Goal: Communication & Community: Answer question/provide support

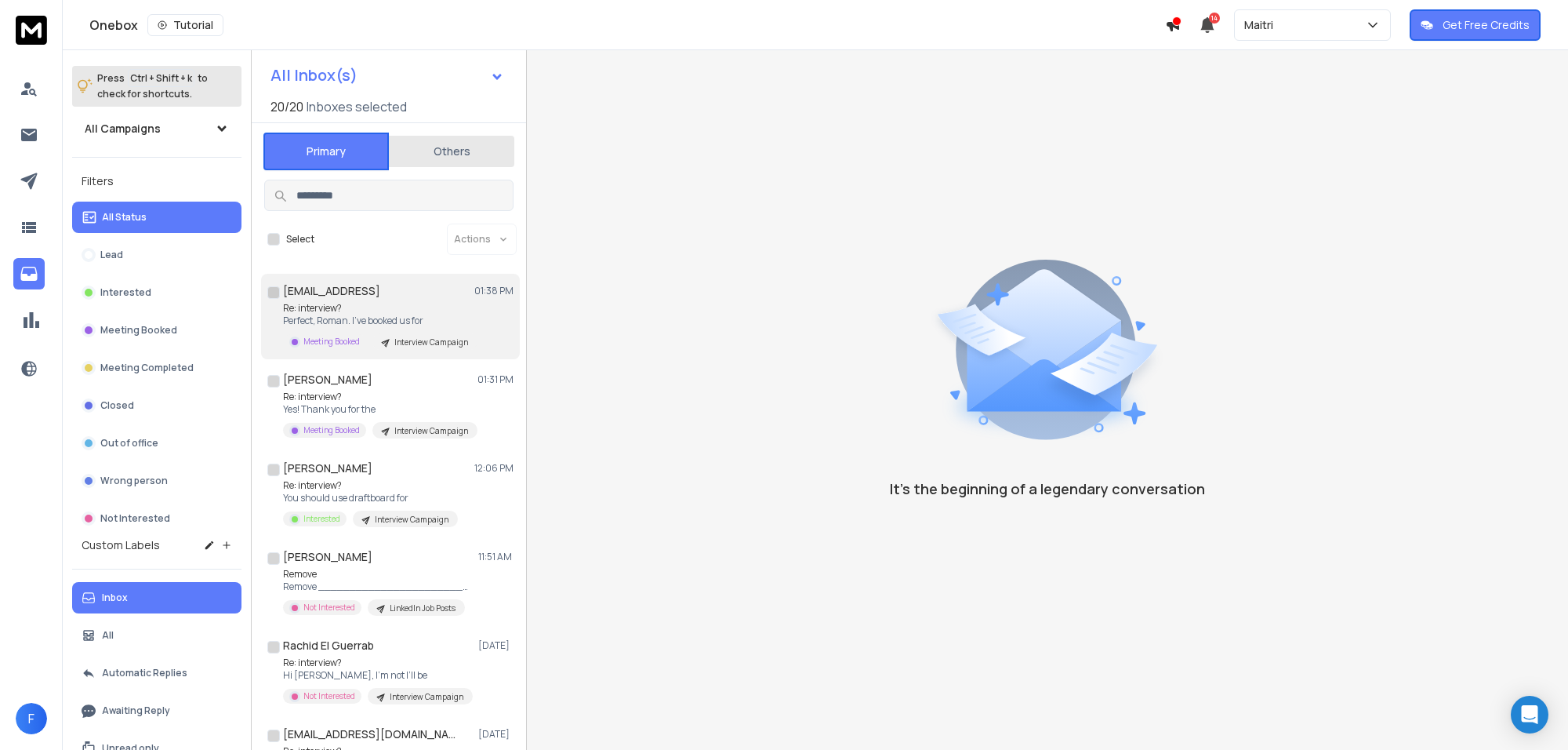
click at [429, 320] on p "Perfect, Roman. I’ve booked us for" at bounding box center [377, 321] width 188 height 13
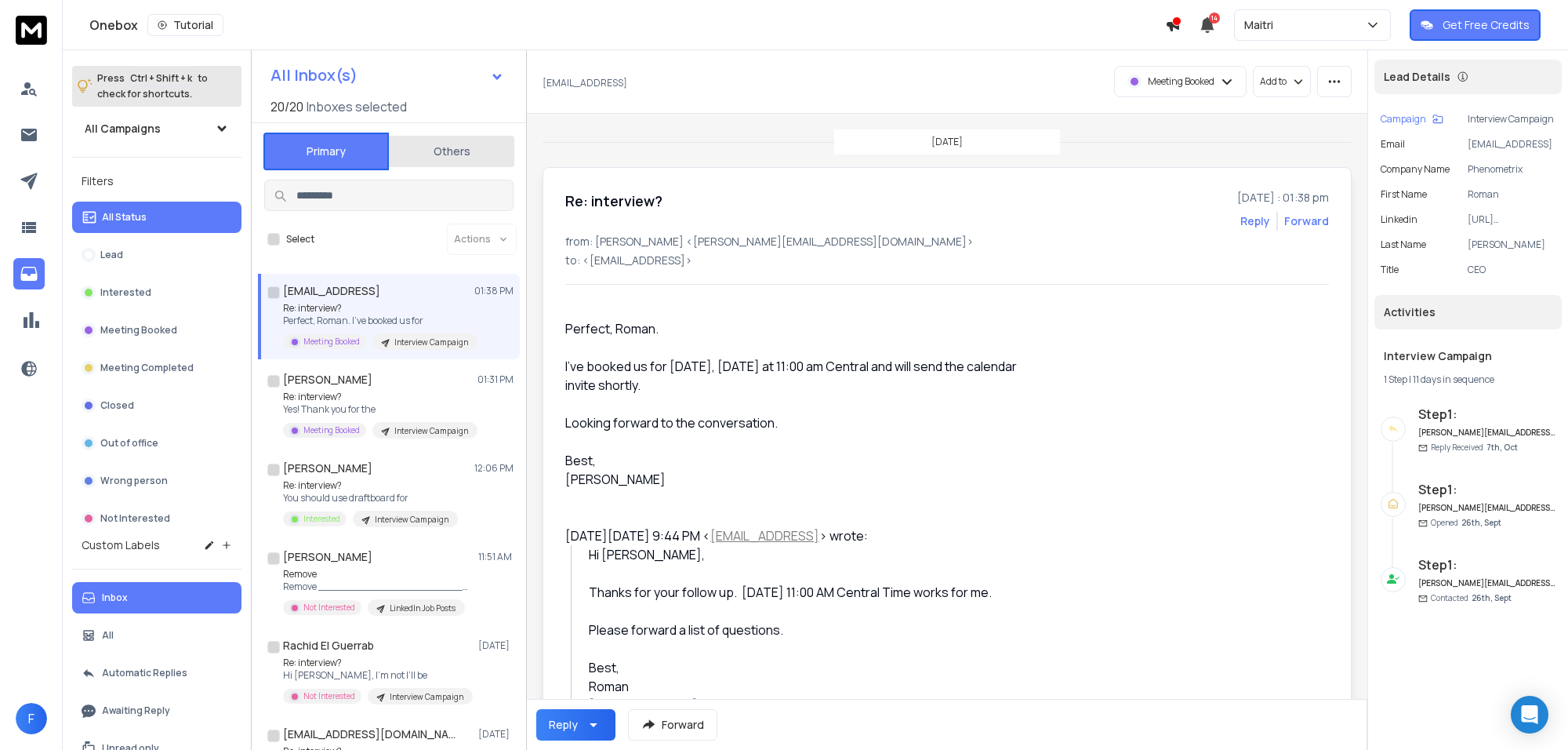
click at [906, 367] on div "Perfect, Roman. I’ve booked us for October 16, Thursday at 11:00 am Central and…" at bounding box center [794, 404] width 458 height 169
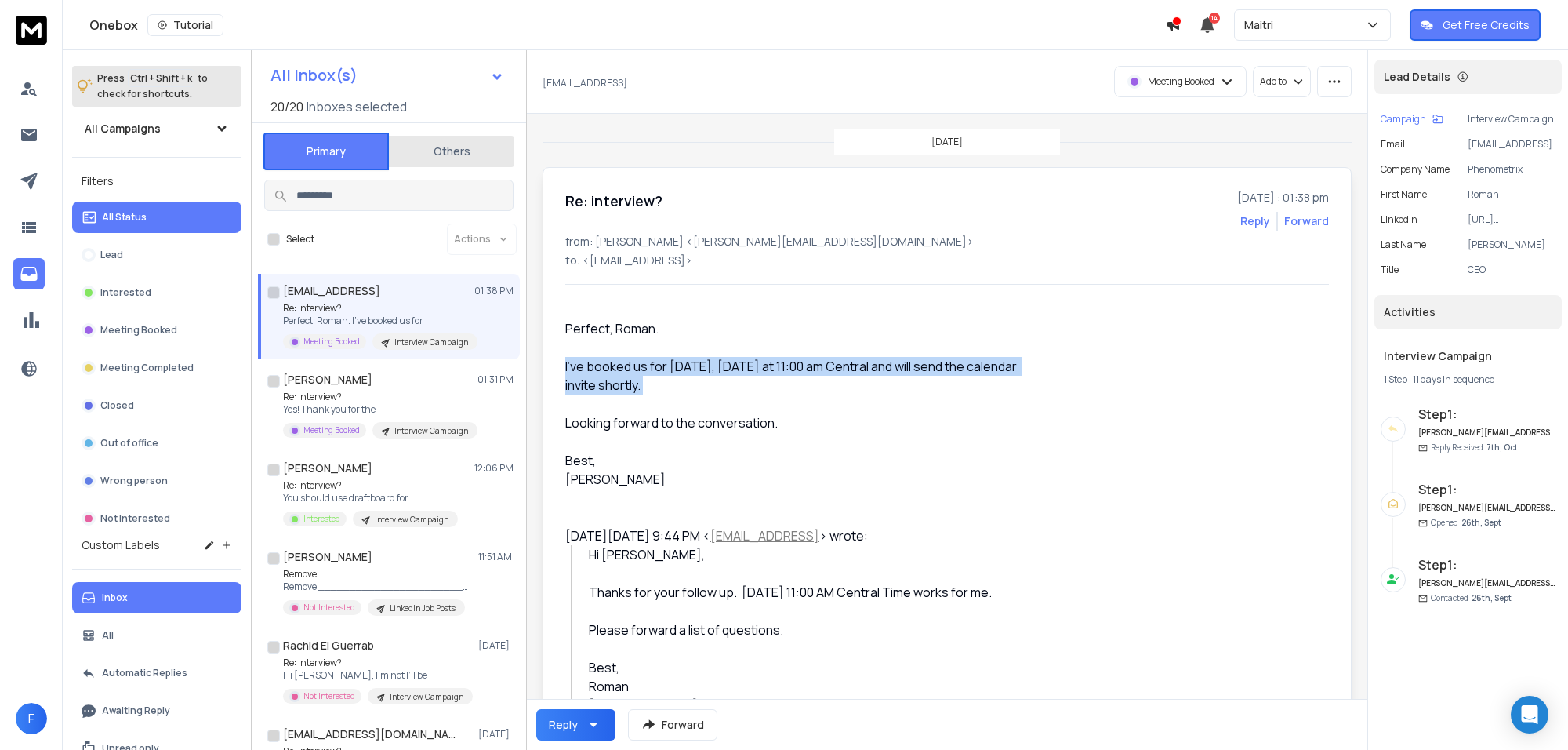
click at [906, 367] on div "Perfect, Roman. I’ve booked us for October 16, Thursday at 11:00 am Central and…" at bounding box center [794, 404] width 458 height 169
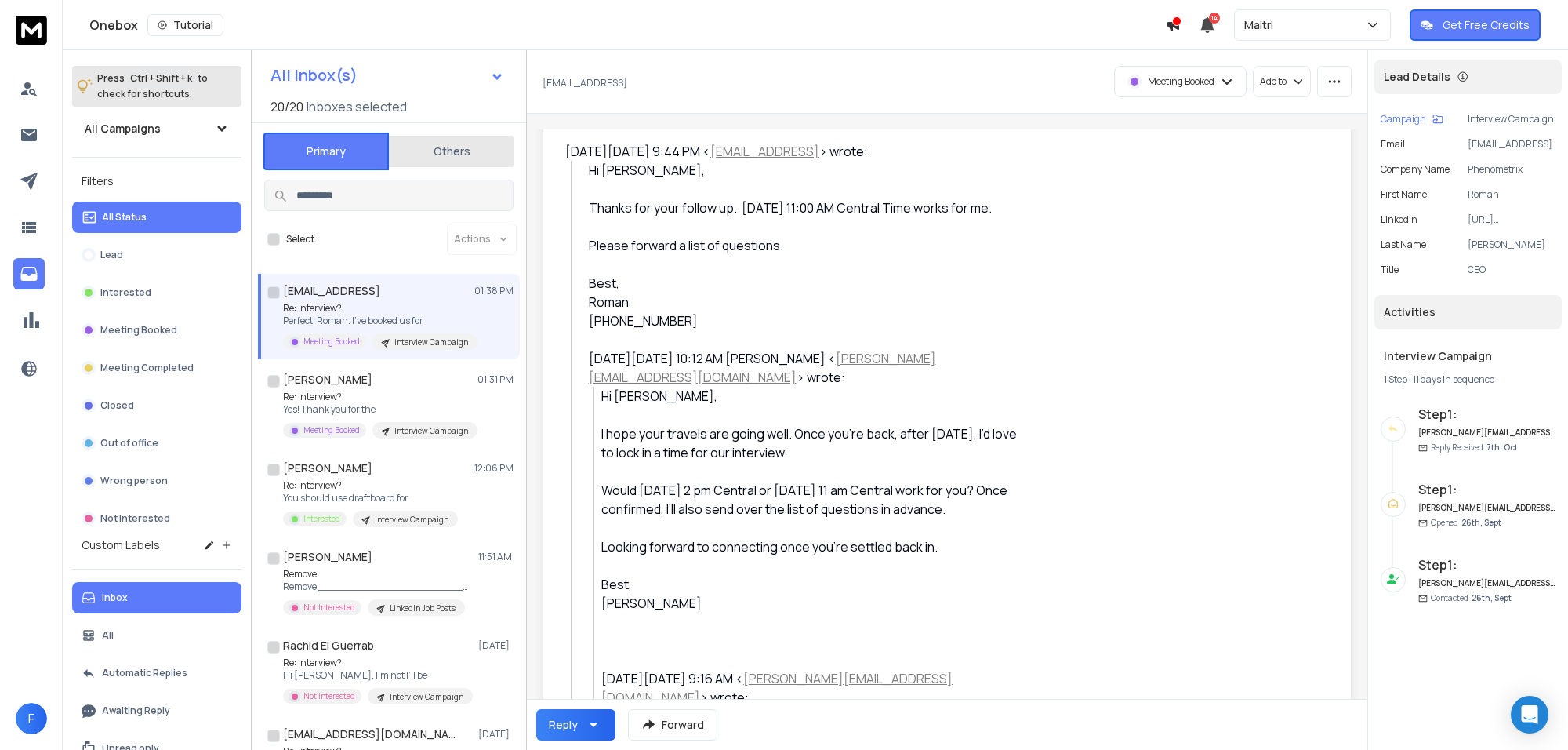
scroll to position [392, 0]
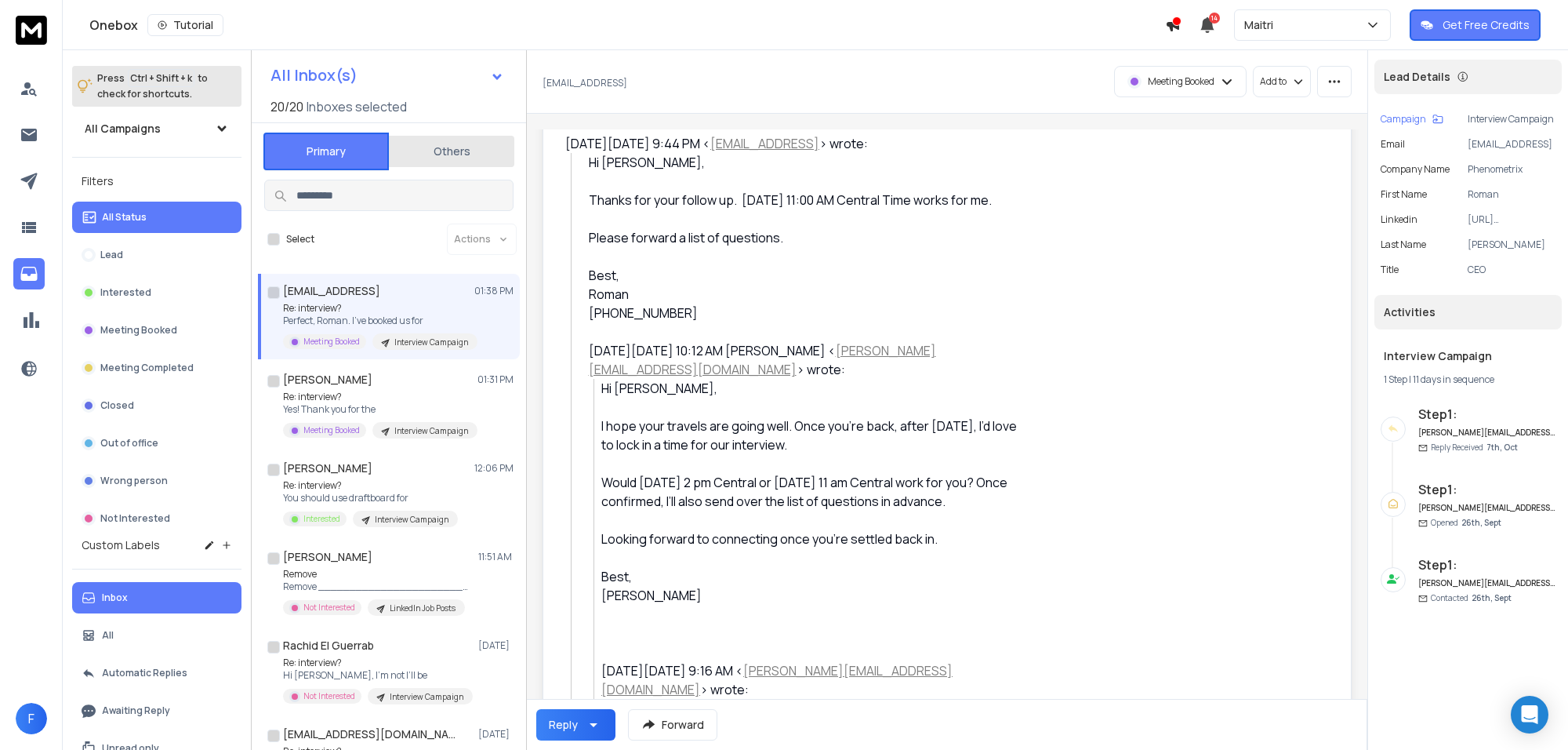
click at [882, 505] on div "Hi Roman, I hope your travels are going well. Once you’re back, after October 9…" at bounding box center [812, 492] width 422 height 226
click at [882, 504] on div "Hi Roman, I hope your travels are going well. Once you’re back, after October 9…" at bounding box center [812, 492] width 422 height 226
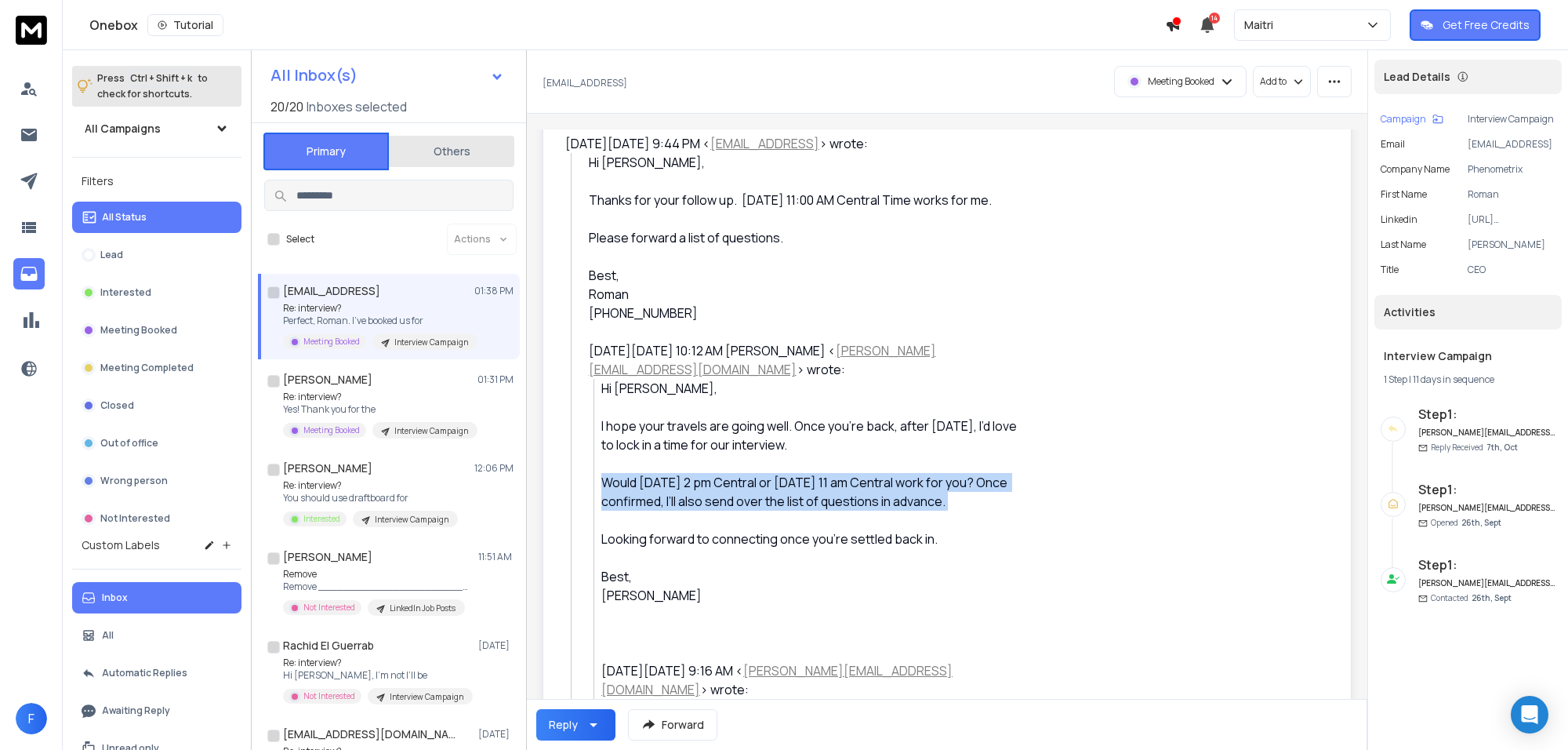
click at [882, 504] on div "Hi Roman, I hope your travels are going well. Once you’re back, after October 9…" at bounding box center [812, 492] width 422 height 226
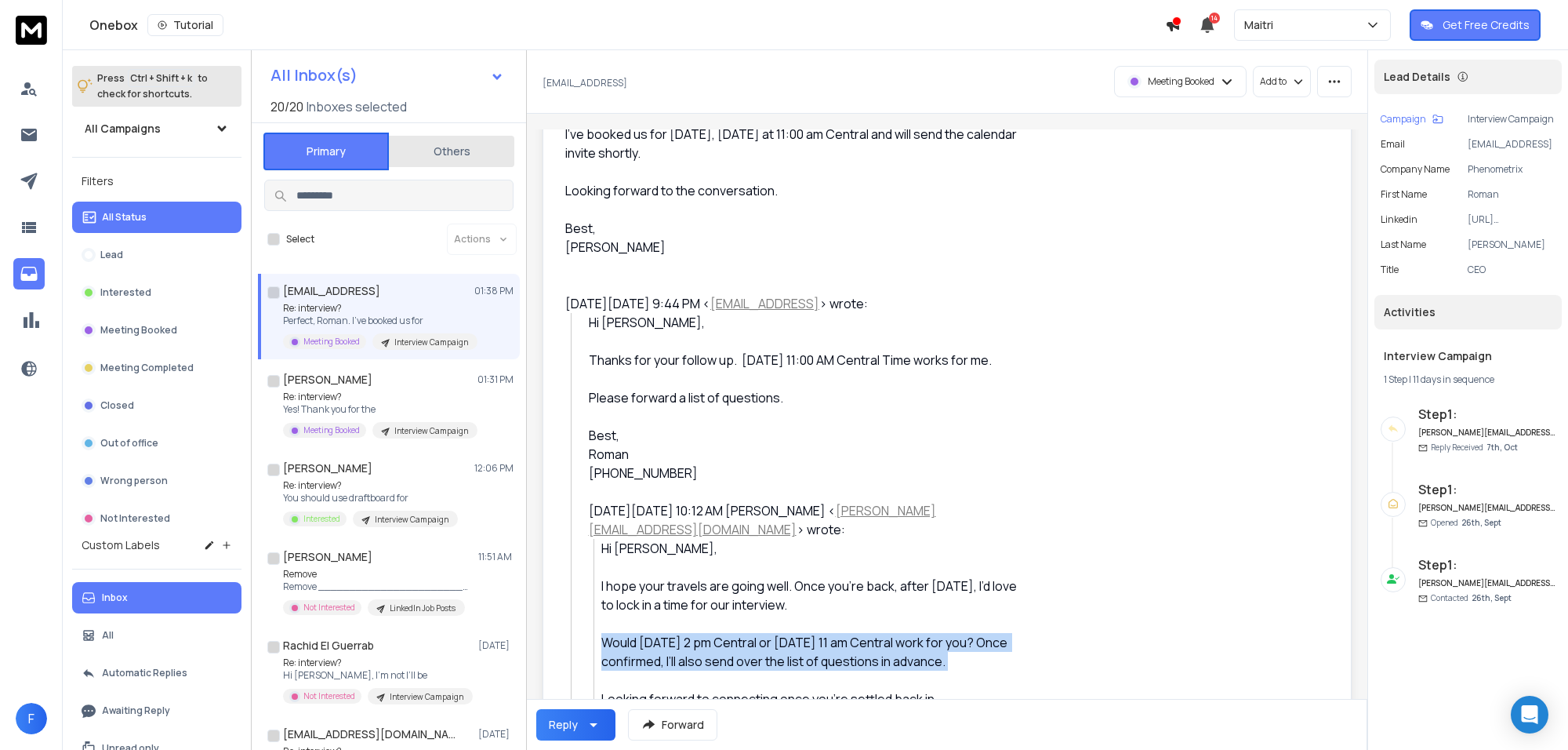
scroll to position [0, 0]
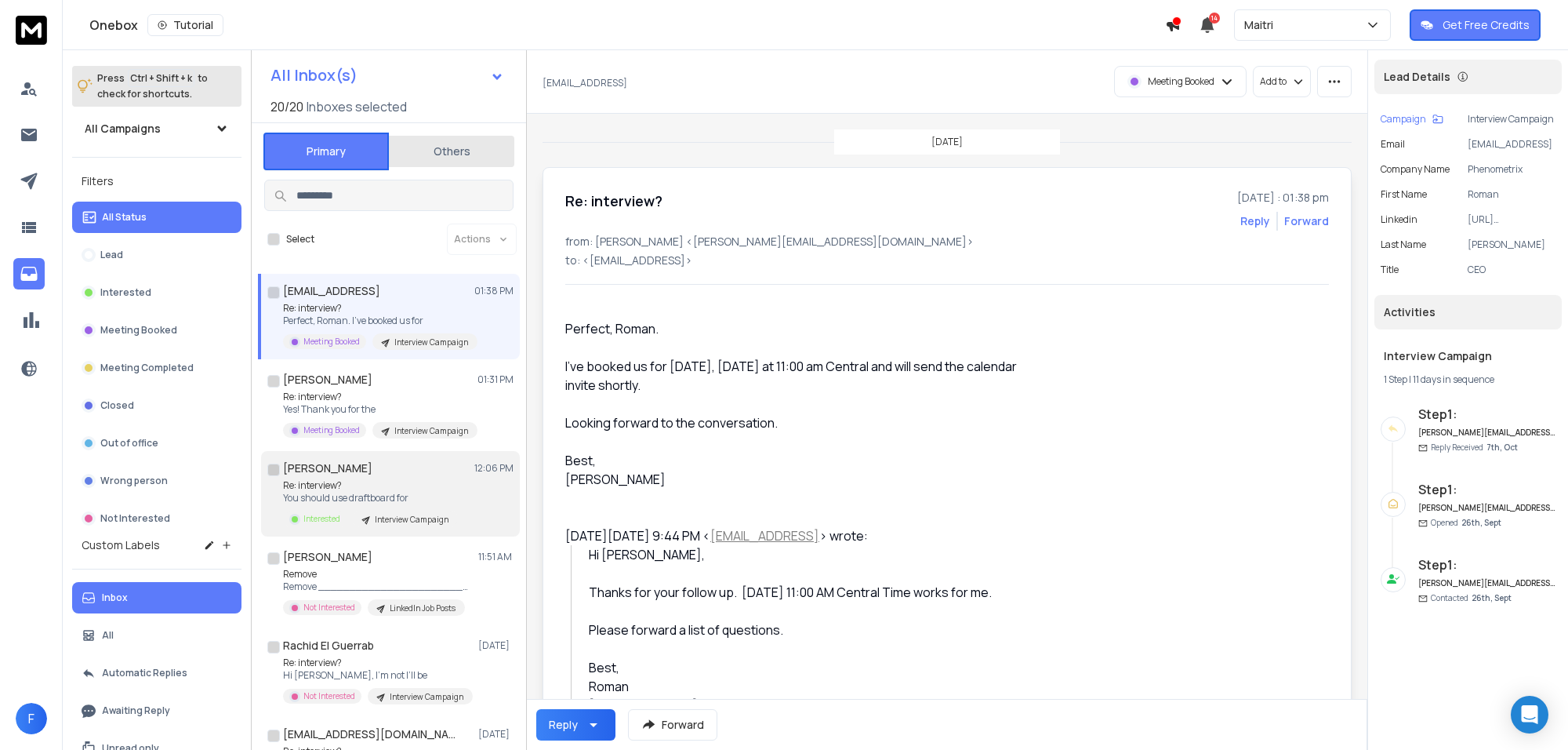
click at [494, 469] on p "12:06 PM" at bounding box center [493, 468] width 39 height 13
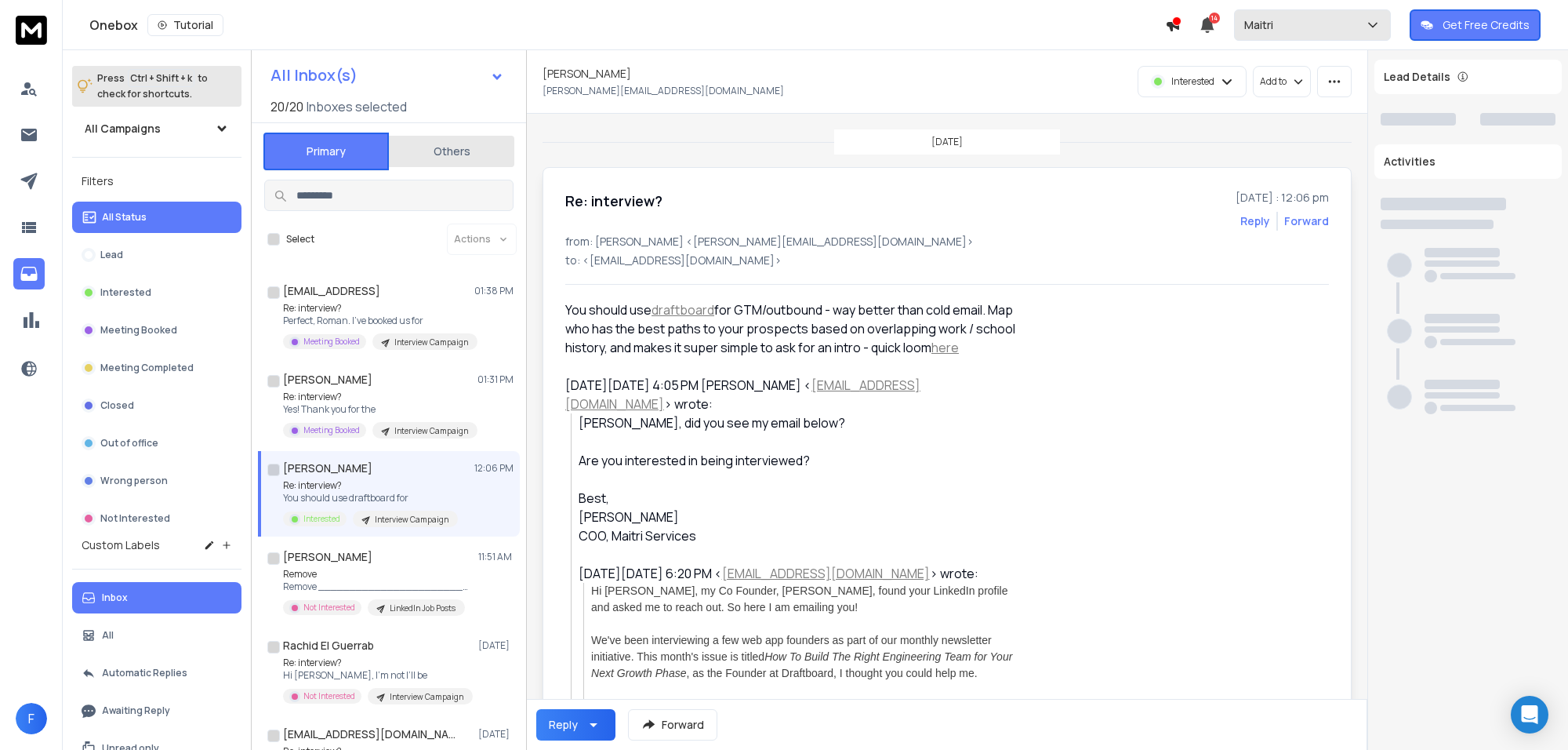
click at [1308, 30] on div "Maitri" at bounding box center [1313, 25] width 137 height 16
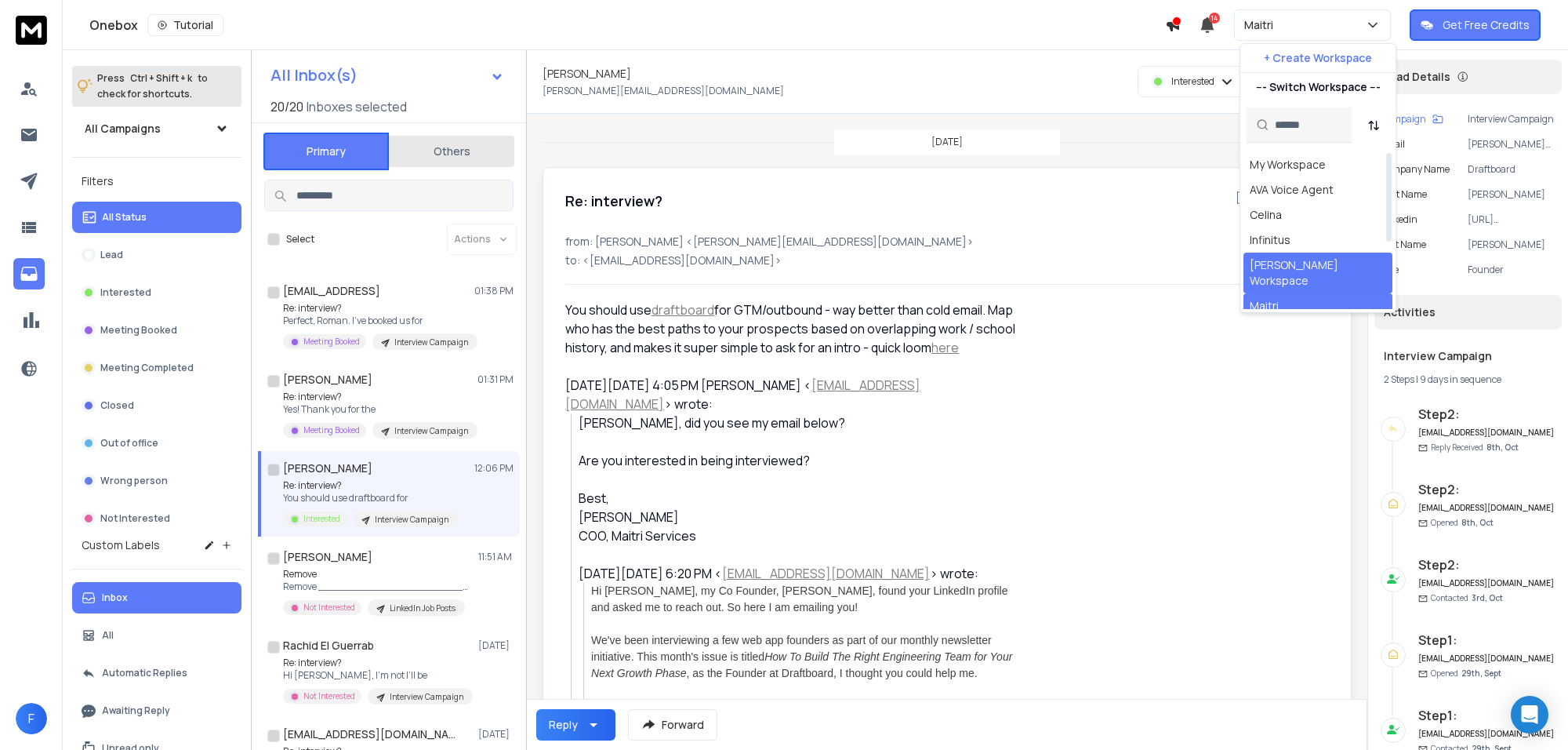
click at [1296, 265] on div "Lucas's Workspace" at bounding box center [1319, 273] width 137 height 31
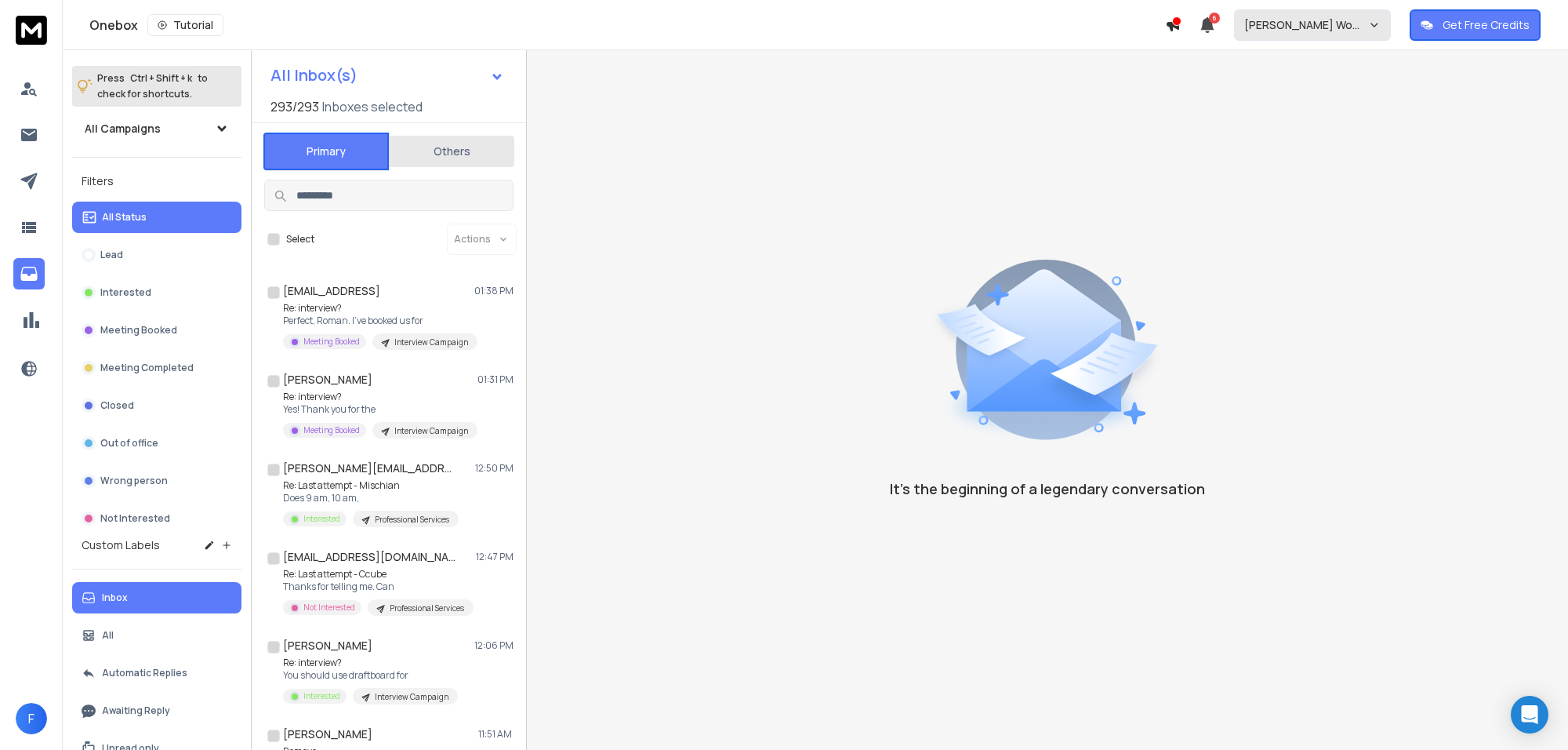
click at [1331, 17] on p "[PERSON_NAME] Workspace" at bounding box center [1307, 25] width 124 height 16
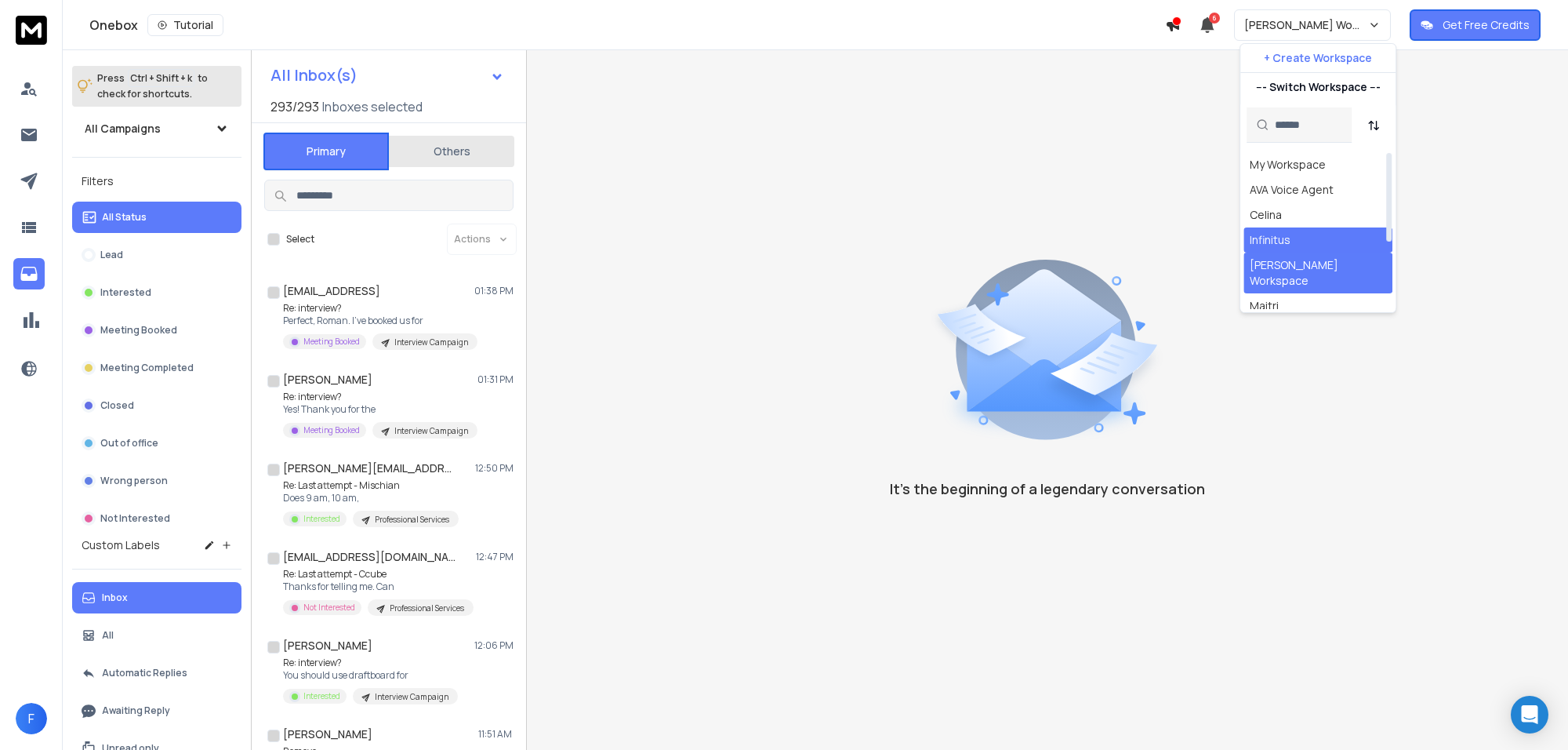
click at [761, 383] on div "It’s the beginning of a legendary conversation" at bounding box center [1047, 369] width 1041 height 638
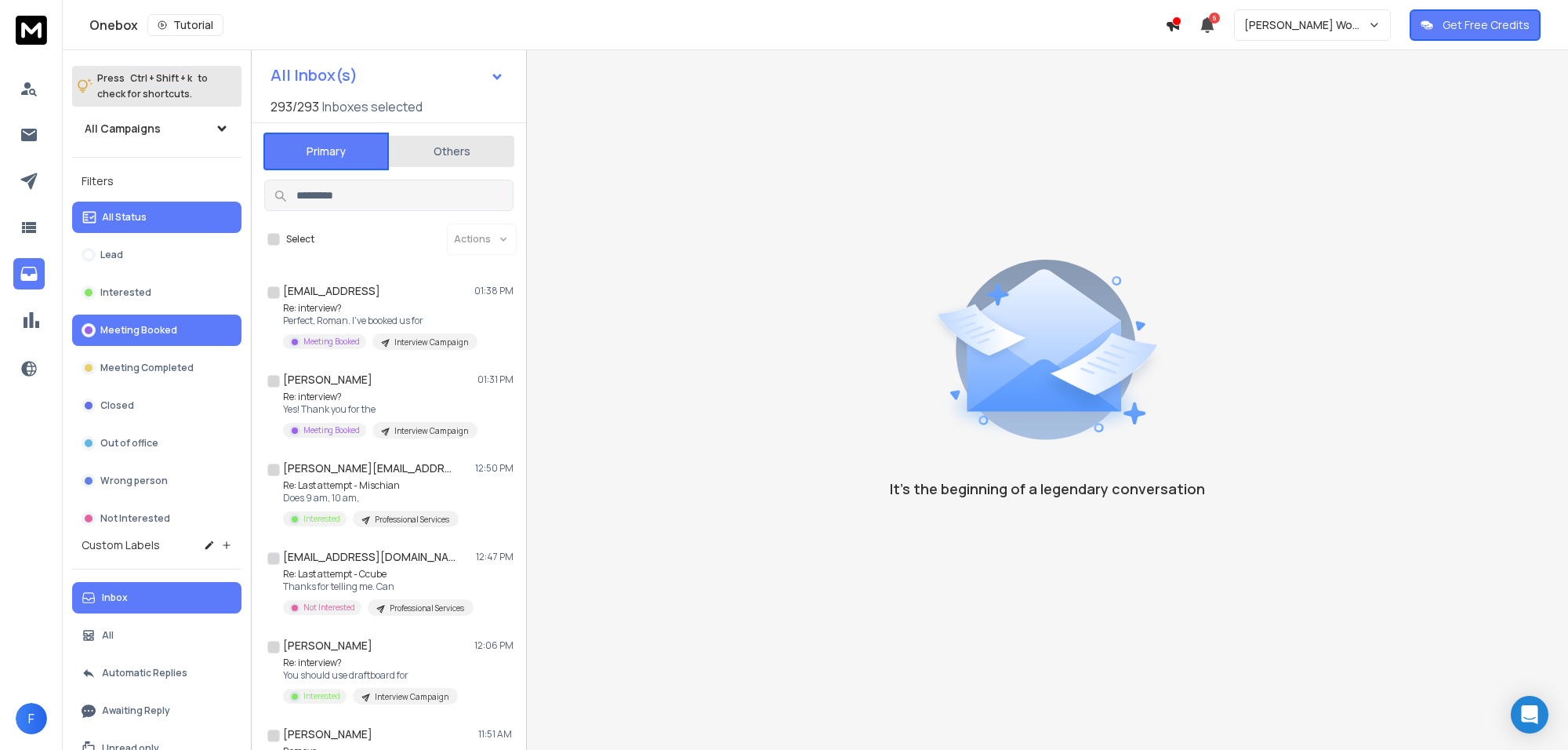
click at [177, 327] on button "Meeting Booked" at bounding box center [156, 330] width 169 height 31
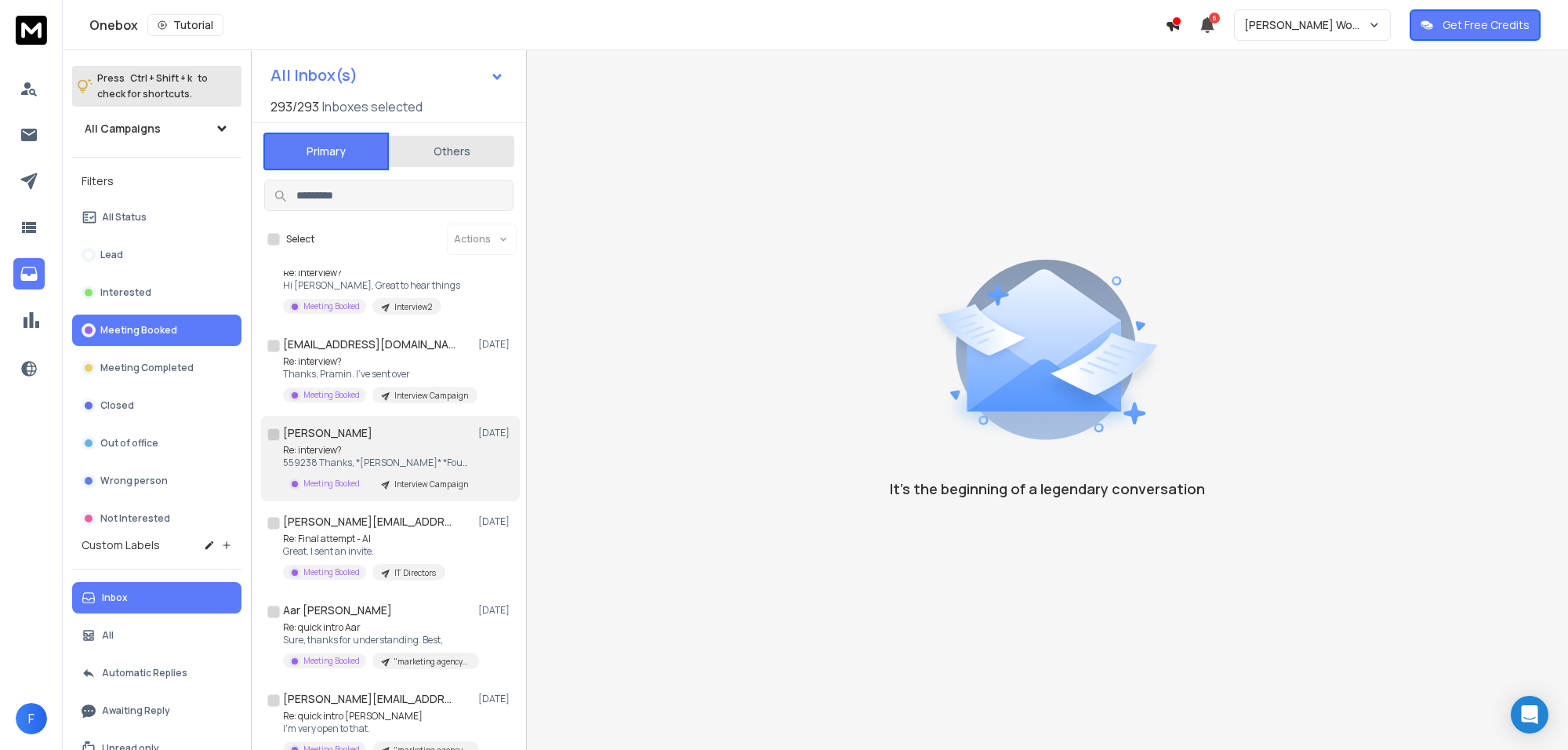
scroll to position [1373, 0]
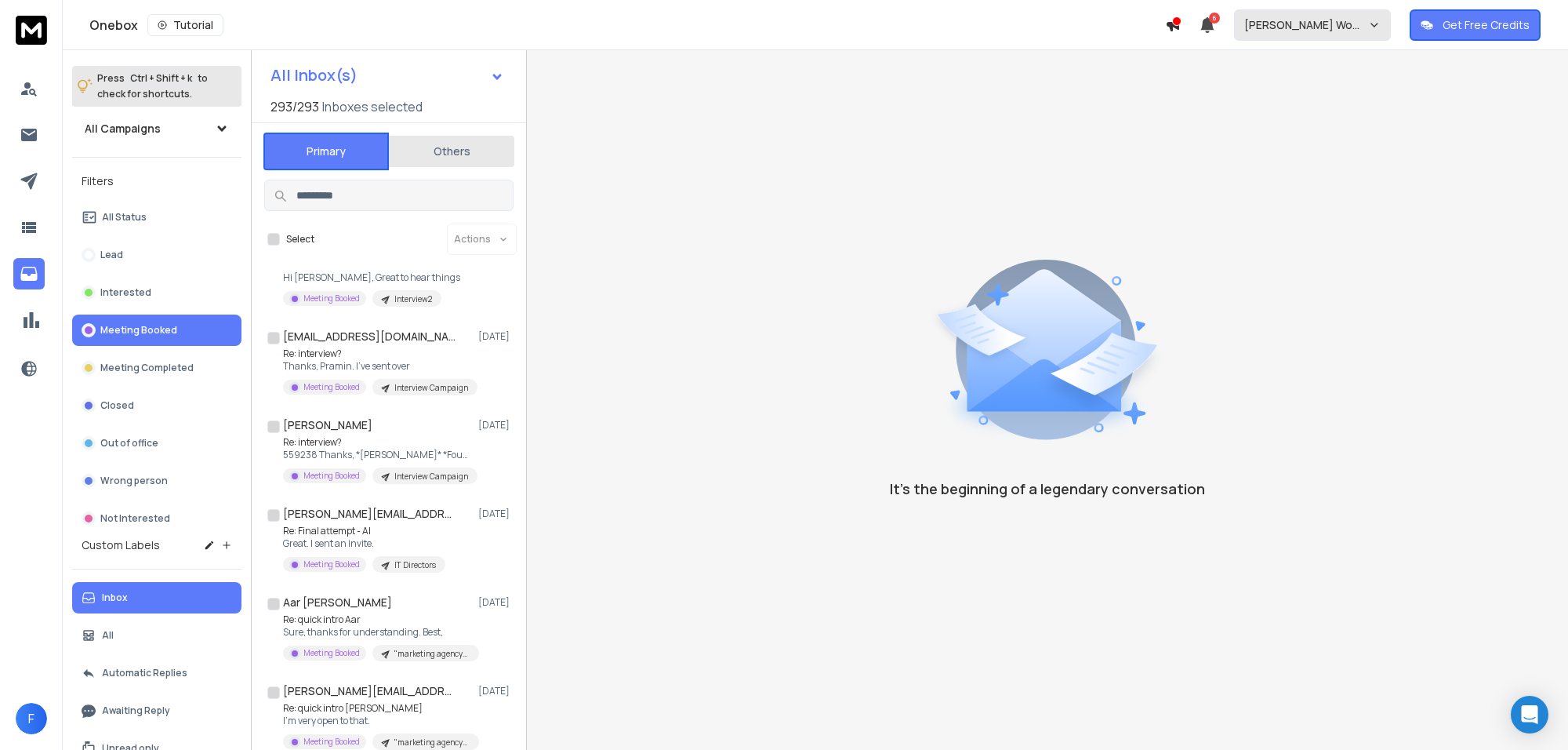
click at [1304, 21] on p "Lucas's Workspace" at bounding box center [1307, 25] width 124 height 16
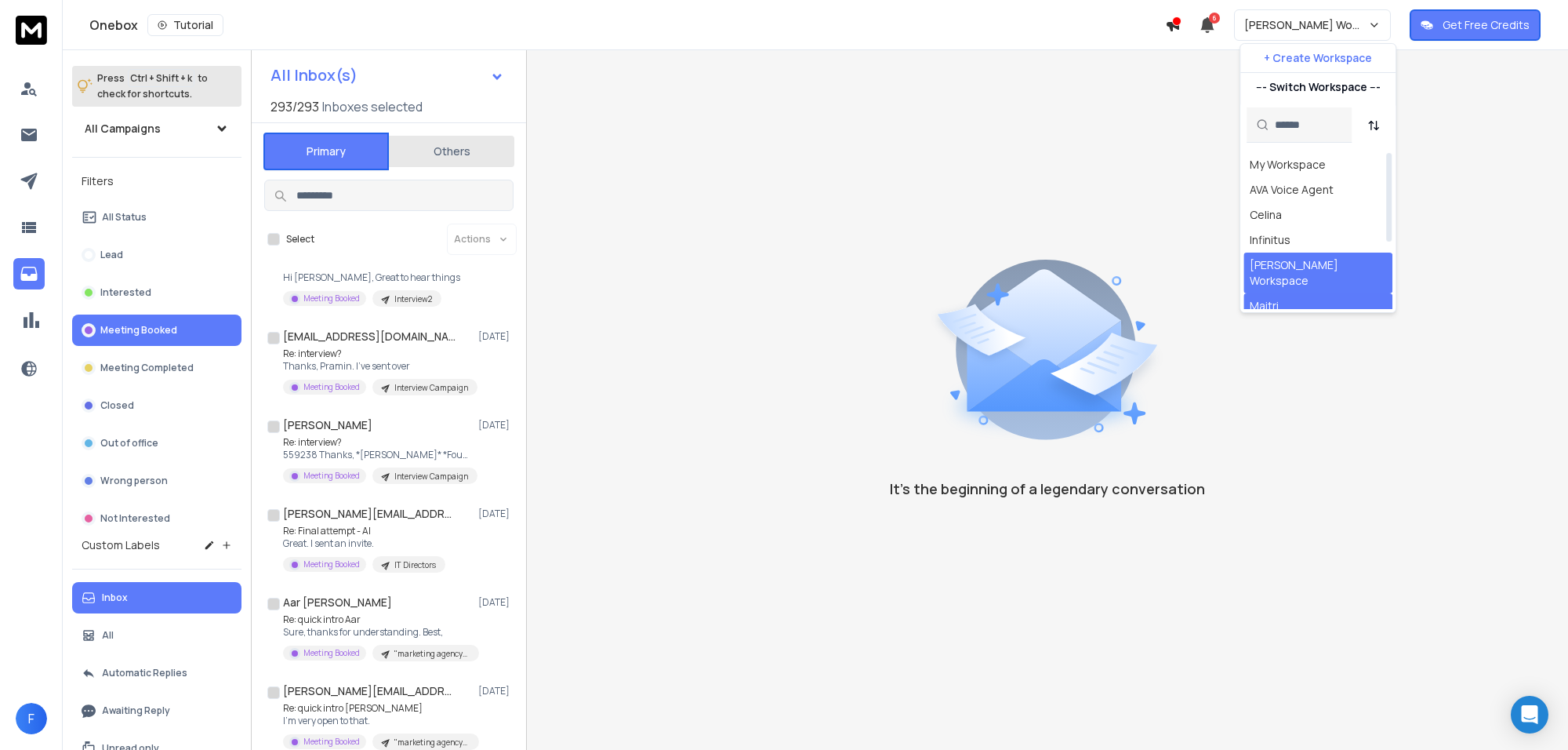
click at [1310, 293] on div "Maitri" at bounding box center [1319, 306] width 149 height 25
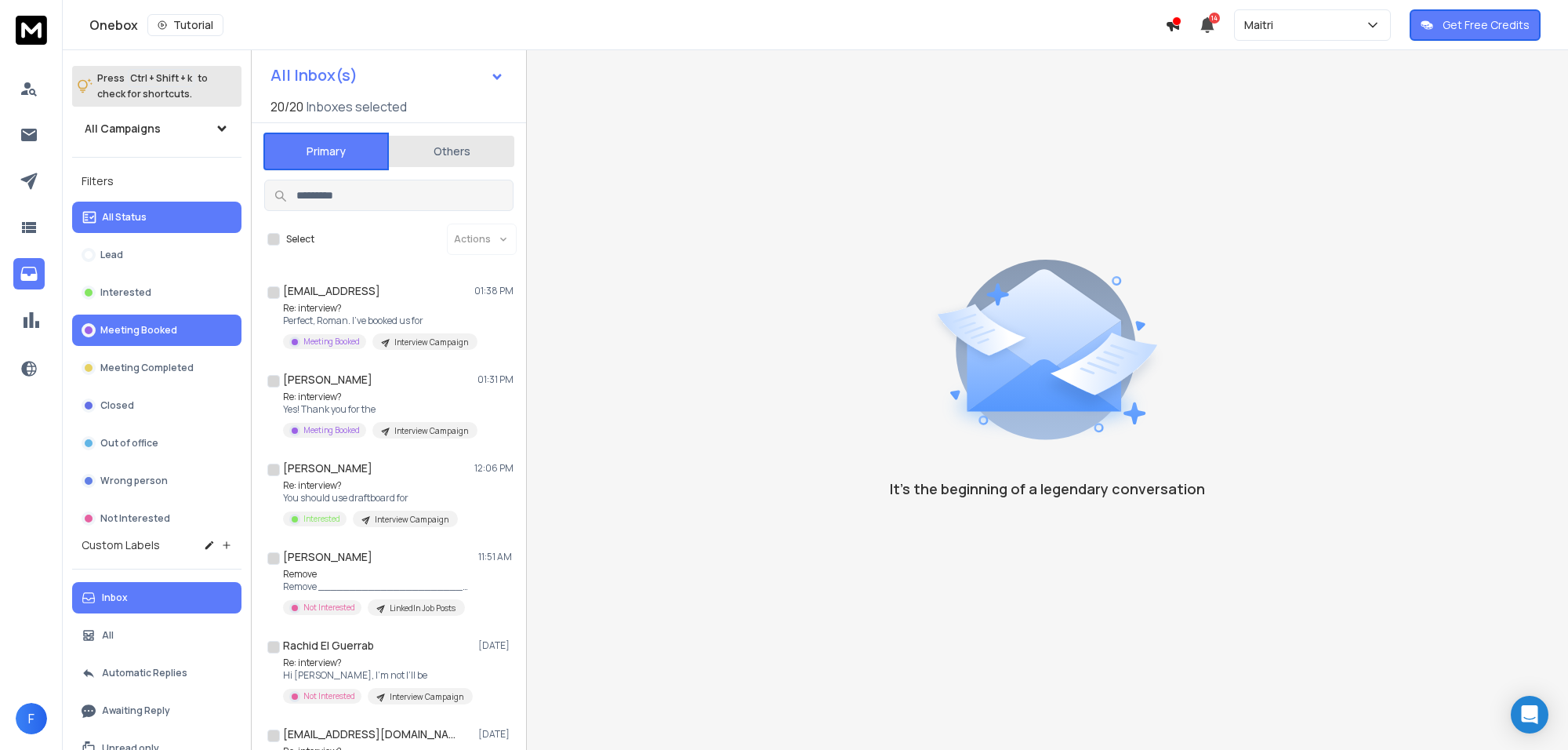
click at [120, 327] on p "Meeting Booked" at bounding box center [138, 331] width 77 height 13
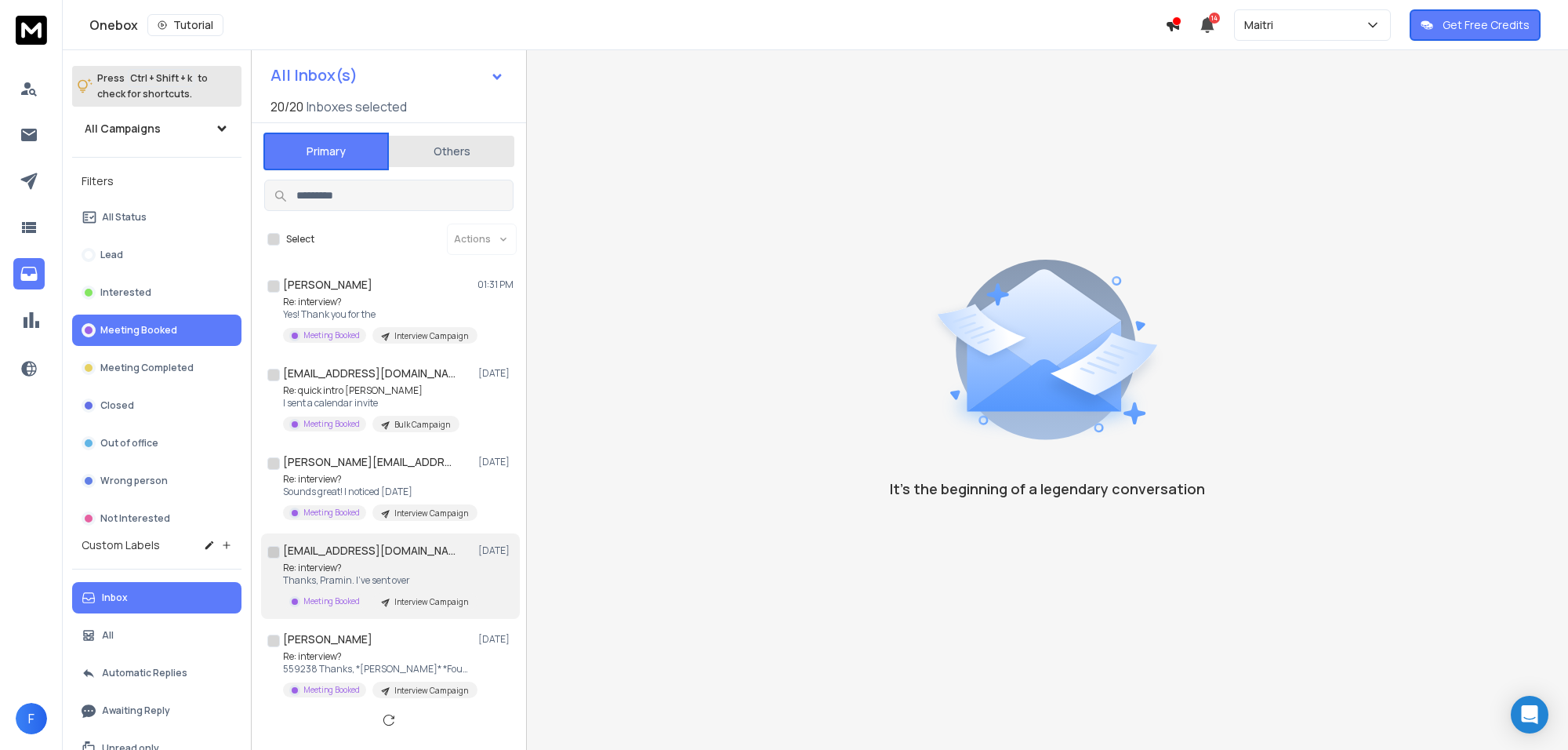
scroll to position [80, 0]
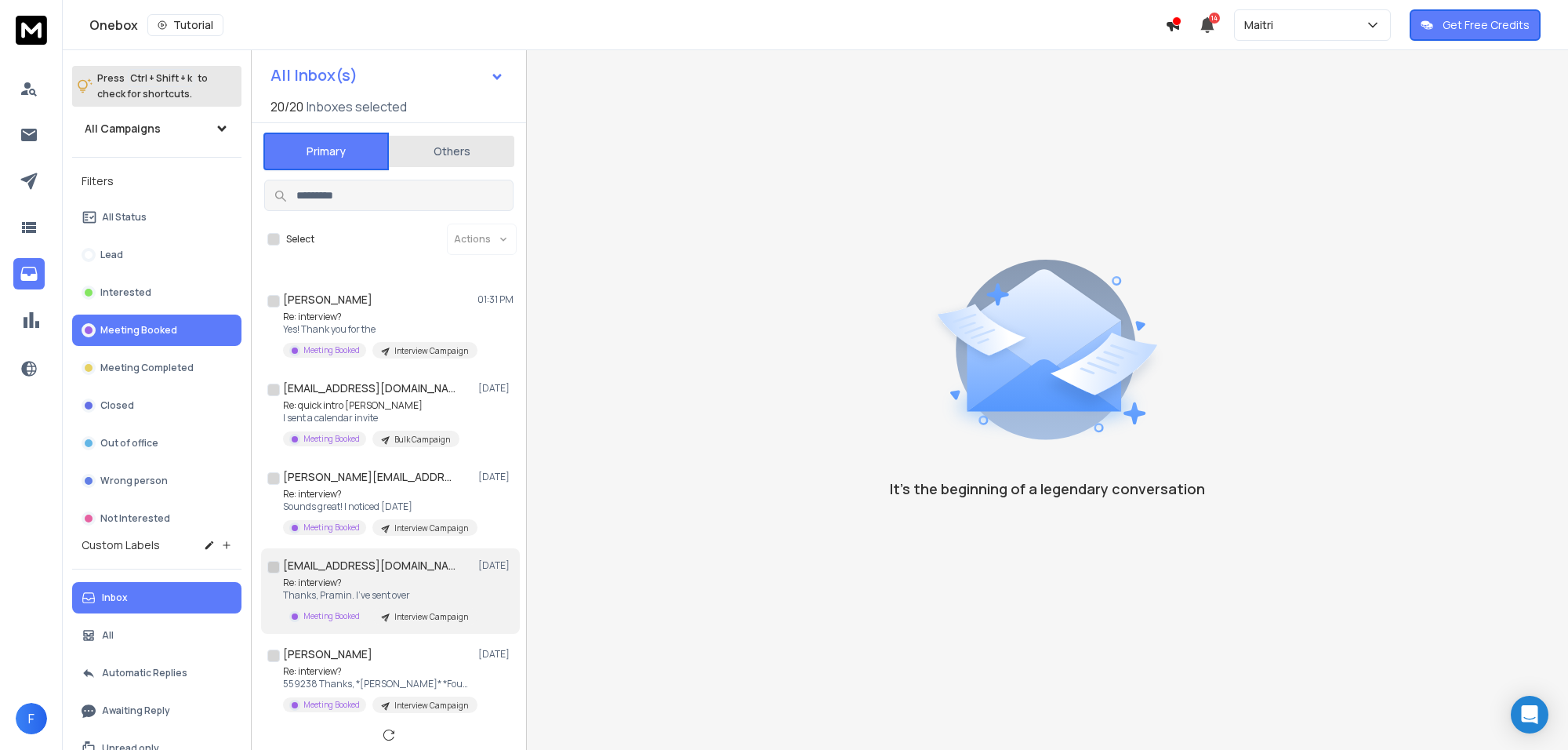
click at [423, 563] on div "[EMAIL_ADDRESS][DOMAIN_NAME] [DATE]" at bounding box center [398, 566] width 230 height 16
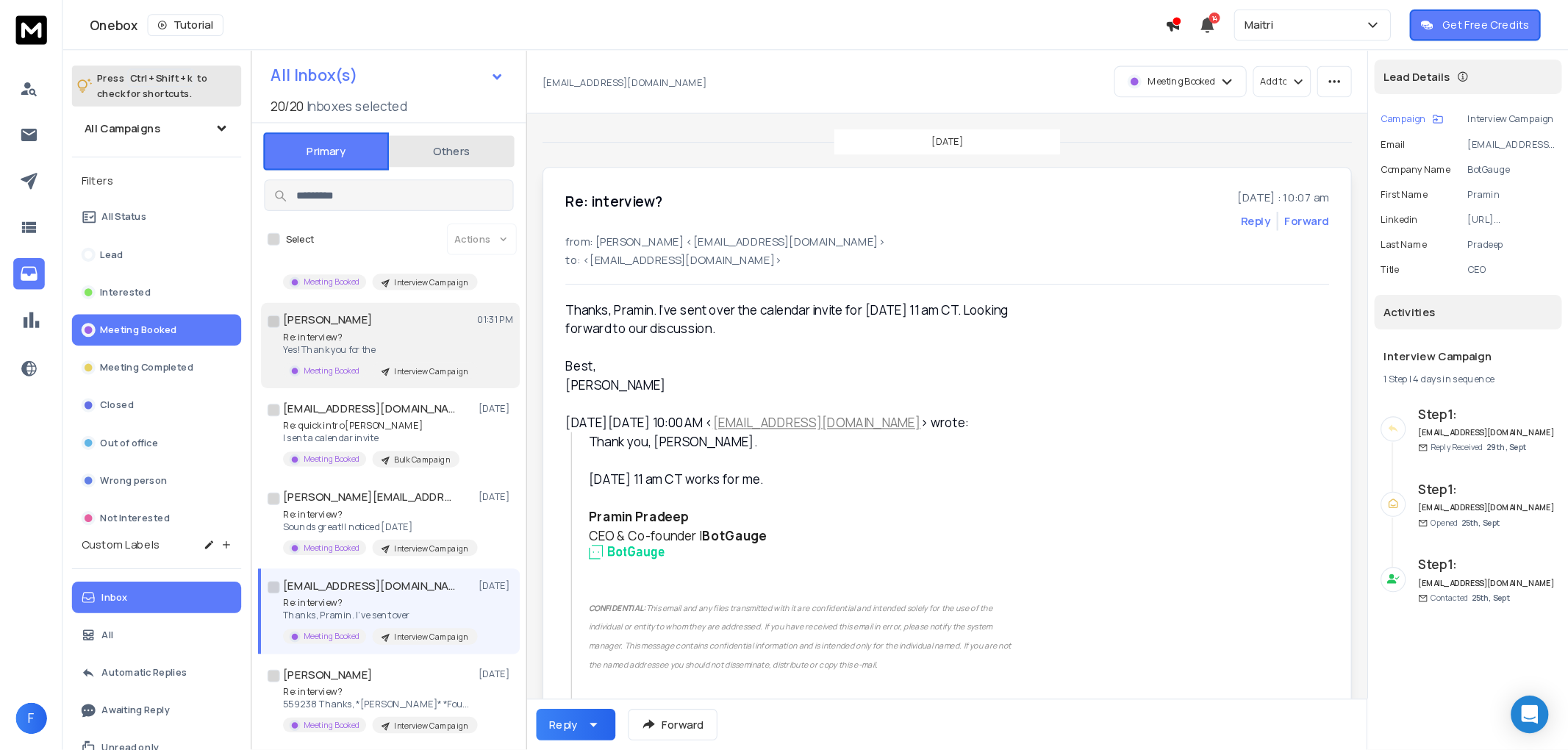
scroll to position [0, 0]
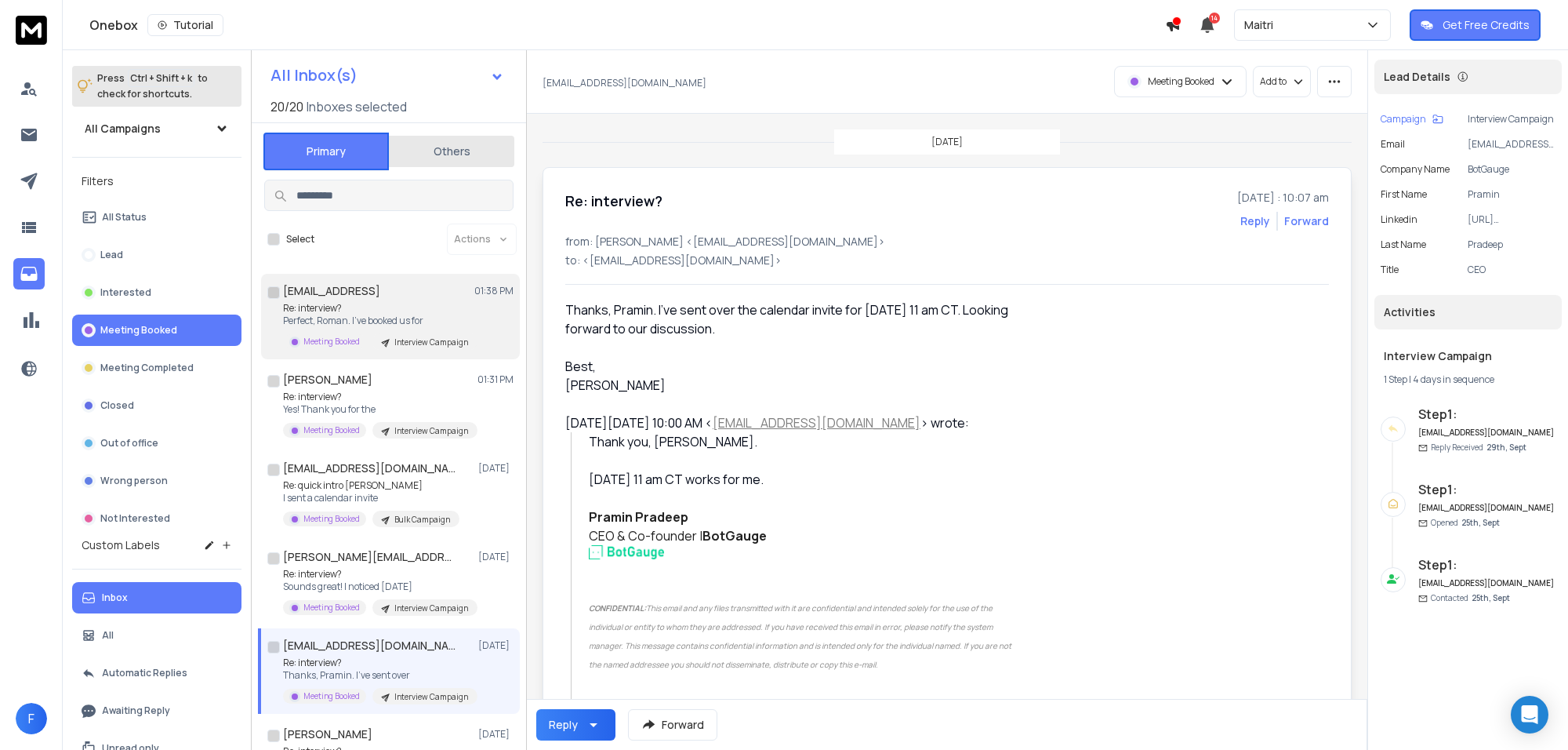
click at [435, 283] on div "rkikta@phenometrix.ai 01:38 PM" at bounding box center [398, 291] width 230 height 16
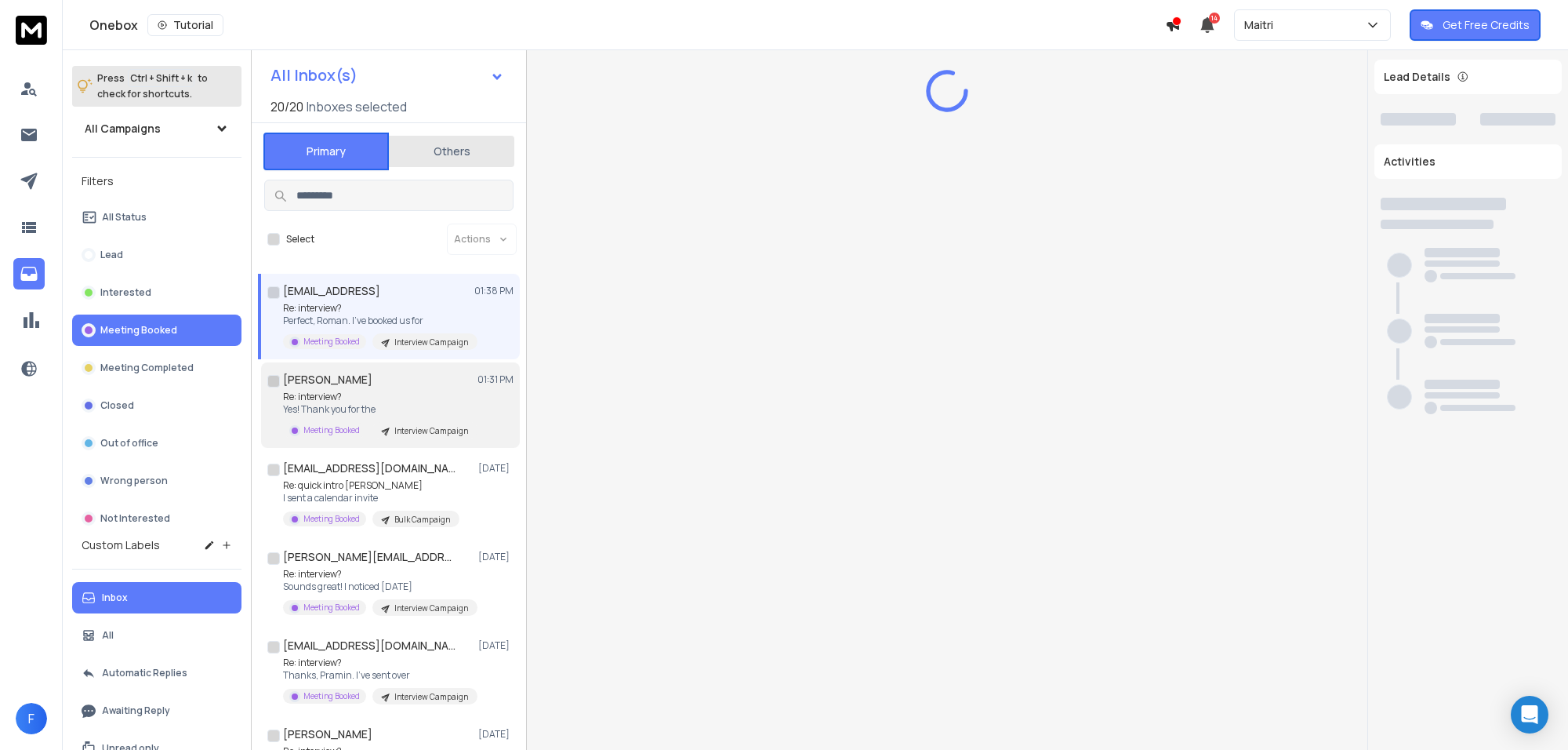
click at [402, 391] on p "Re: interview?" at bounding box center [377, 397] width 188 height 13
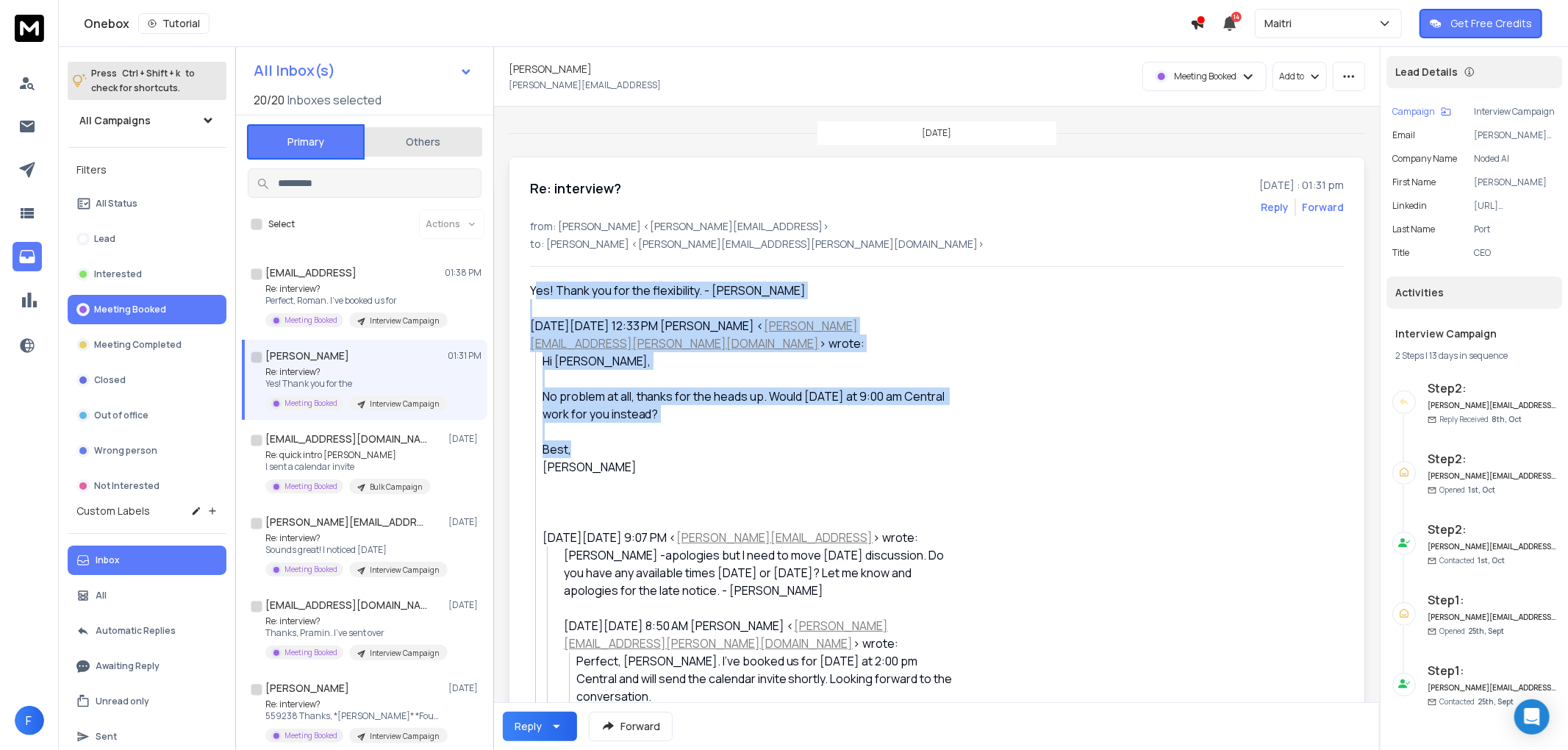
drag, startPoint x: 537, startPoint y: 282, endPoint x: 704, endPoint y: 381, distance: 194.1
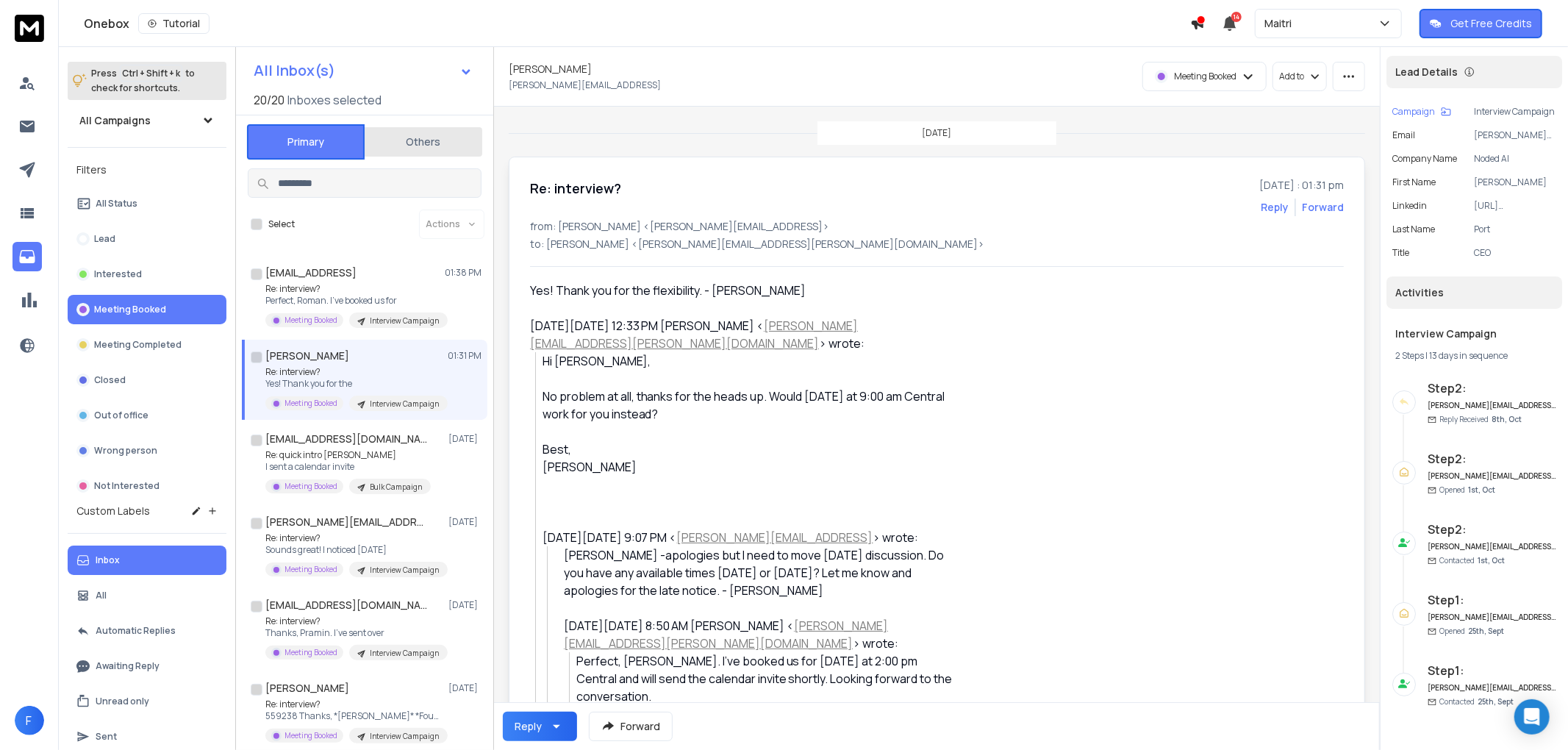
click at [530, 289] on div "Yes! Thank you for the flexibility. - Chris" at bounding box center [745, 290] width 430 height 18
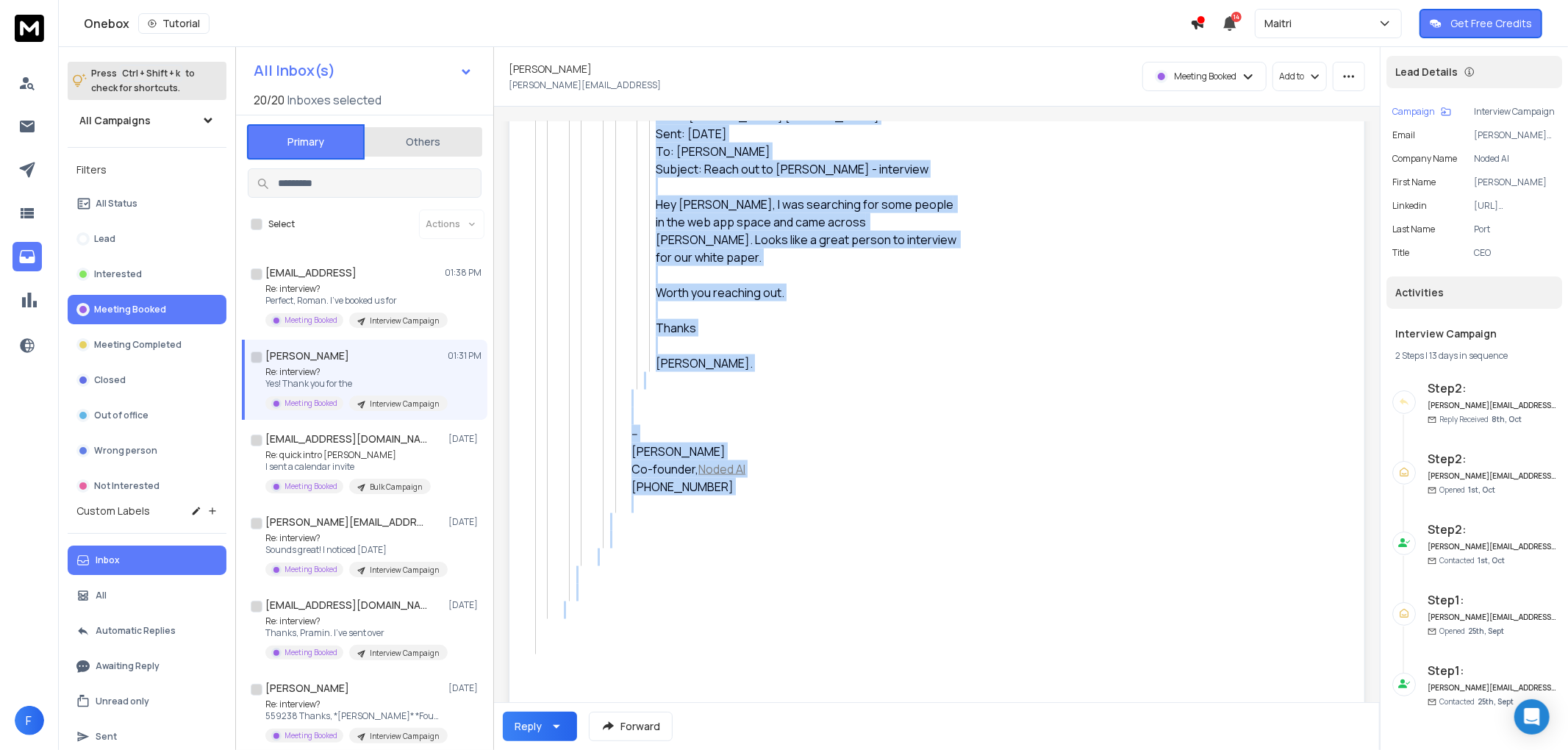
scroll to position [1801, 0]
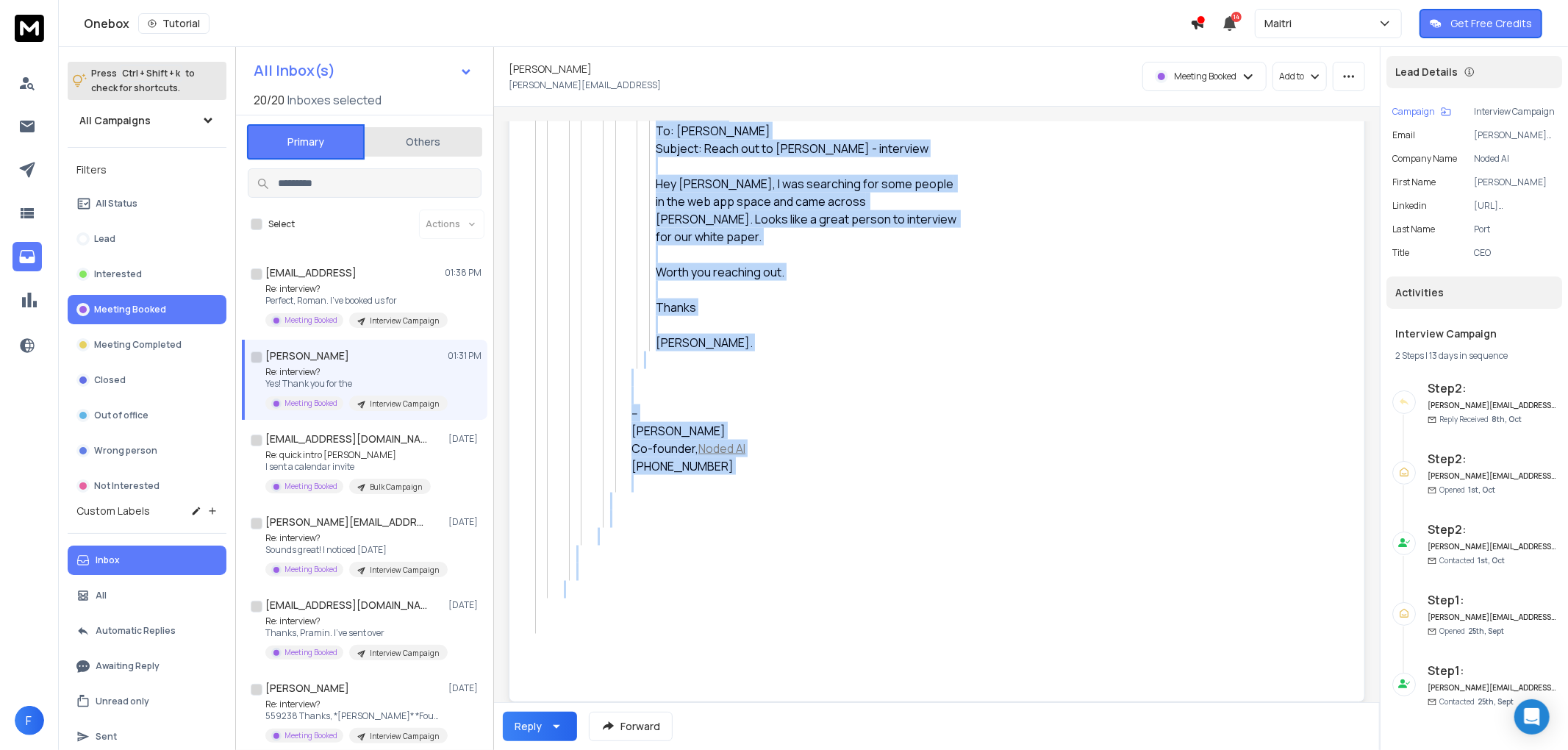
drag, startPoint x: 530, startPoint y: 289, endPoint x: 986, endPoint y: 536, distance: 518.6
copy div "Yes! Thank you for the flexibility. - Chris On Wed, Oct 8, 2025 at 12:33 PM Jul…"
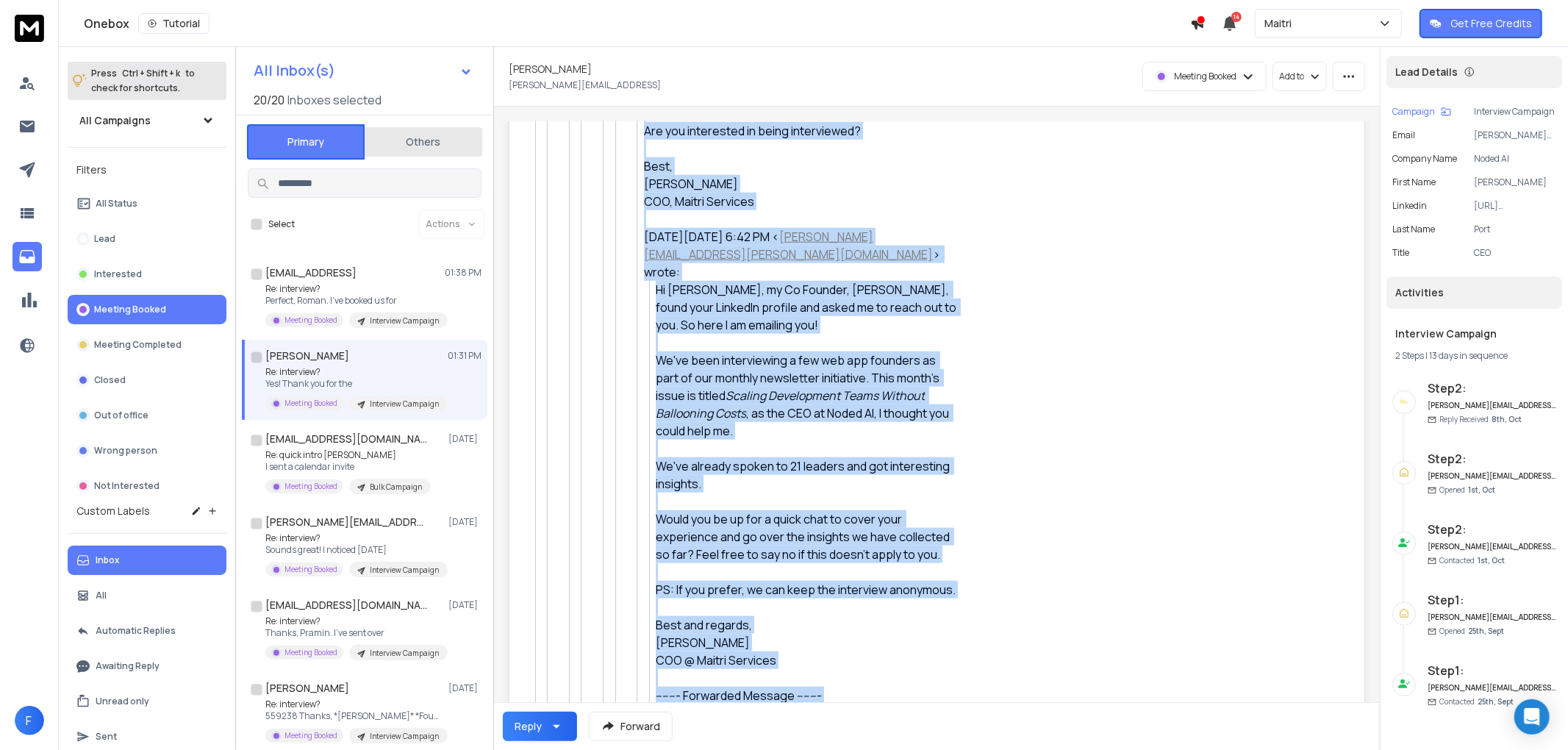
scroll to position [918, 0]
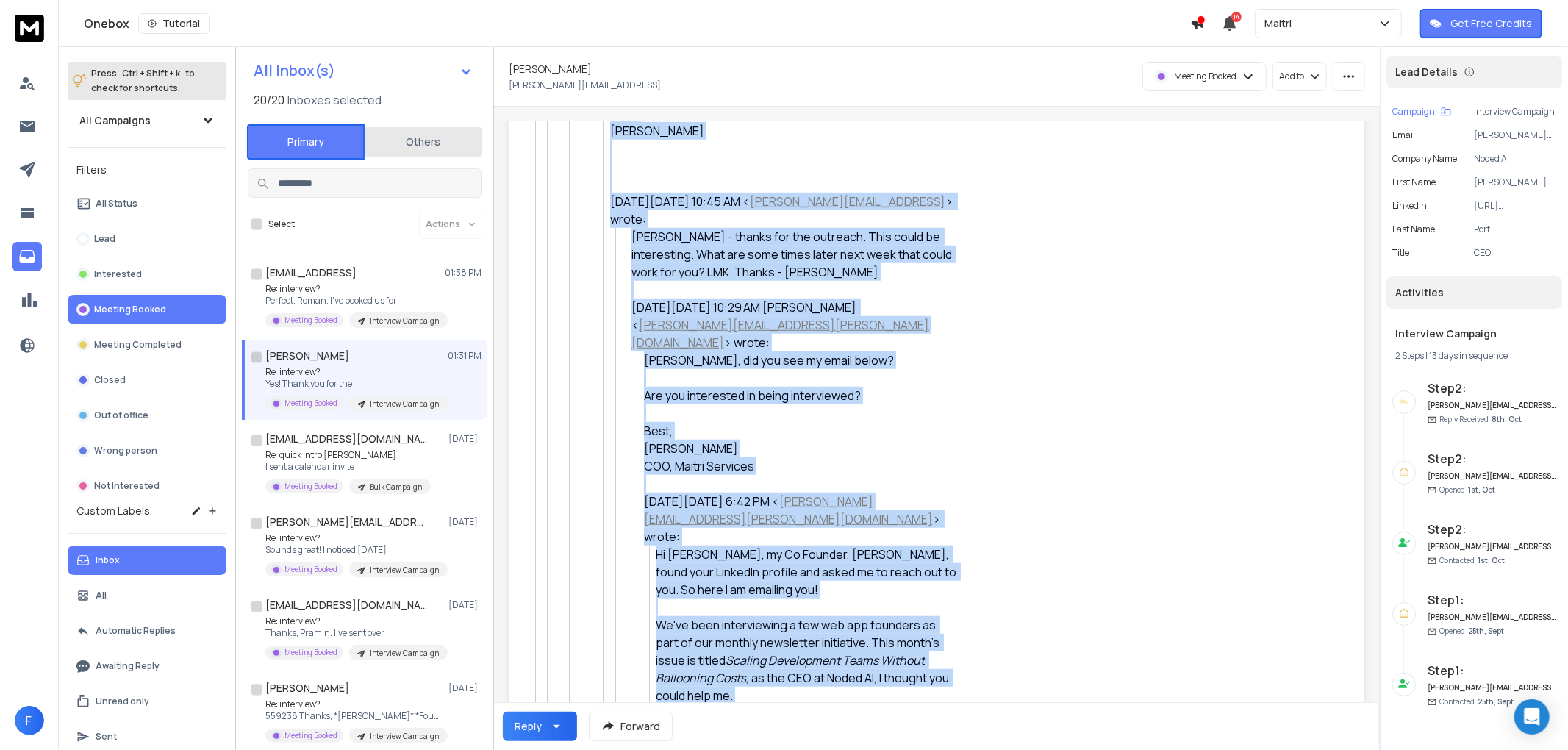
click at [518, 702] on div "Reply" at bounding box center [528, 726] width 28 height 15
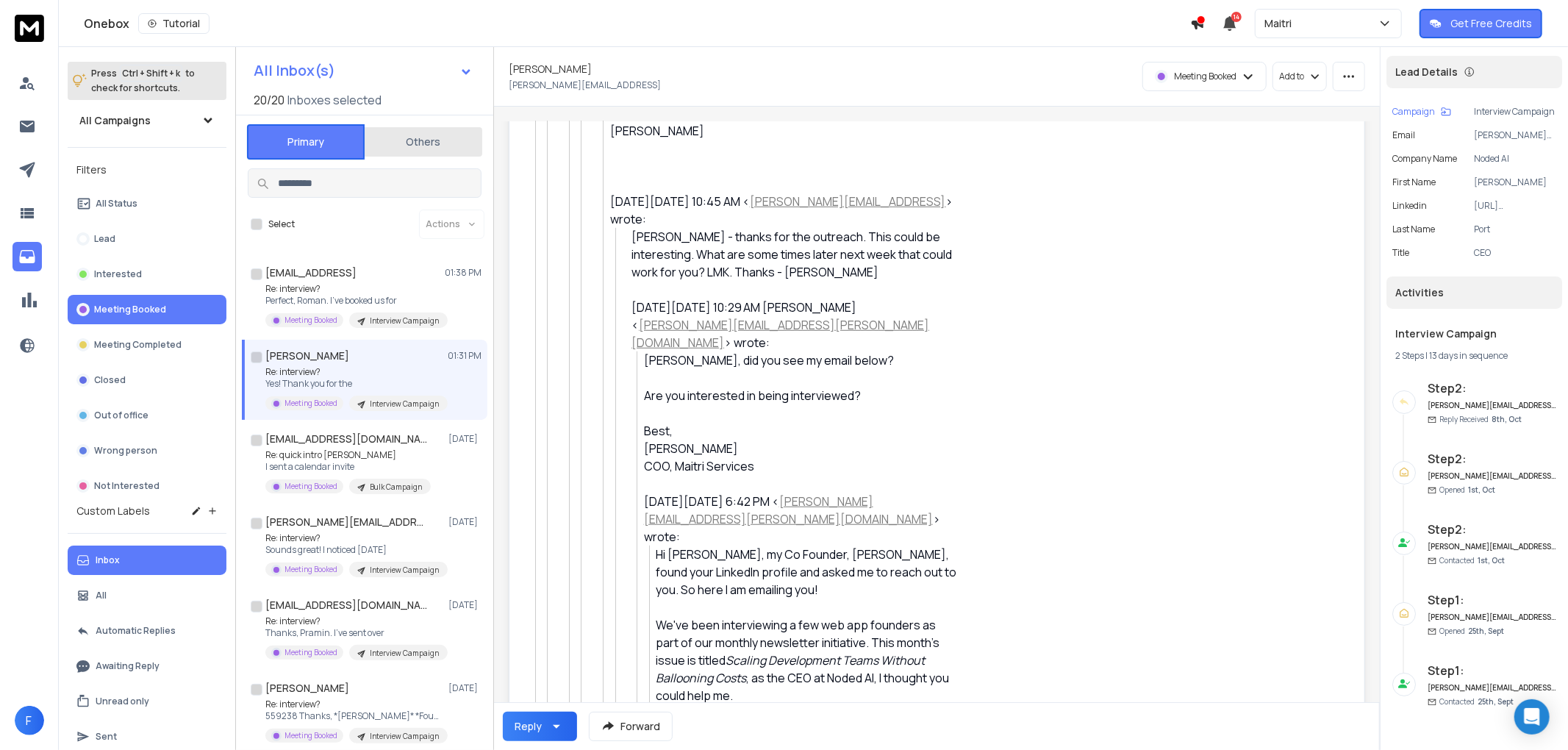
scroll to position [0, 0]
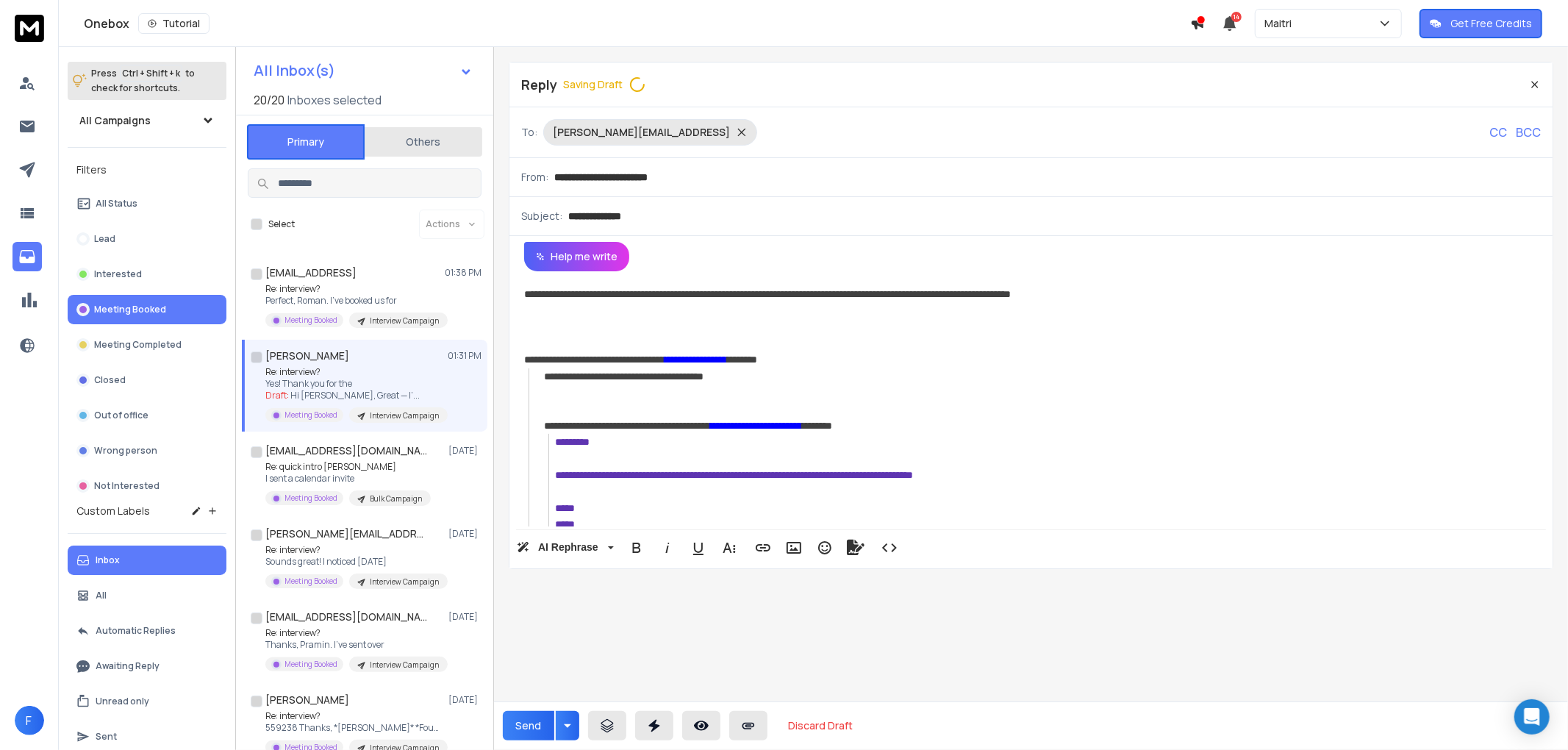
click at [563, 301] on div "**********" at bounding box center [1022, 294] width 995 height 16
click at [565, 299] on div "**********" at bounding box center [1022, 294] width 995 height 16
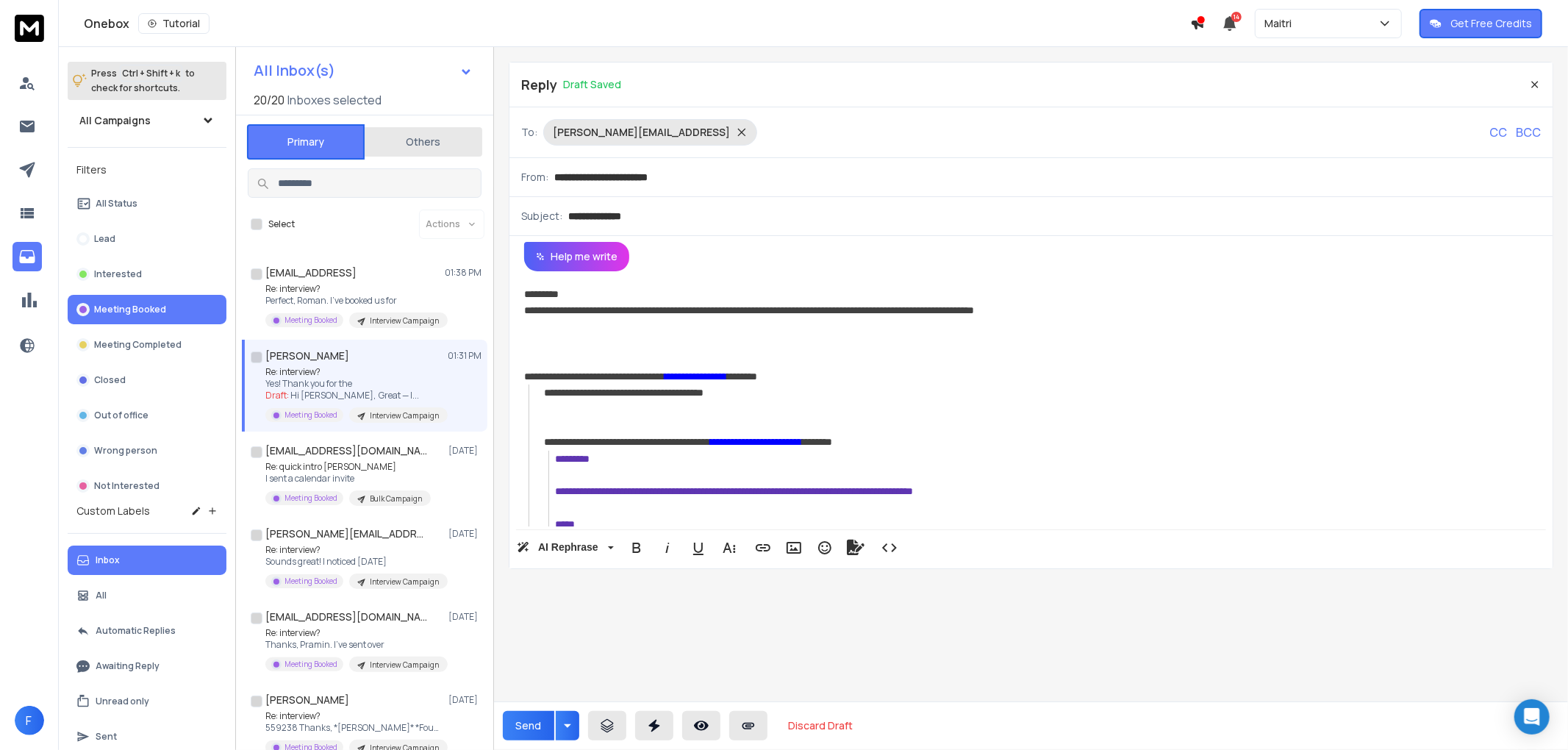
click at [565, 316] on div "**********" at bounding box center [1022, 302] width 995 height 33
click at [879, 309] on div "**********" at bounding box center [1022, 302] width 995 height 33
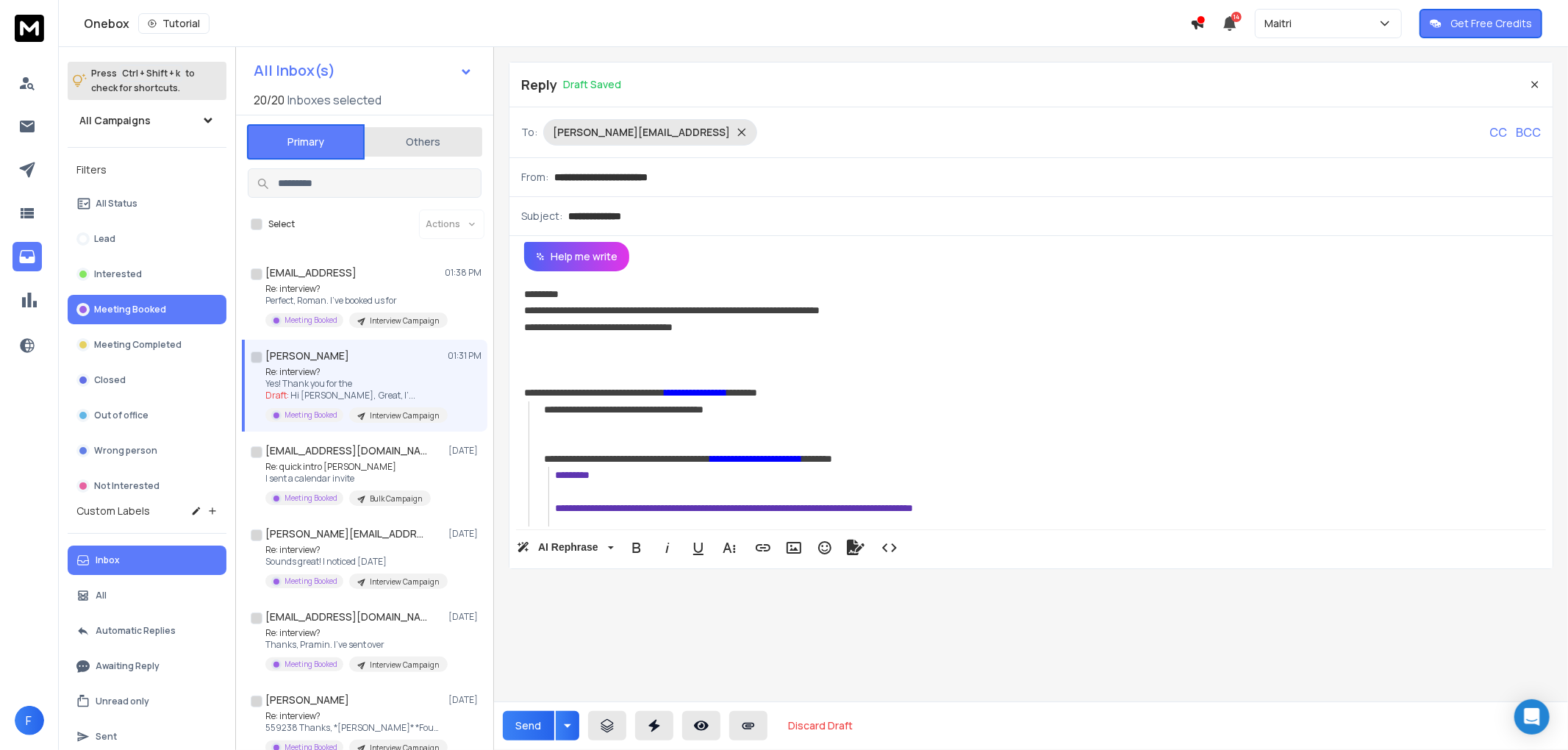
click at [653, 331] on div "**********" at bounding box center [1022, 311] width 995 height 49
click at [654, 329] on div "**********" at bounding box center [1022, 311] width 995 height 49
click at [657, 330] on div "**********" at bounding box center [1022, 311] width 995 height 49
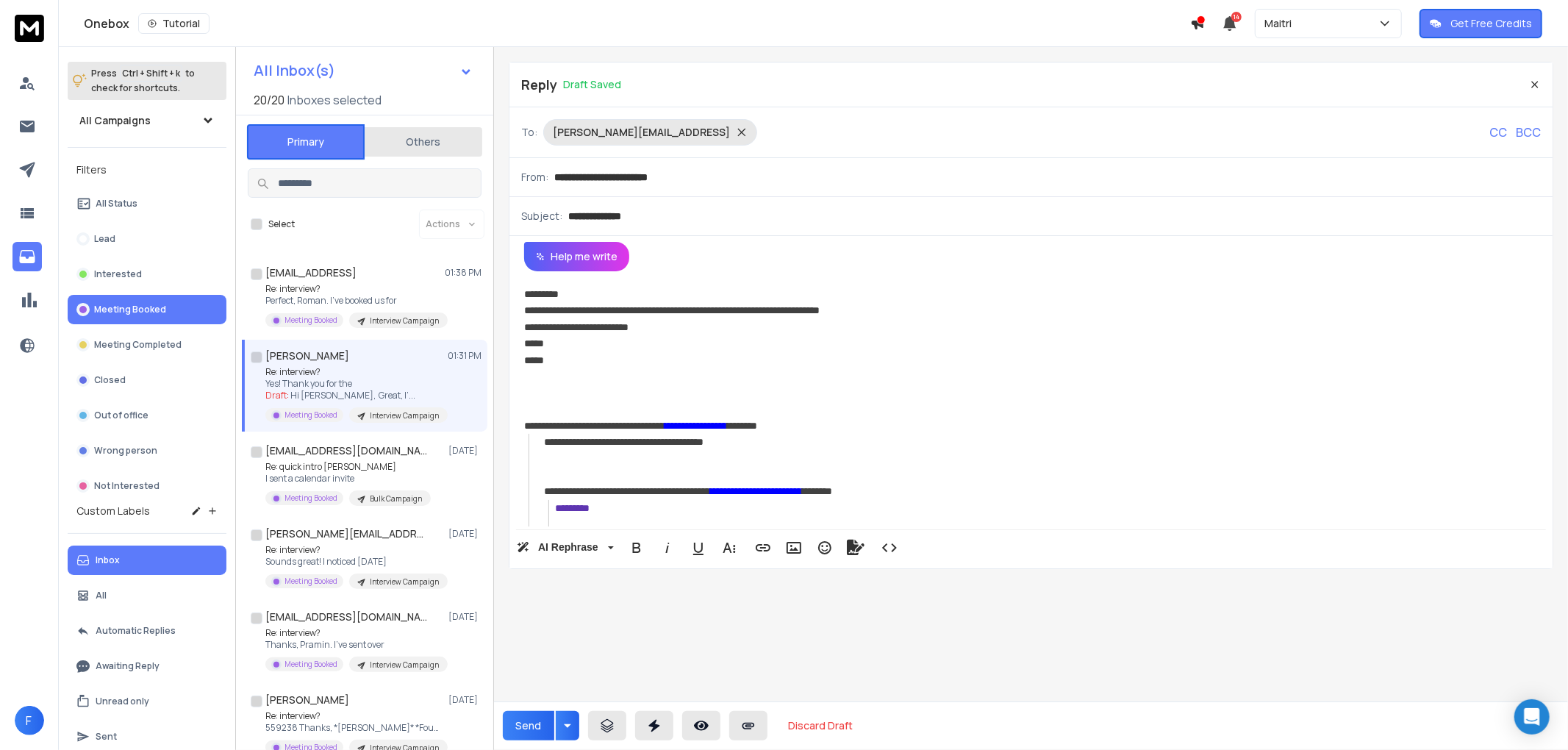
click at [569, 296] on div "**********" at bounding box center [1022, 327] width 995 height 83
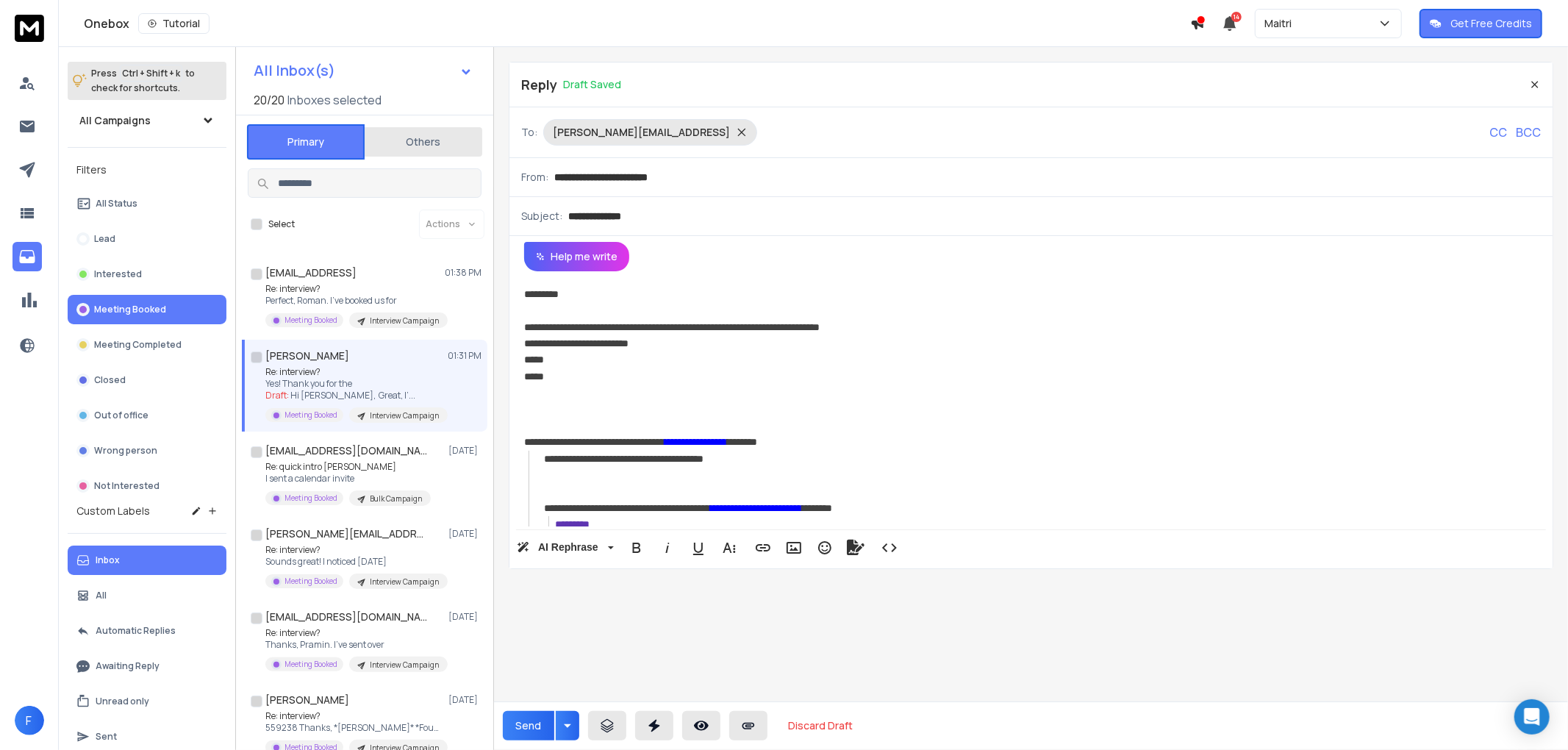
click at [895, 330] on div "**********" at bounding box center [1022, 343] width 995 height 83
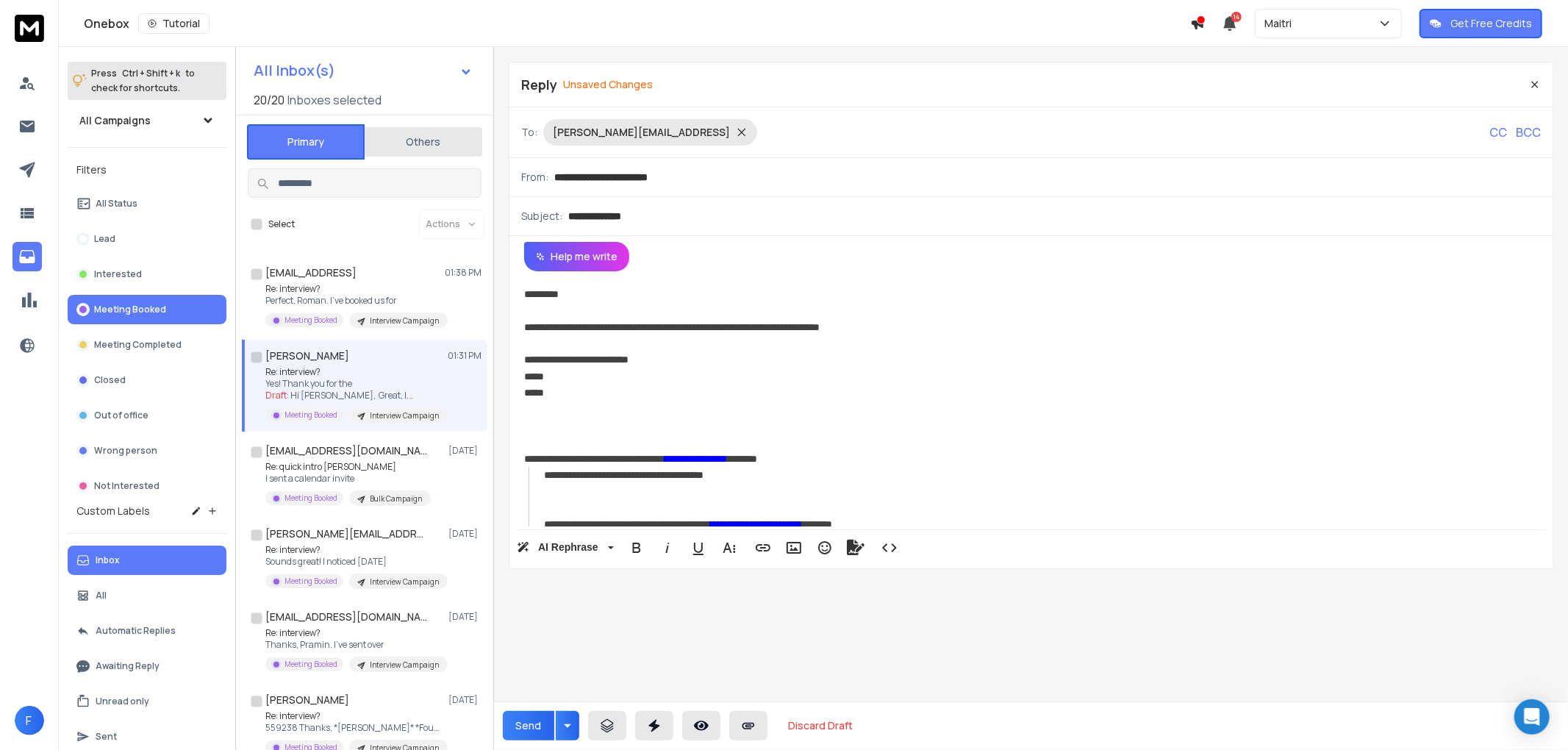
click at [695, 386] on div "**********" at bounding box center [1022, 368] width 995 height 66
click at [710, 369] on div "**********" at bounding box center [1022, 368] width 995 height 66
click at [700, 356] on div "**********" at bounding box center [1022, 368] width 995 height 66
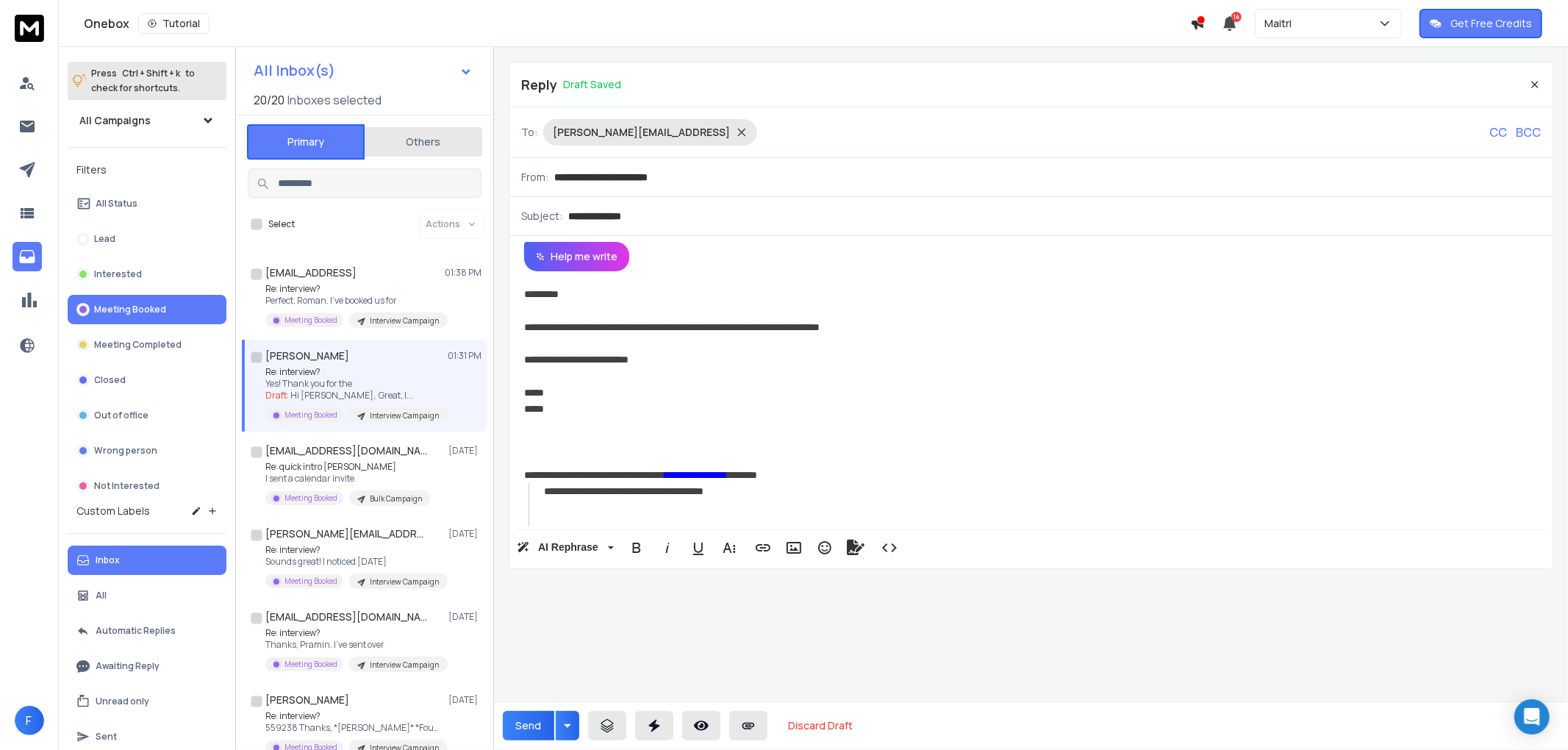
click at [525, 702] on button "Send" at bounding box center [528, 725] width 51 height 29
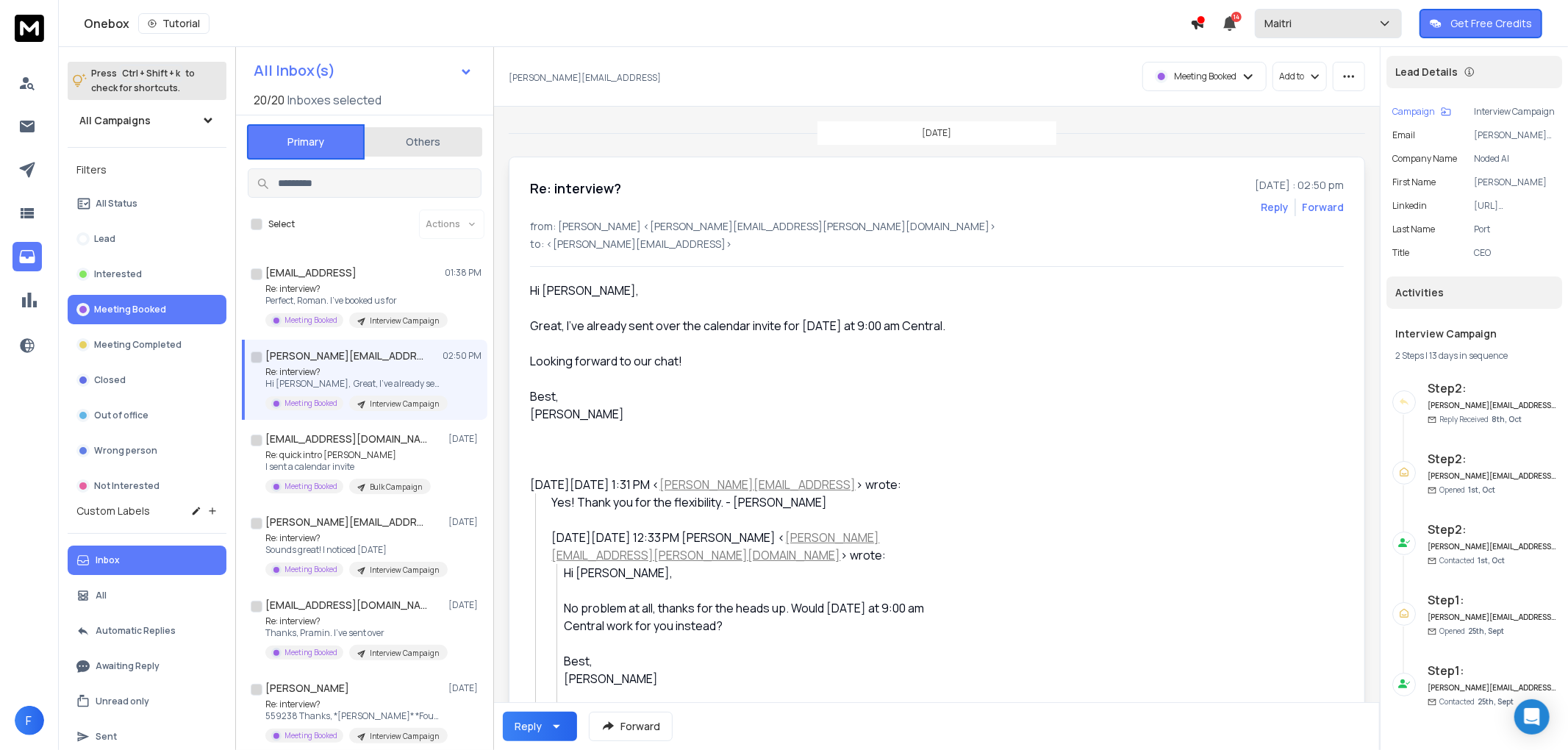
click at [1297, 19] on p "Maitri" at bounding box center [1281, 24] width 33 height 15
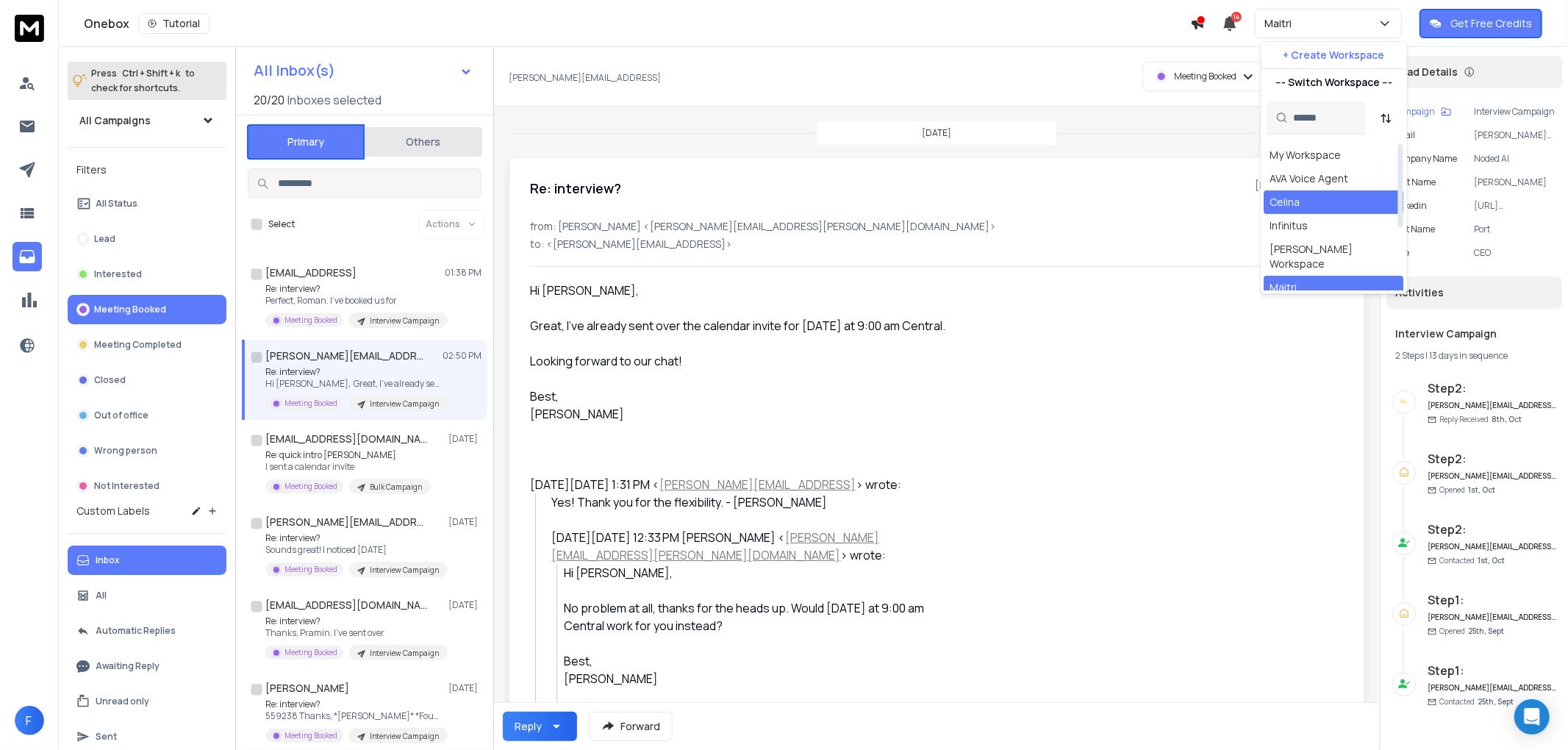
click at [1313, 192] on div "Celina" at bounding box center [1334, 203] width 140 height 24
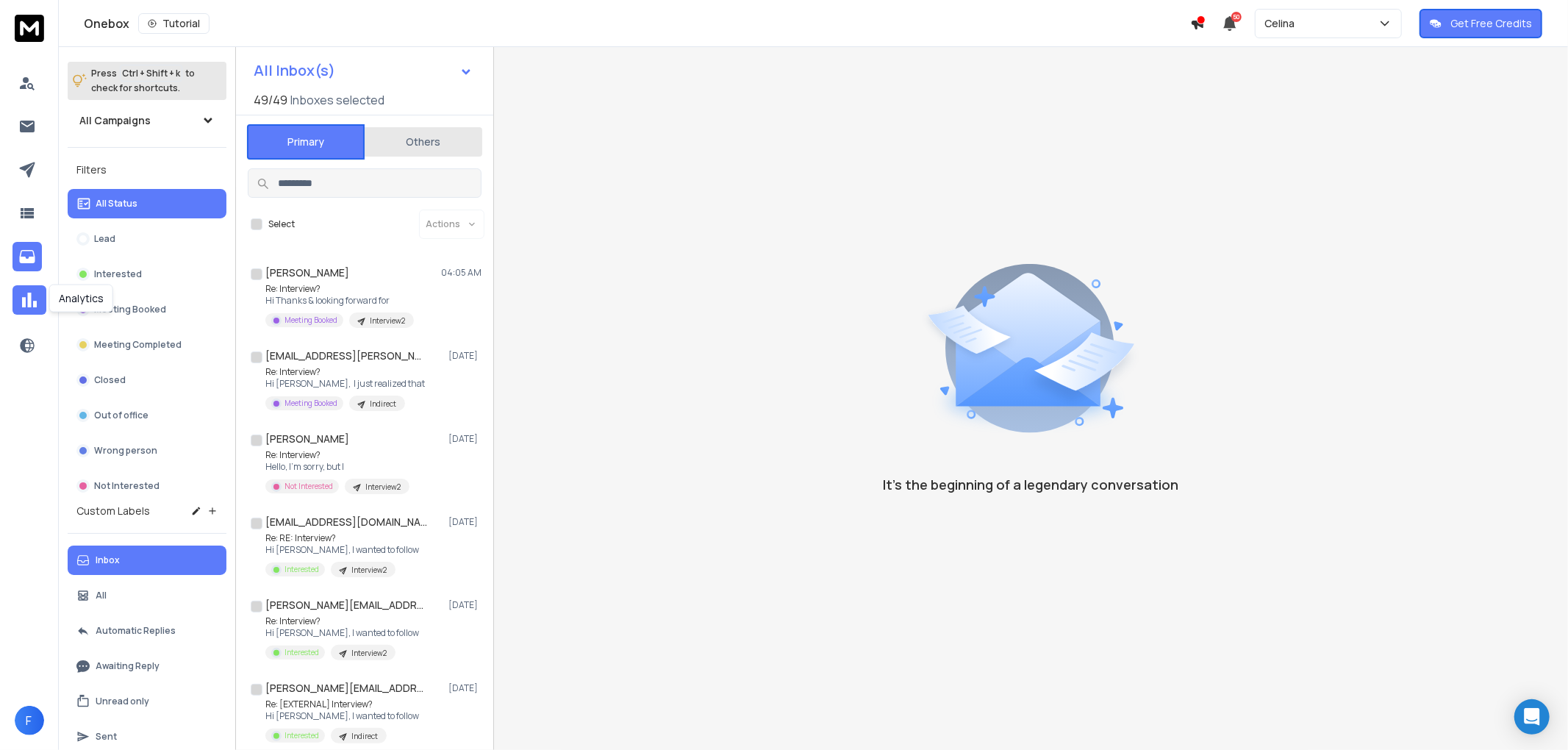
click at [32, 301] on icon at bounding box center [30, 300] width 22 height 22
click at [1344, 25] on div "Celina" at bounding box center [1328, 24] width 128 height 15
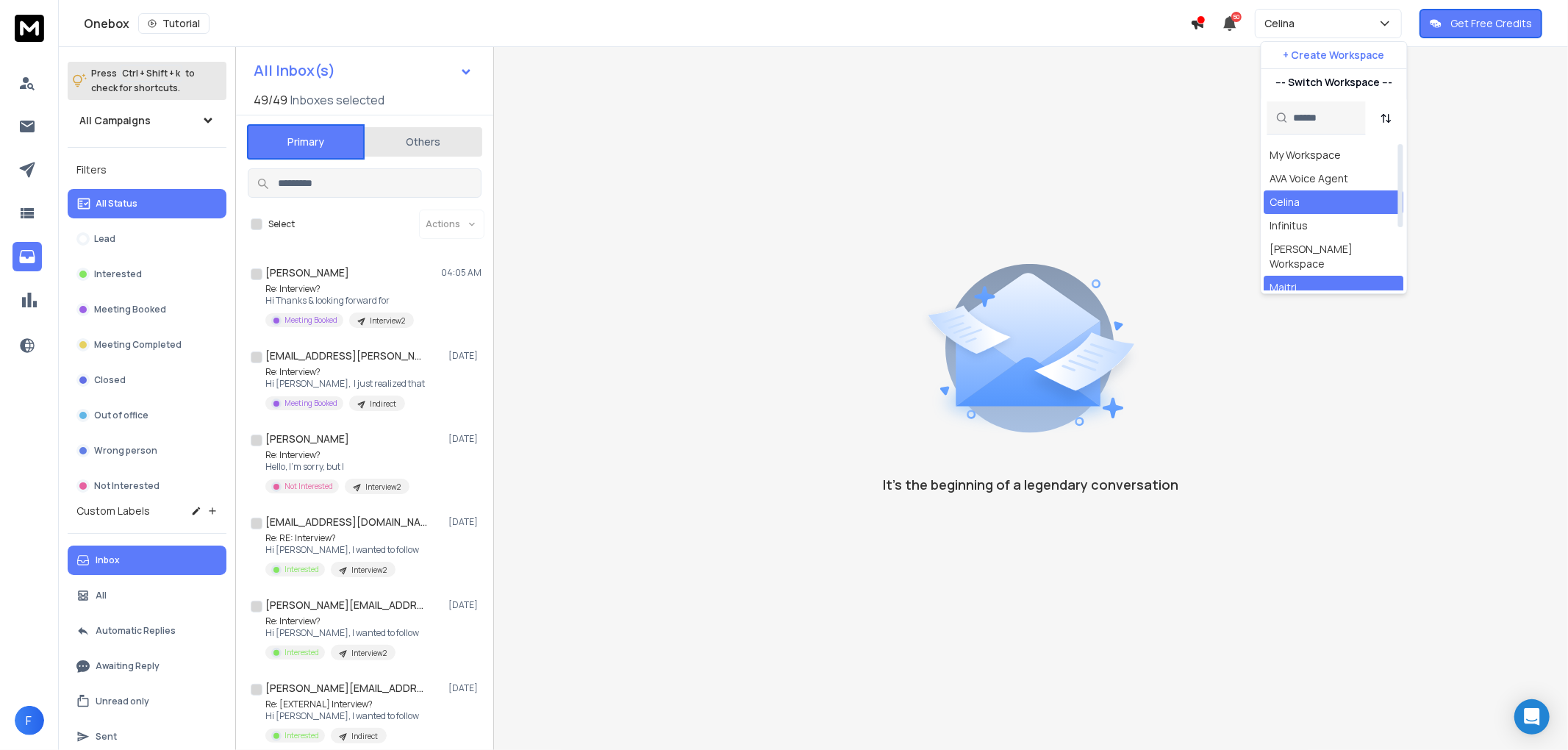
click at [1319, 276] on div "Maitri" at bounding box center [1334, 287] width 140 height 24
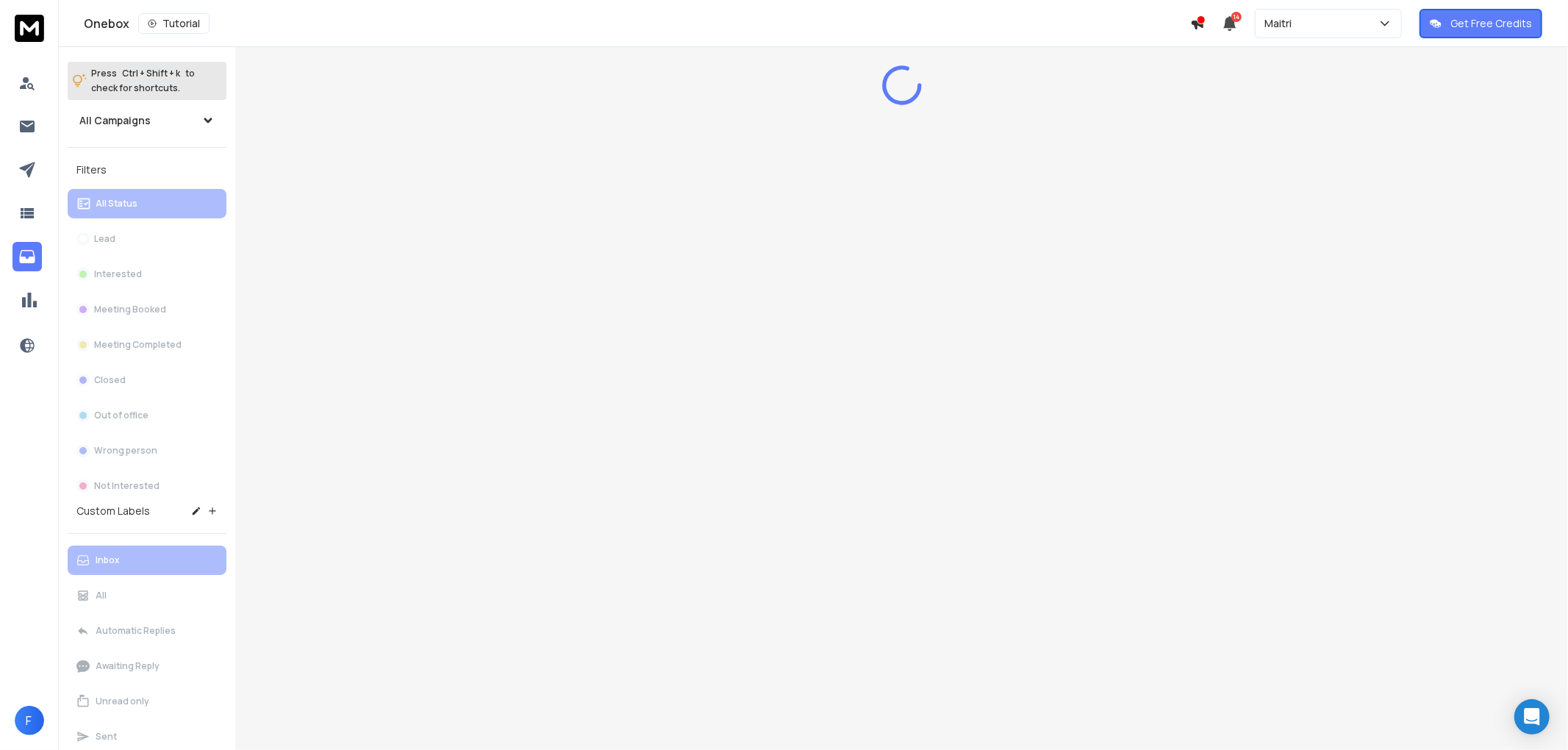
click at [131, 270] on div "All Status Lead Interested Meeting Booked Meeting Completed Closed Out of offic…" at bounding box center [147, 345] width 159 height 312
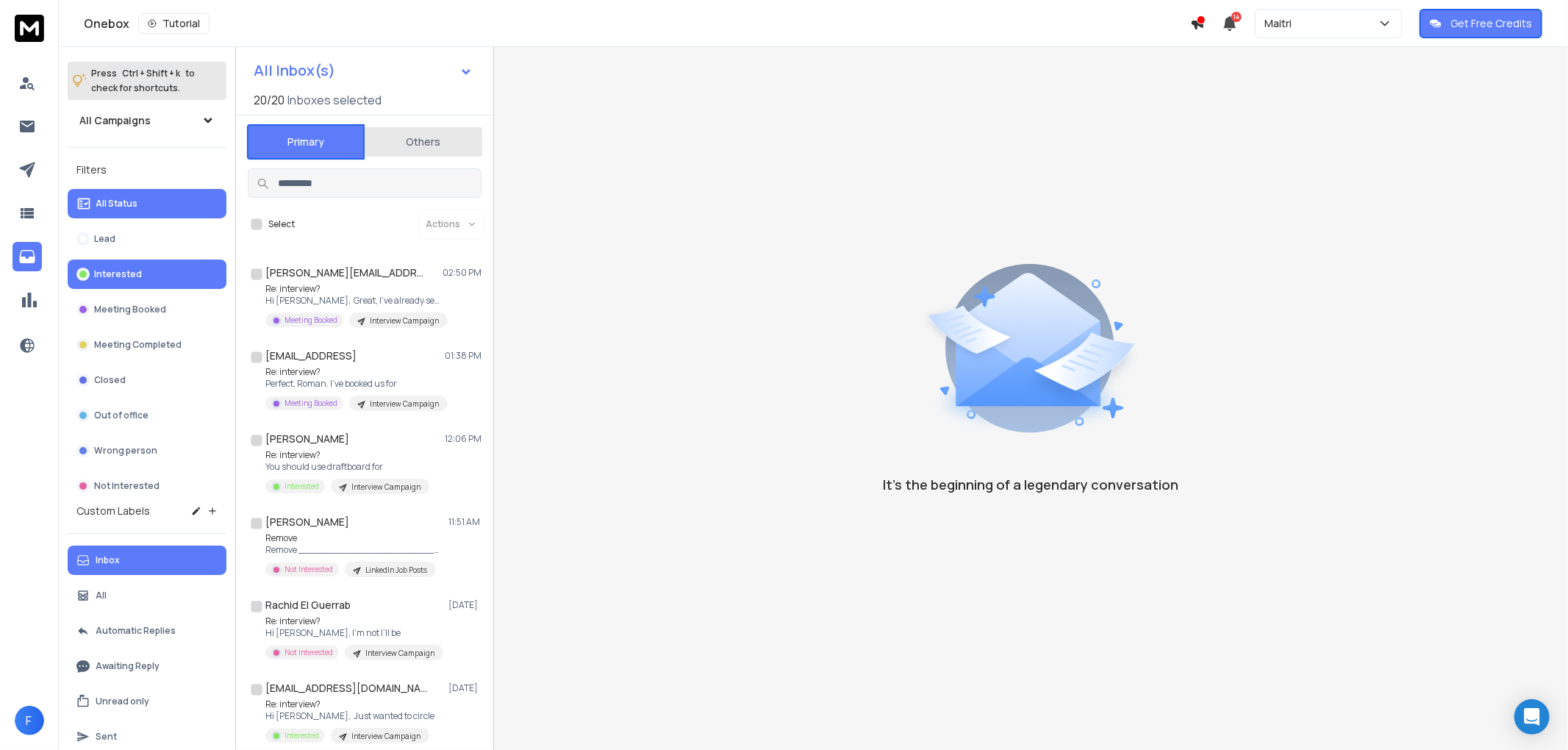
click at [134, 278] on div "All Status Lead Interested Meeting Booked Meeting Completed Closed Out of offic…" at bounding box center [147, 345] width 159 height 312
click at [136, 278] on p "Interested" at bounding box center [118, 274] width 48 height 12
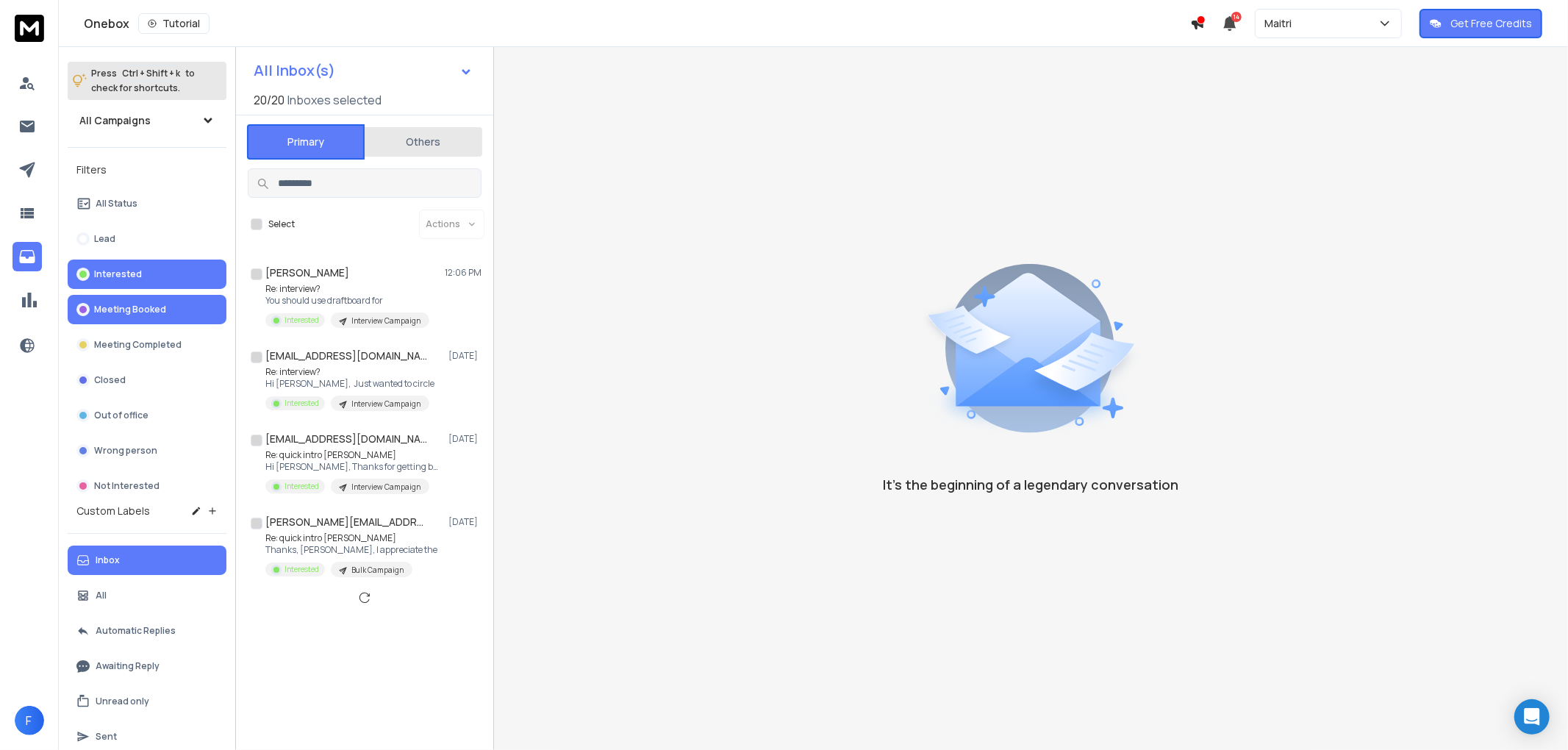
click at [133, 312] on p "Meeting Booked" at bounding box center [130, 310] width 72 height 12
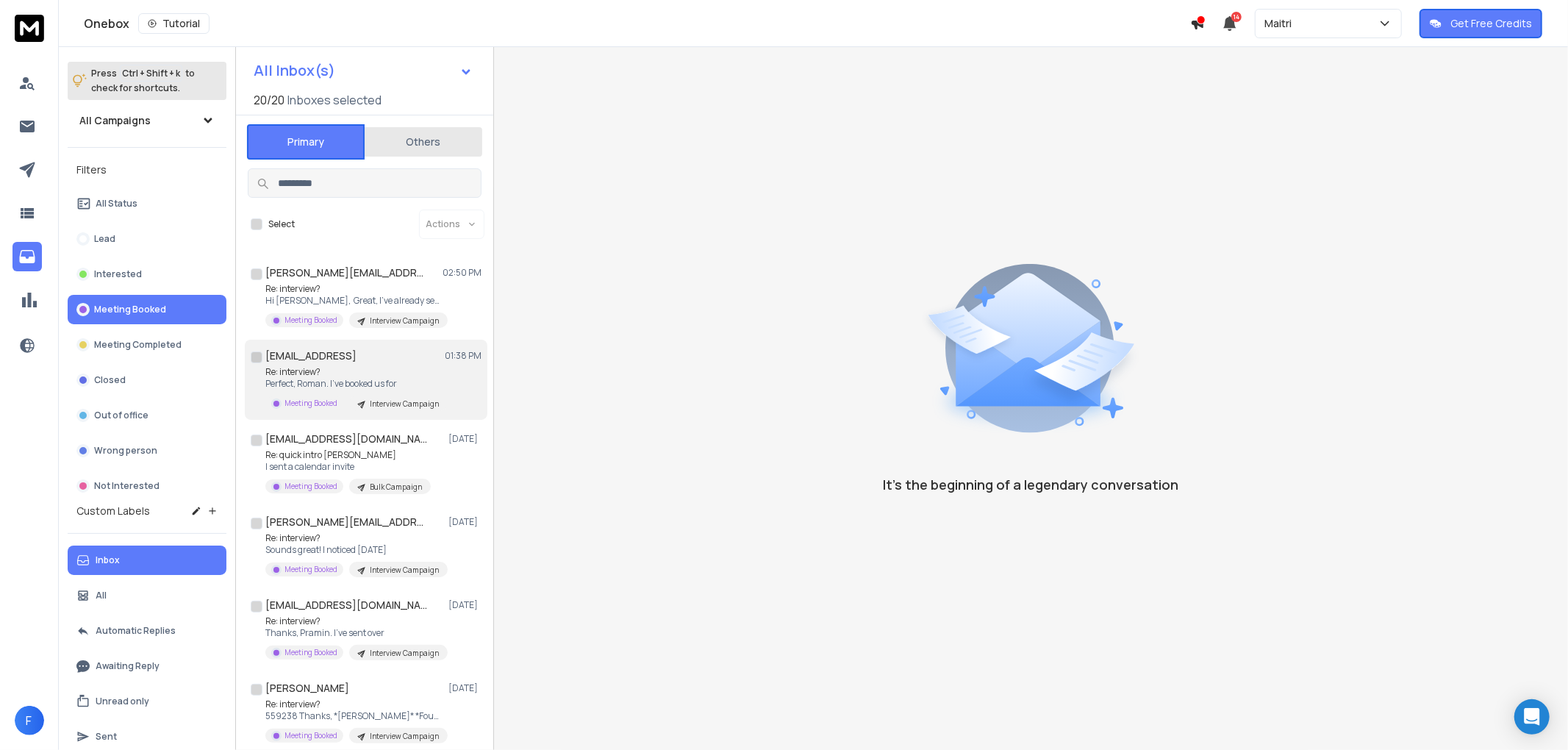
click at [348, 376] on p "Re: interview?" at bounding box center [353, 372] width 176 height 12
click at [395, 369] on p "Re: interview?" at bounding box center [353, 372] width 176 height 12
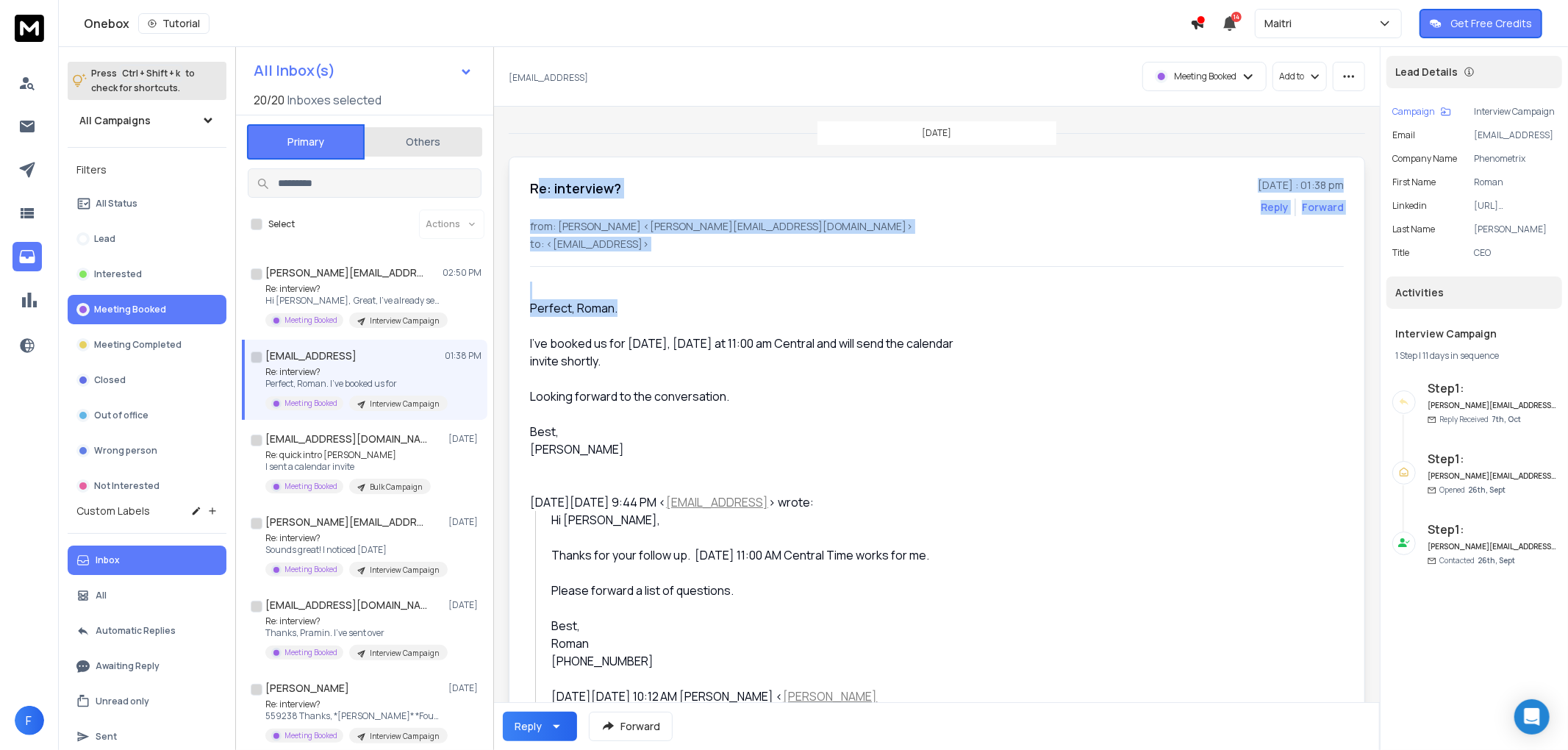
drag, startPoint x: 535, startPoint y: 186, endPoint x: 616, endPoint y: 258, distance: 108.4
click at [721, 303] on div "Perfect, Roman. I’ve booked us for [DATE], [DATE] at 11:00 am Central and will …" at bounding box center [745, 378] width 430 height 159
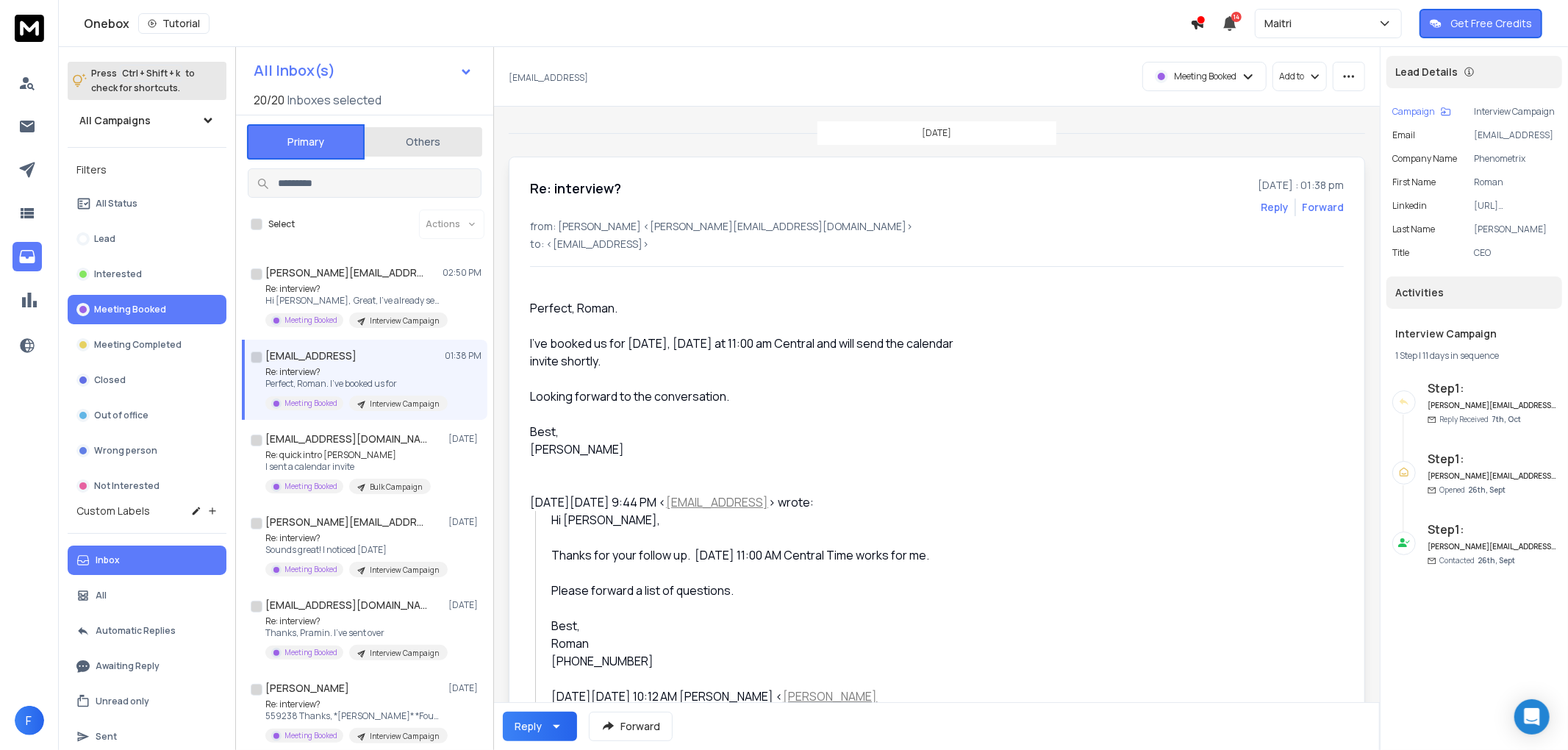
click at [532, 190] on h1 "Re: interview?" at bounding box center [576, 188] width 91 height 21
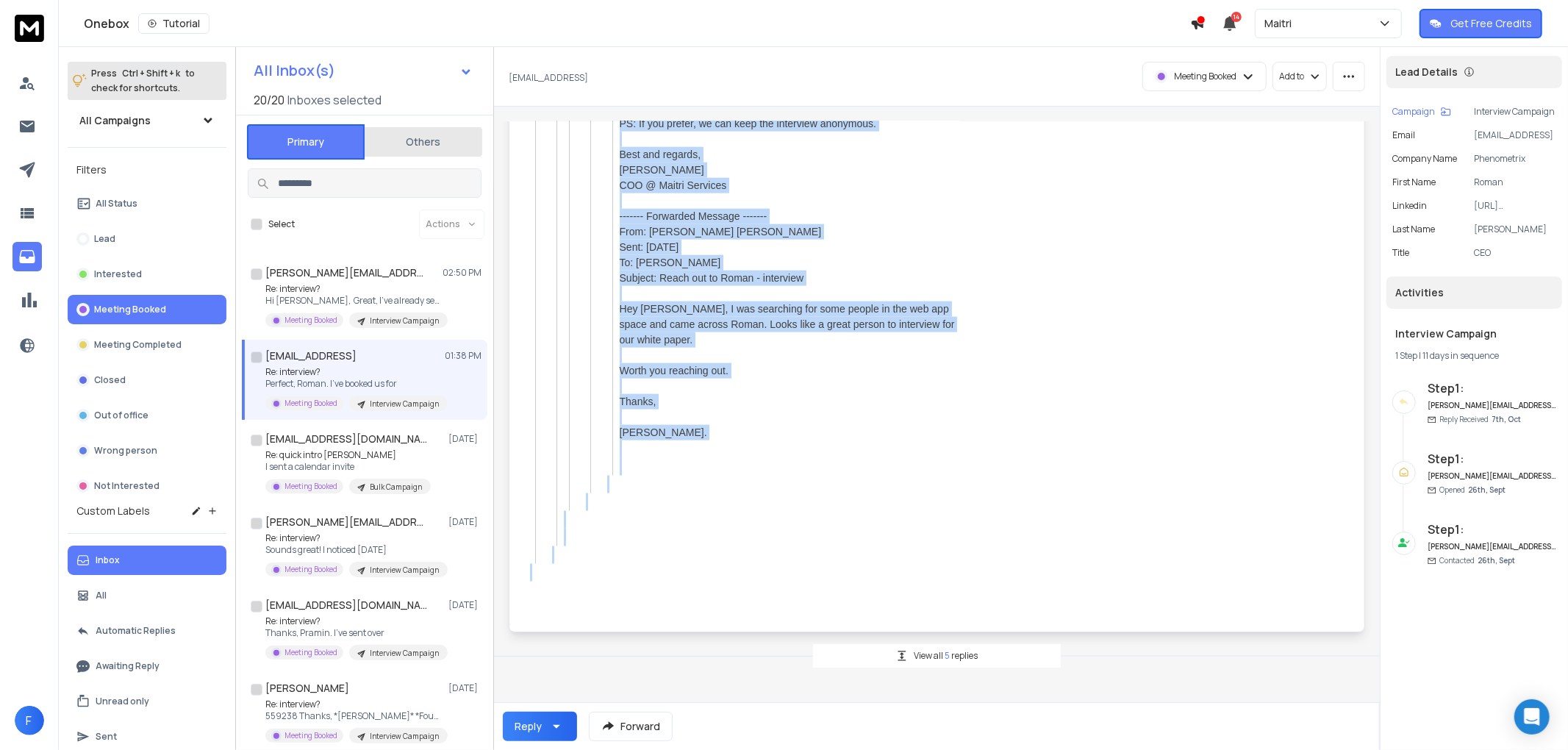
scroll to position [1653, 0]
drag, startPoint x: 532, startPoint y: 190, endPoint x: 861, endPoint y: 428, distance: 406.1
copy div "Re: interview? 8 October 2025 : 01:38 pm Reply Forward from: Julie <j.ditta@mai…"
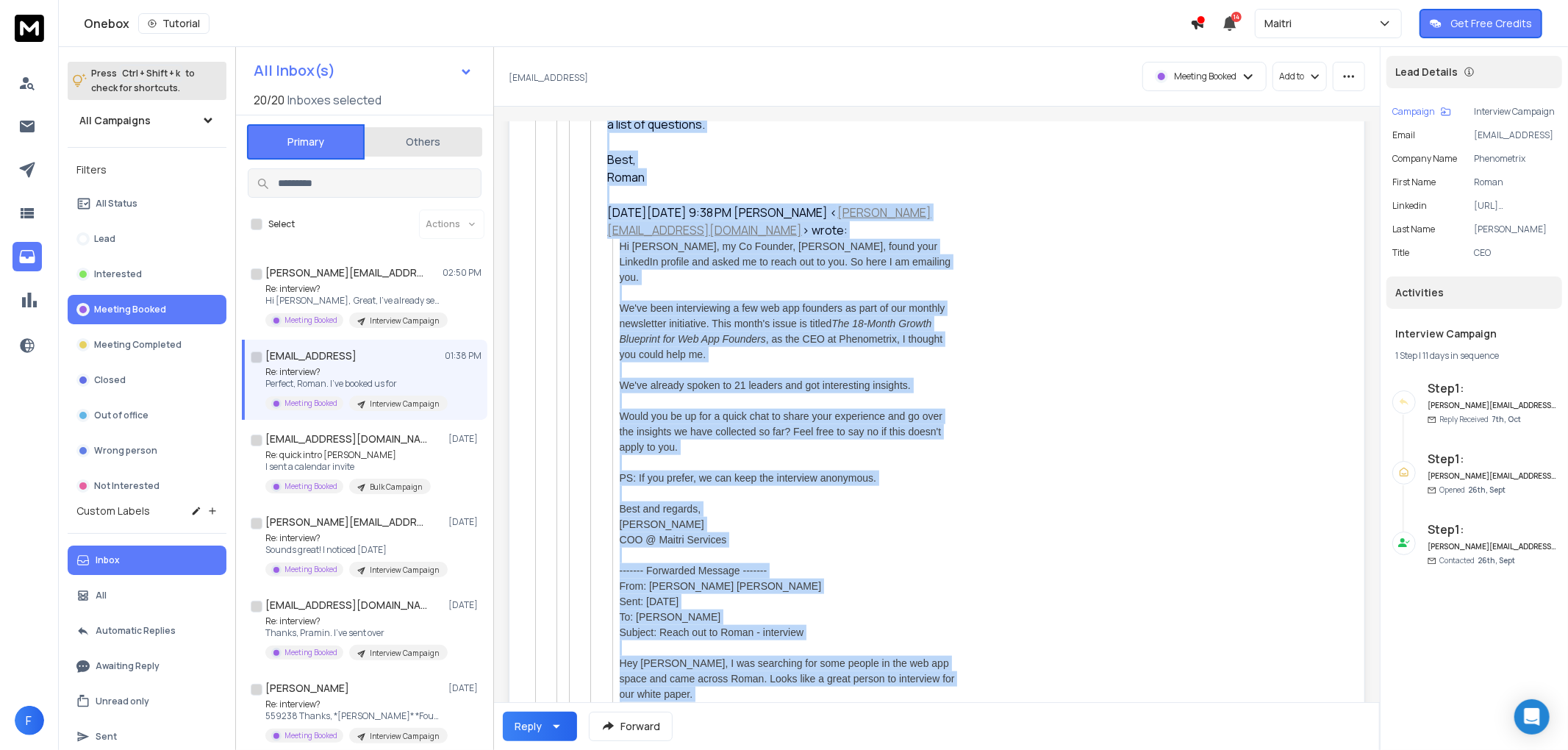
scroll to position [868, 0]
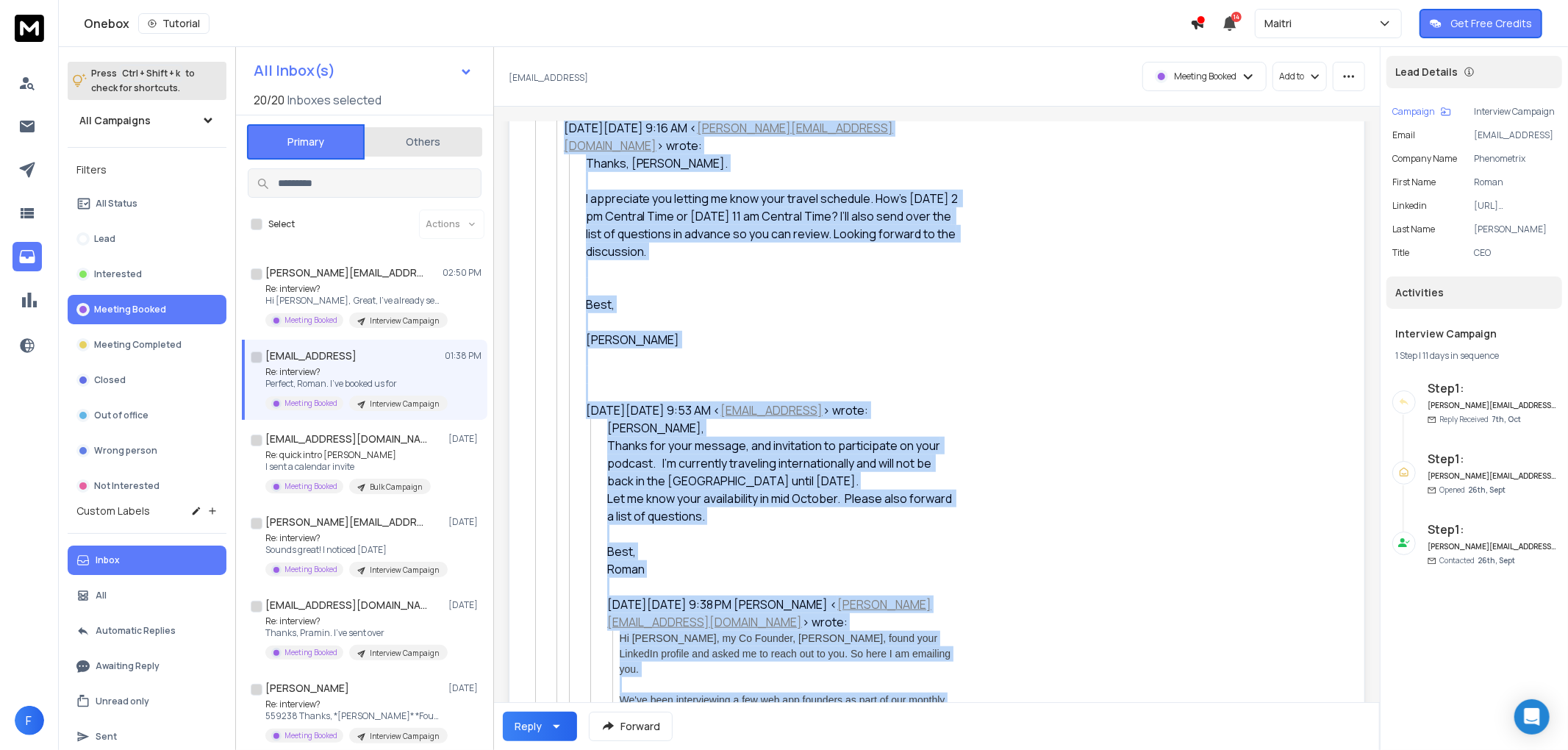
click at [538, 728] on div "Reply" at bounding box center [528, 726] width 28 height 15
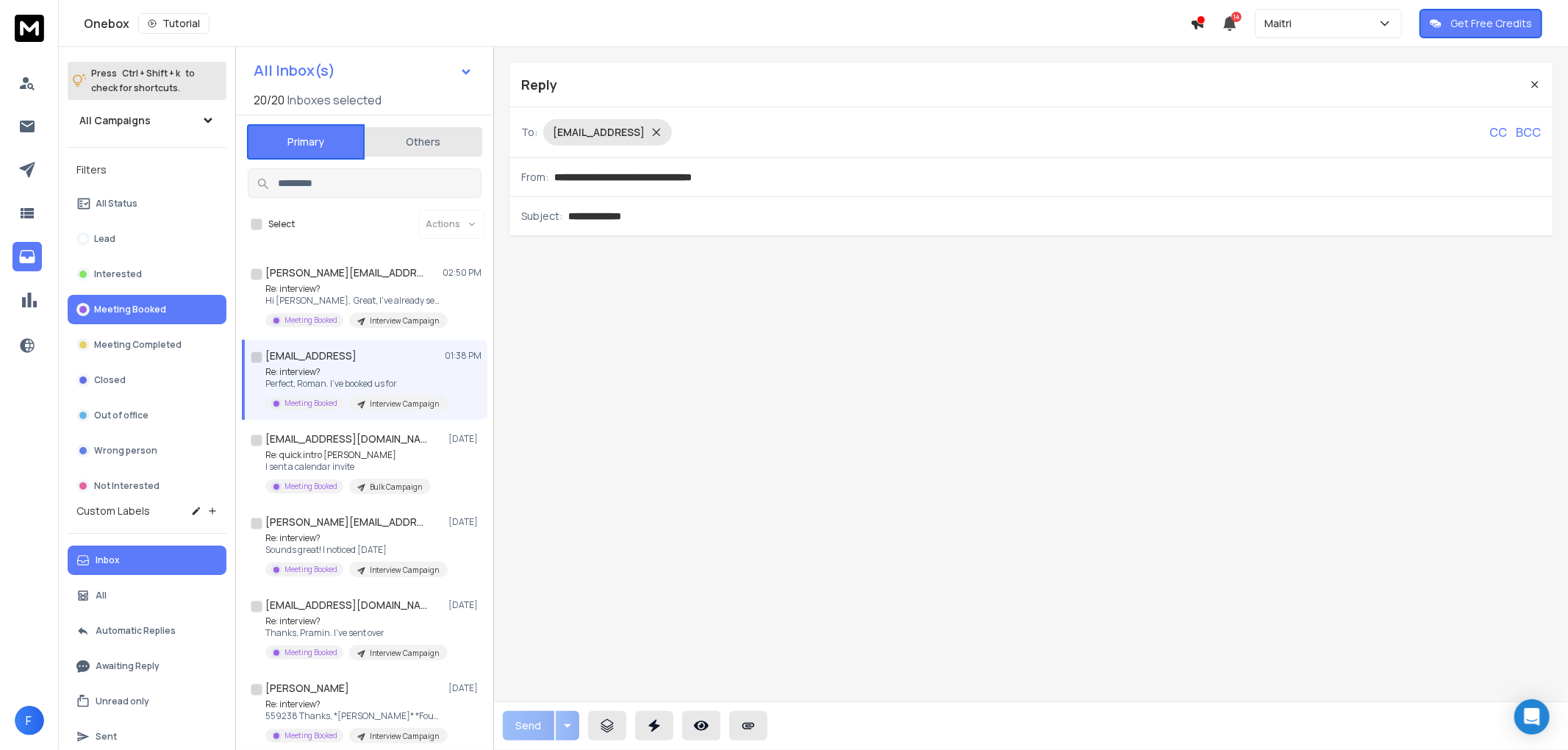
scroll to position [0, 0]
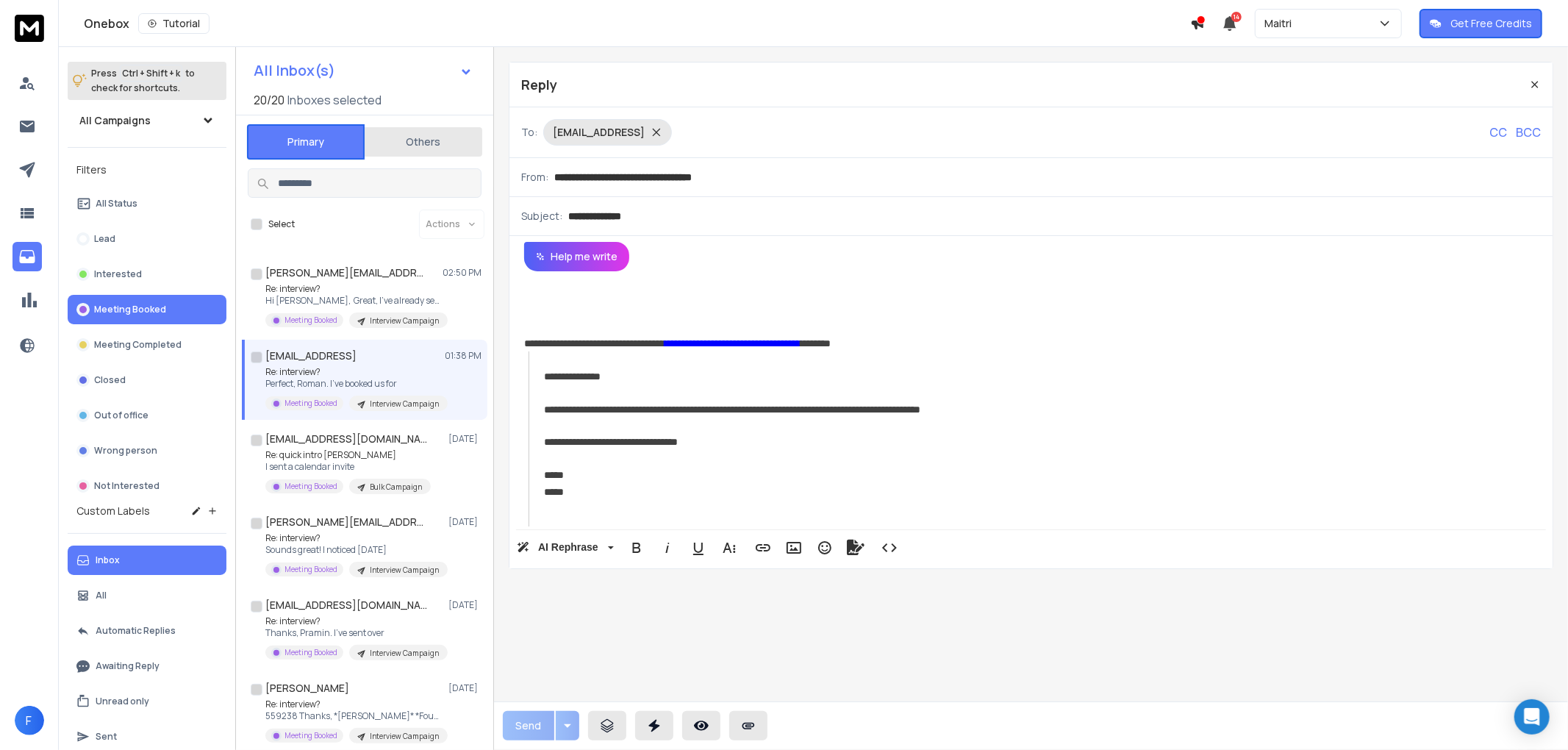
click at [651, 298] on div at bounding box center [1030, 294] width 1013 height 16
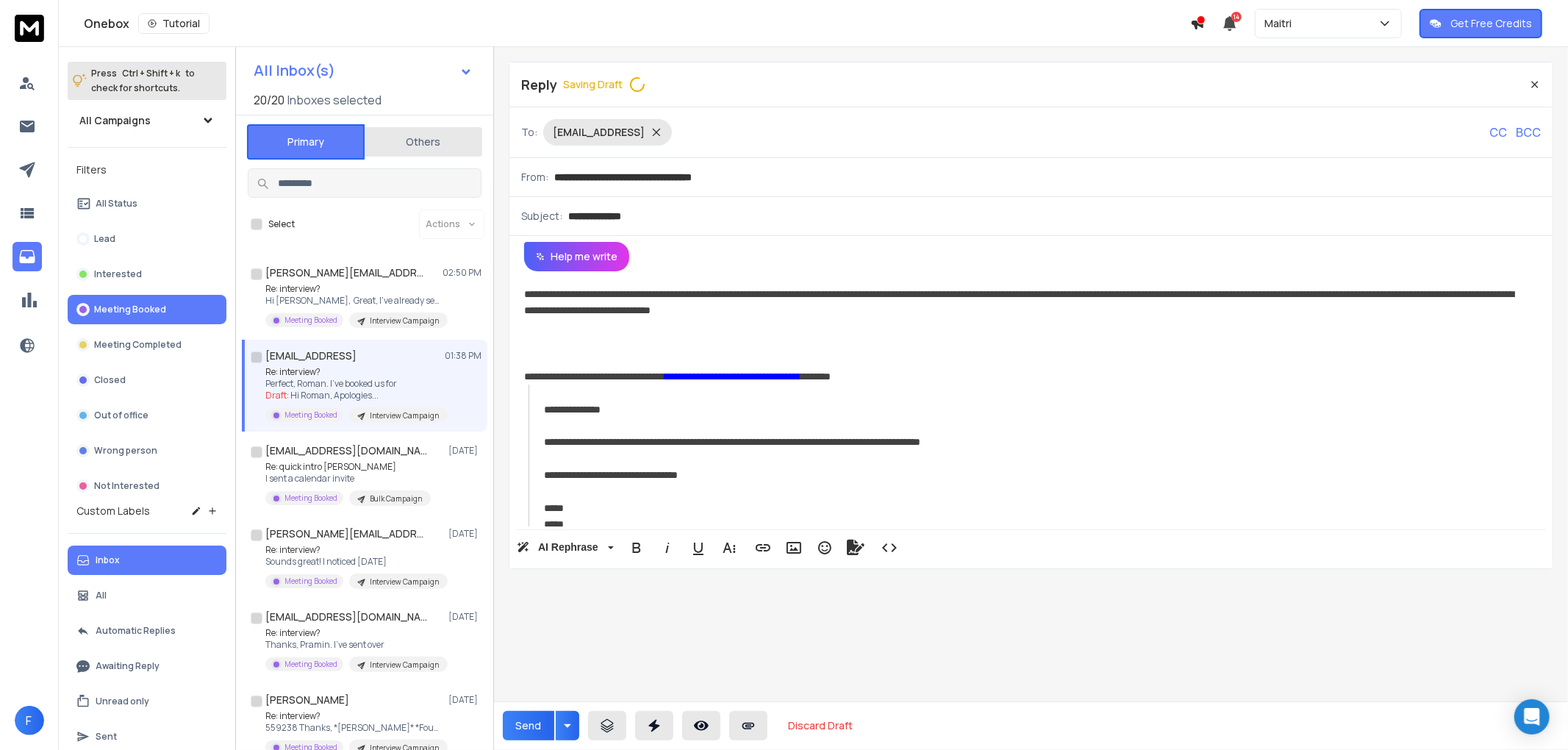
click at [574, 294] on div "**********" at bounding box center [1022, 302] width 995 height 33
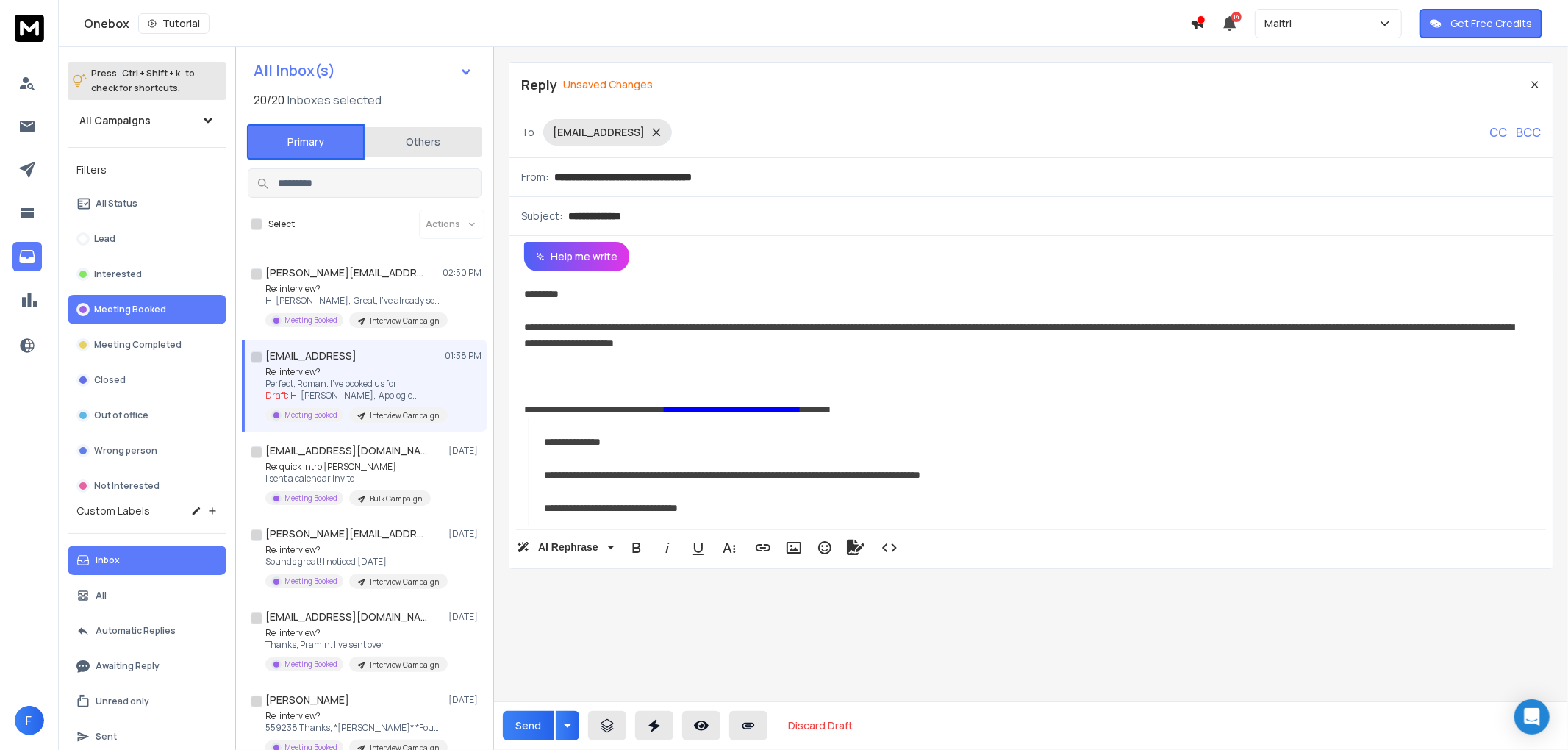
click at [650, 327] on div "**********" at bounding box center [1022, 319] width 995 height 66
click at [1380, 329] on div "**********" at bounding box center [1022, 319] width 995 height 66
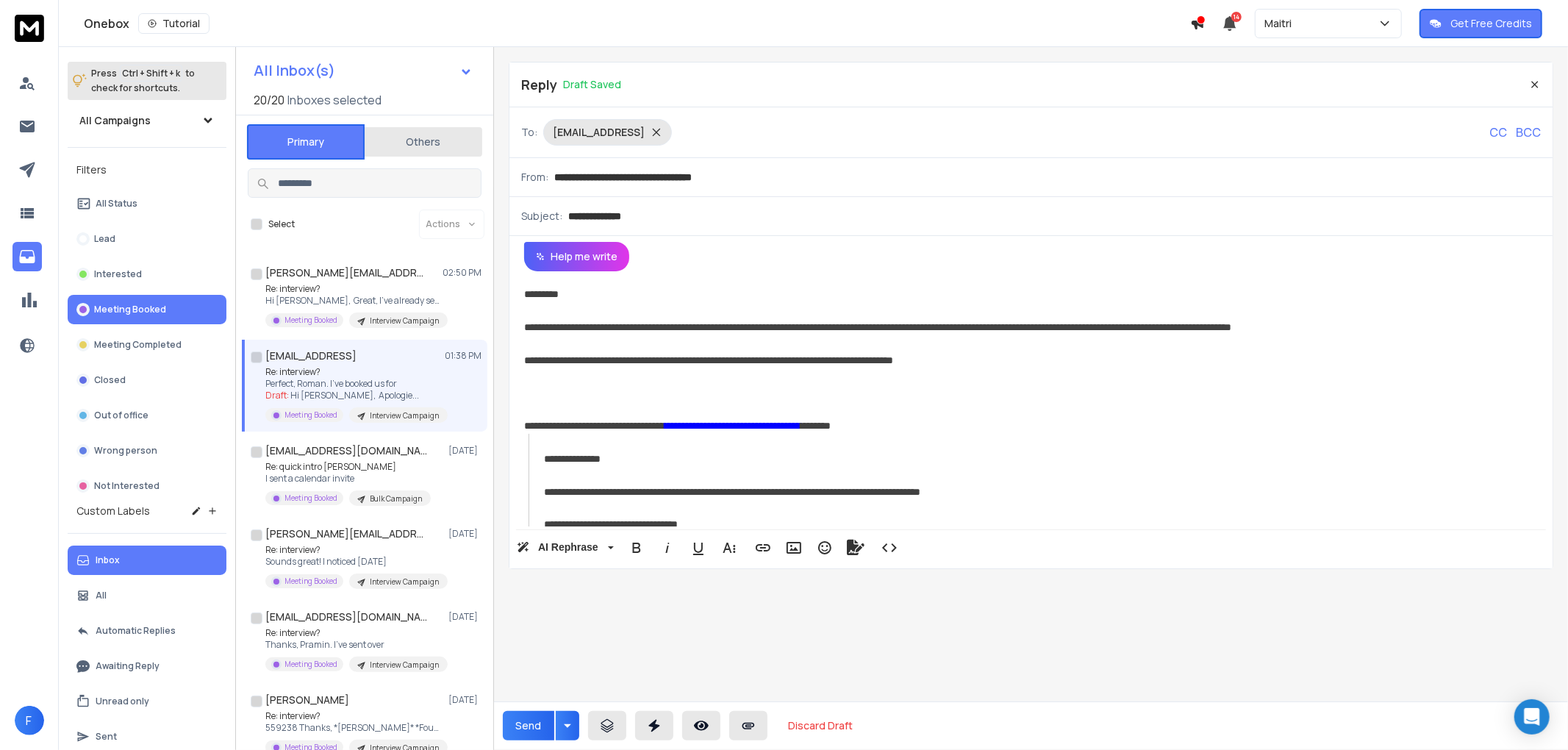
click at [925, 359] on div "**********" at bounding box center [1022, 327] width 995 height 83
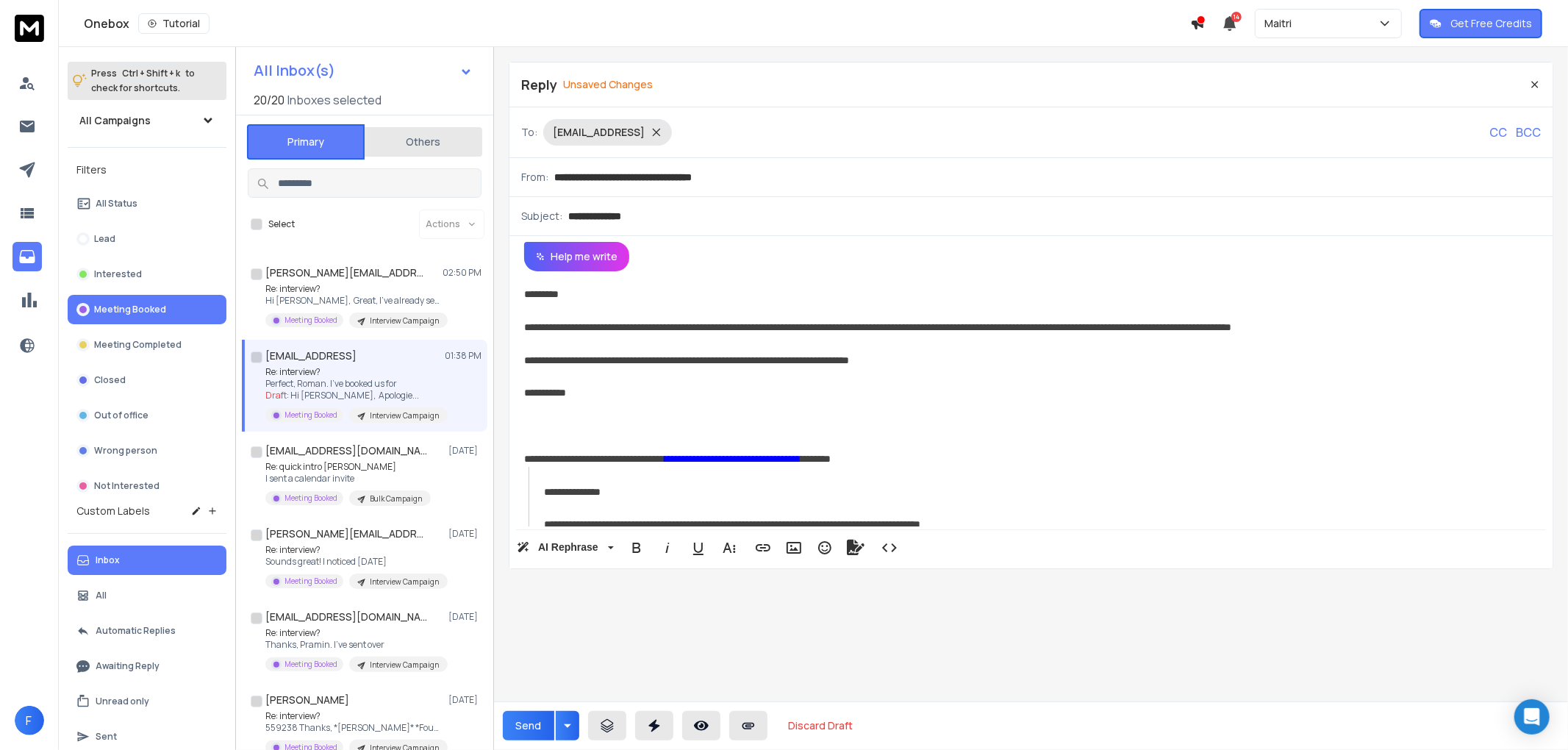
click at [552, 387] on div "**********" at bounding box center [1022, 343] width 995 height 115
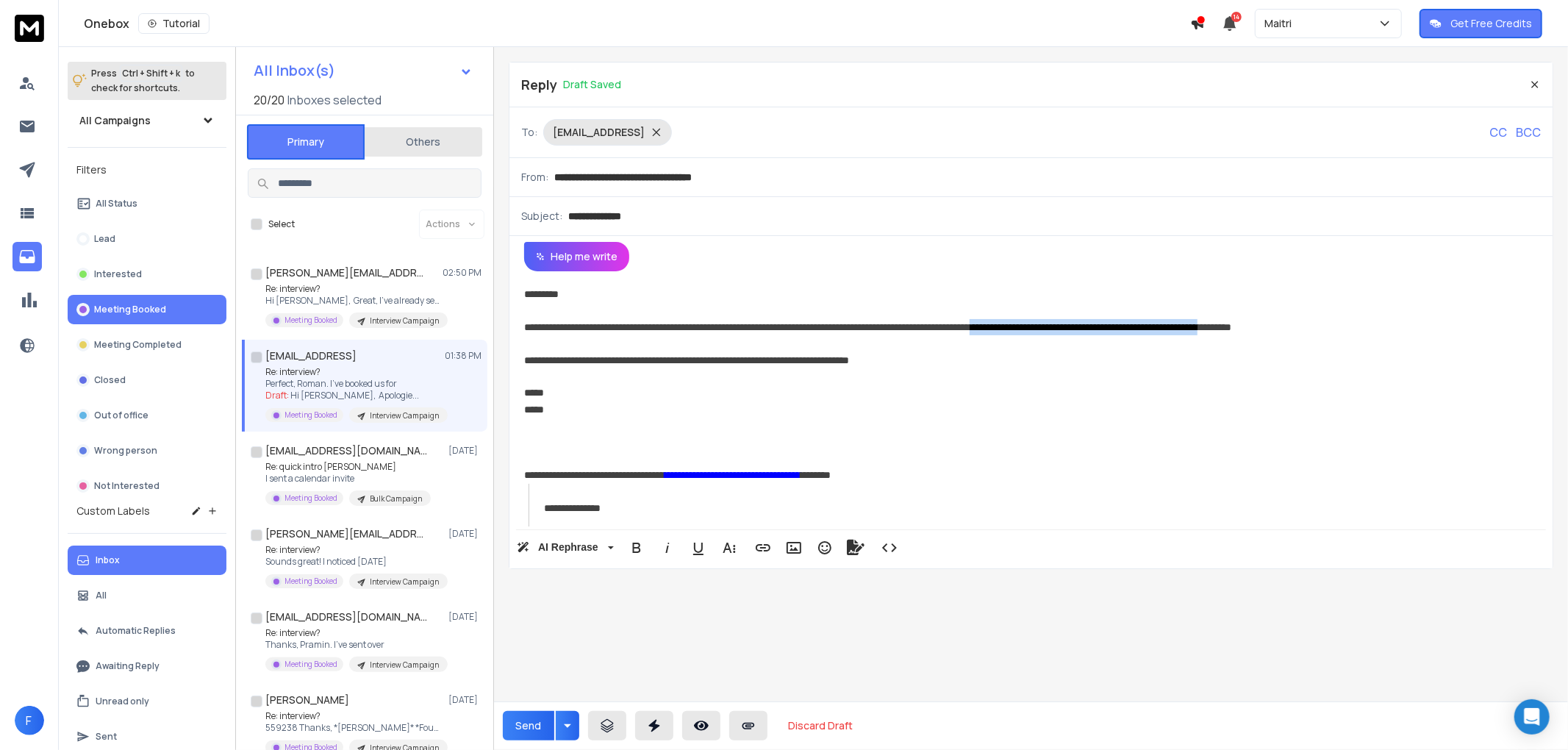
drag, startPoint x: 1044, startPoint y: 328, endPoint x: 1335, endPoint y: 329, distance: 291.0
click at [1335, 329] on div "**********" at bounding box center [1022, 352] width 995 height 132
click at [1185, 418] on div at bounding box center [1030, 426] width 1013 height 16
click at [533, 717] on button "Send" at bounding box center [528, 725] width 51 height 29
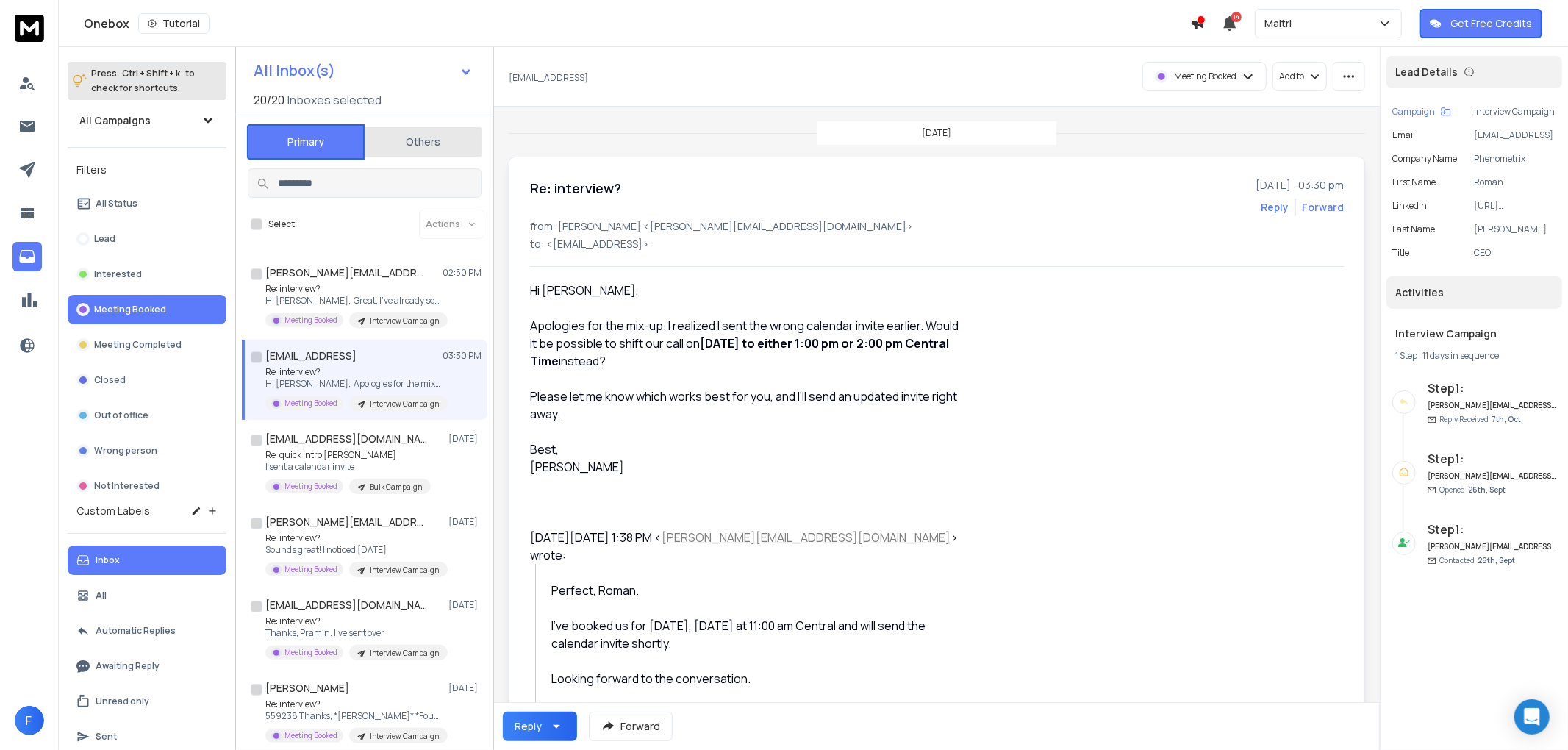
drag, startPoint x: 789, startPoint y: 368, endPoint x: 1207, endPoint y: 531, distance: 448.7
click at [28, 298] on icon at bounding box center [30, 300] width 15 height 15
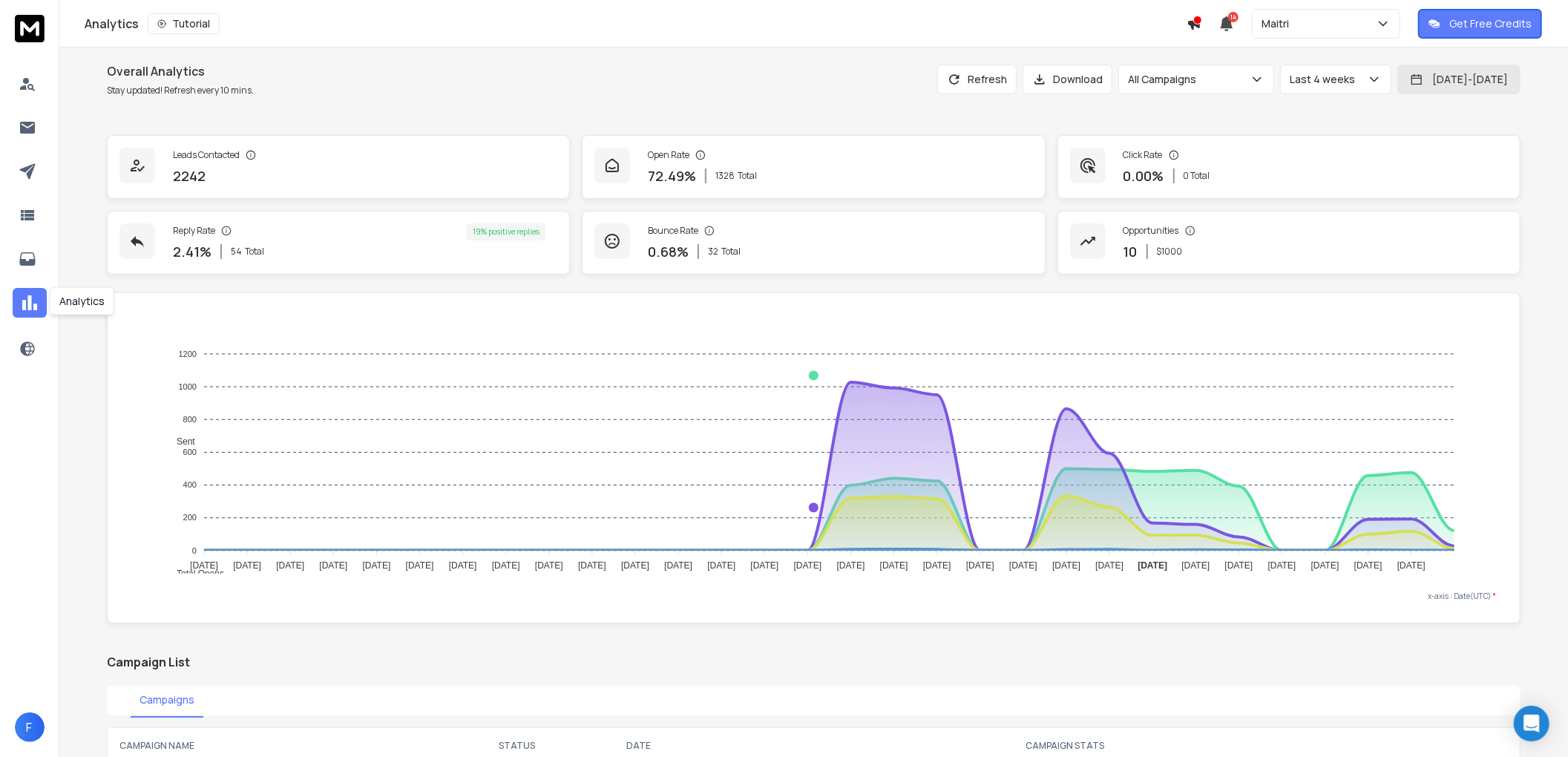
click at [1425, 82] on button "[DATE] - [DATE]" at bounding box center [1459, 79] width 123 height 29
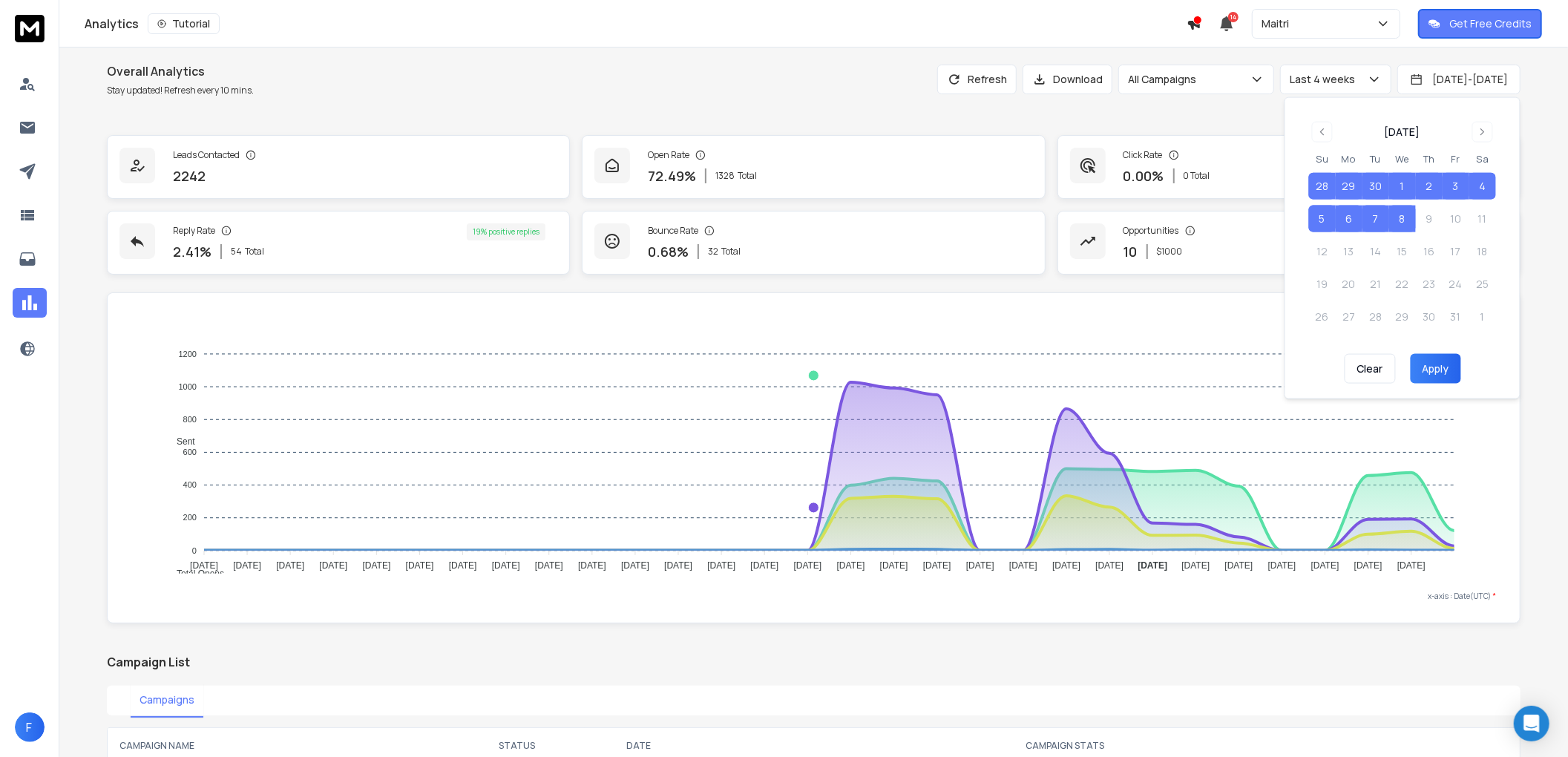
click at [1374, 223] on button "7" at bounding box center [1376, 219] width 27 height 27
click at [1371, 368] on button "Clear" at bounding box center [1370, 368] width 51 height 29
click at [1428, 370] on button "Apply" at bounding box center [1435, 368] width 50 height 29
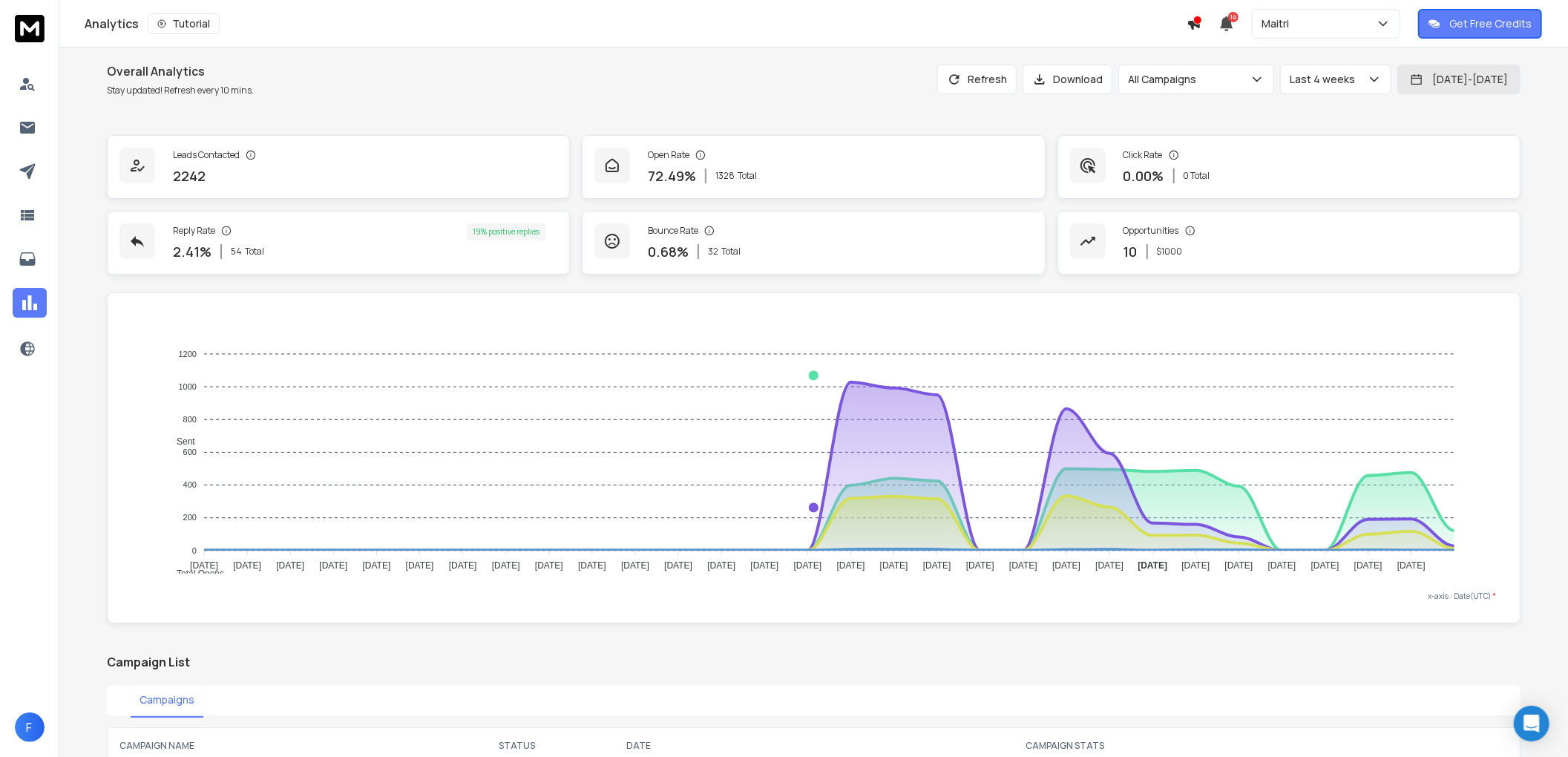
drag, startPoint x: 1436, startPoint y: 80, endPoint x: 1461, endPoint y: 83, distance: 25.2
click at [1436, 80] on button "[DATE] - [DATE]" at bounding box center [1459, 79] width 123 height 29
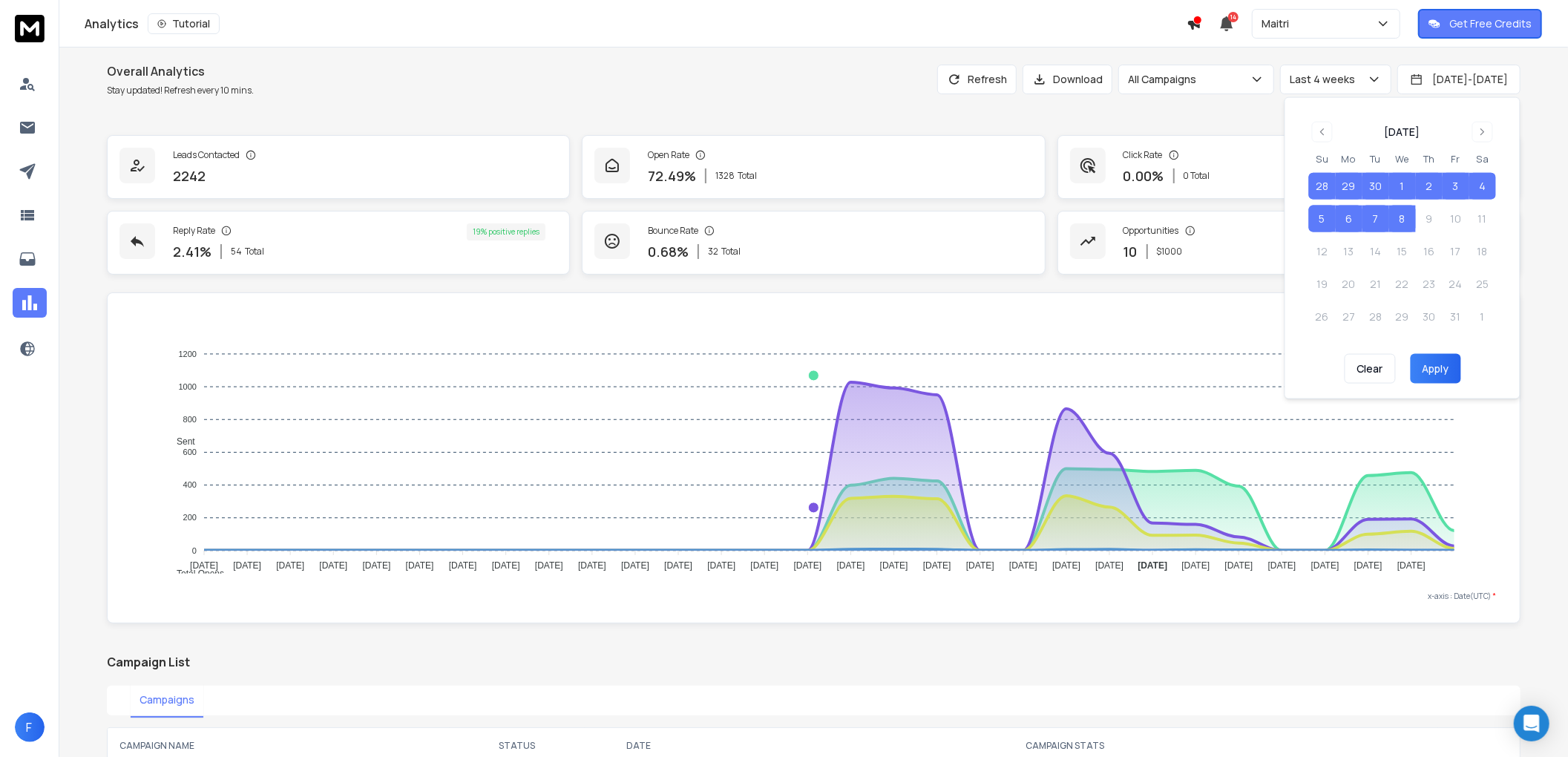
click at [1370, 221] on button "7" at bounding box center [1376, 219] width 27 height 27
click at [1367, 368] on button "Clear" at bounding box center [1370, 368] width 51 height 29
click at [1433, 367] on button "Apply" at bounding box center [1435, 368] width 50 height 29
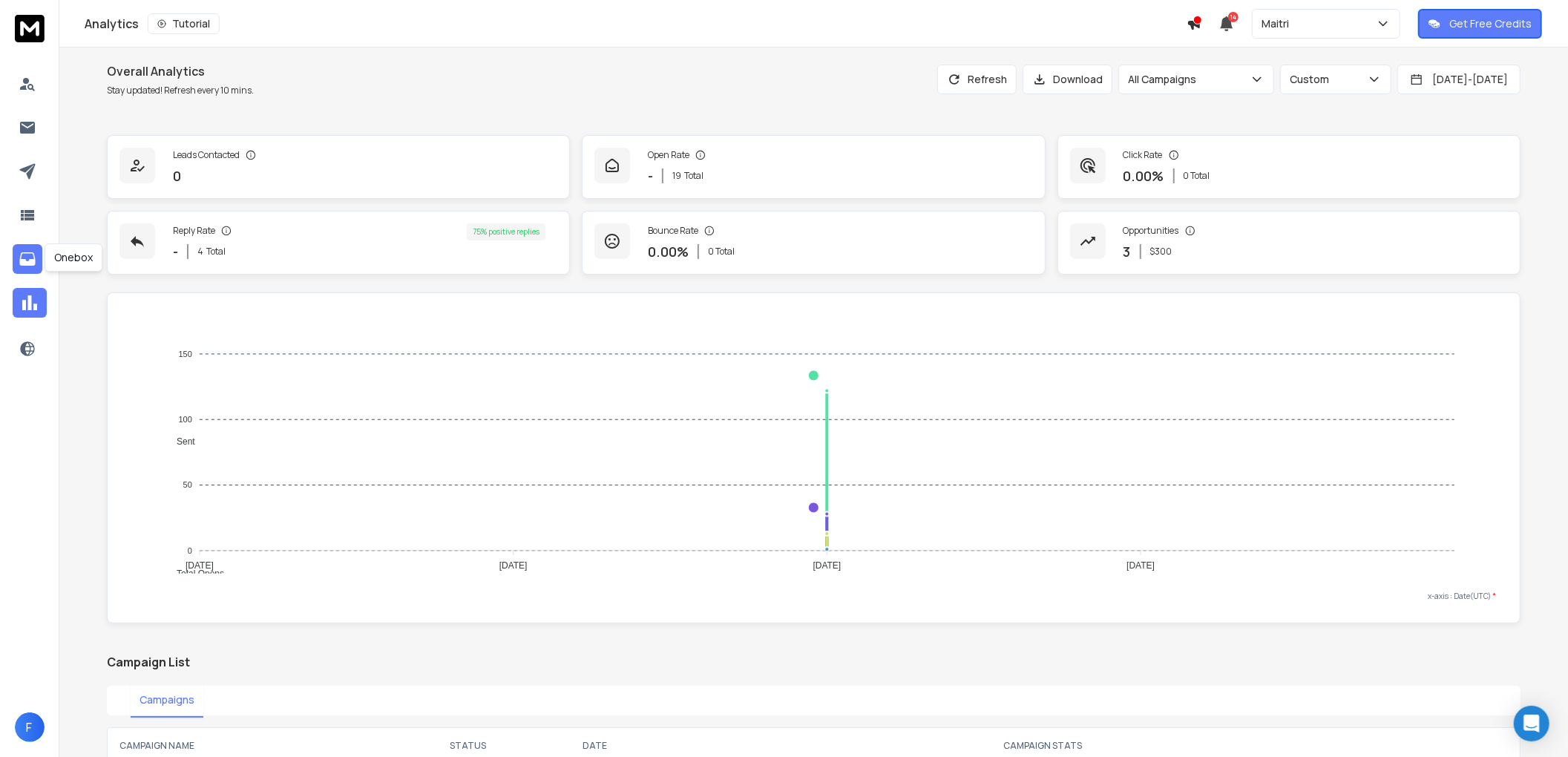
click at [29, 244] on link at bounding box center [27, 259] width 29 height 29
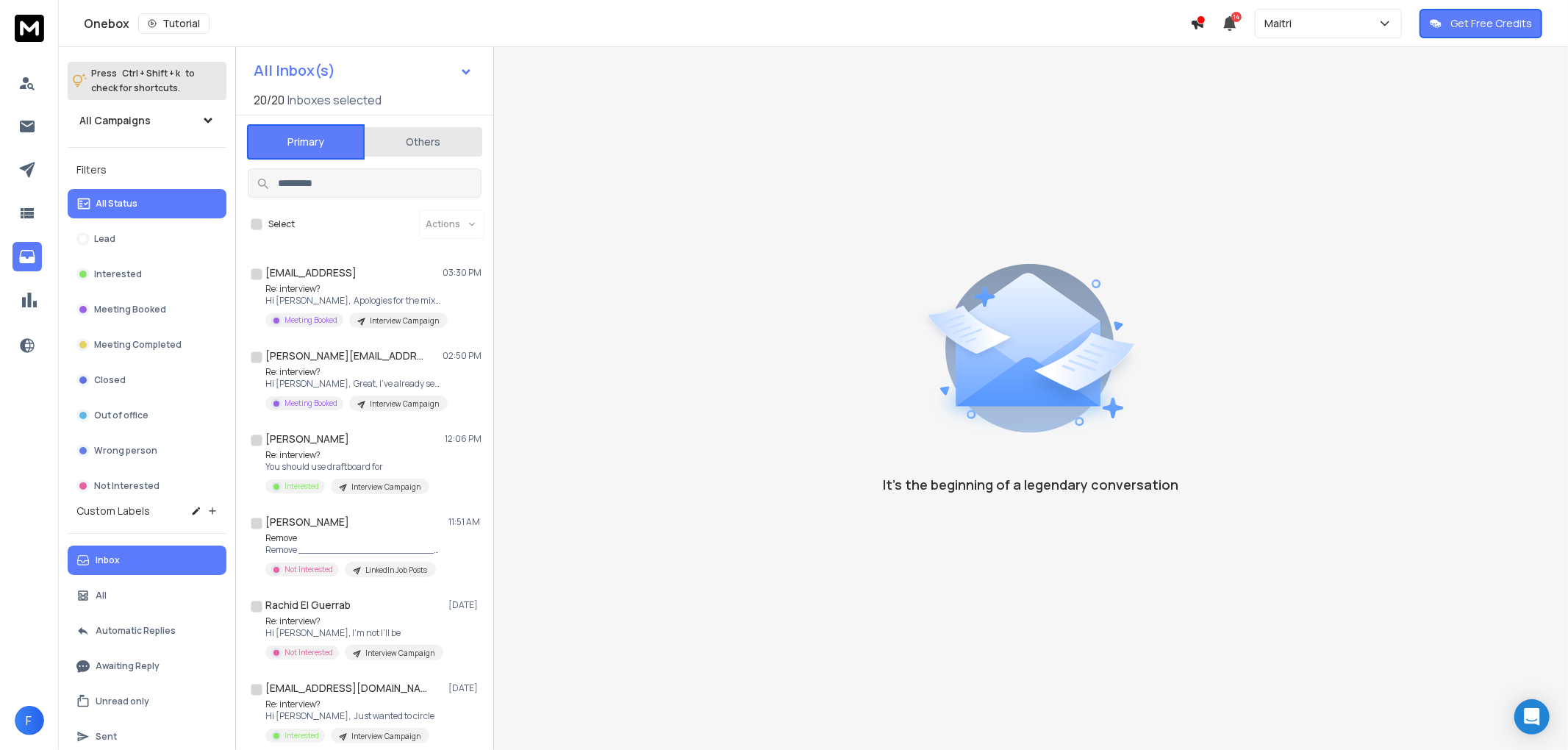
click at [113, 276] on p "Interested" at bounding box center [118, 274] width 48 height 12
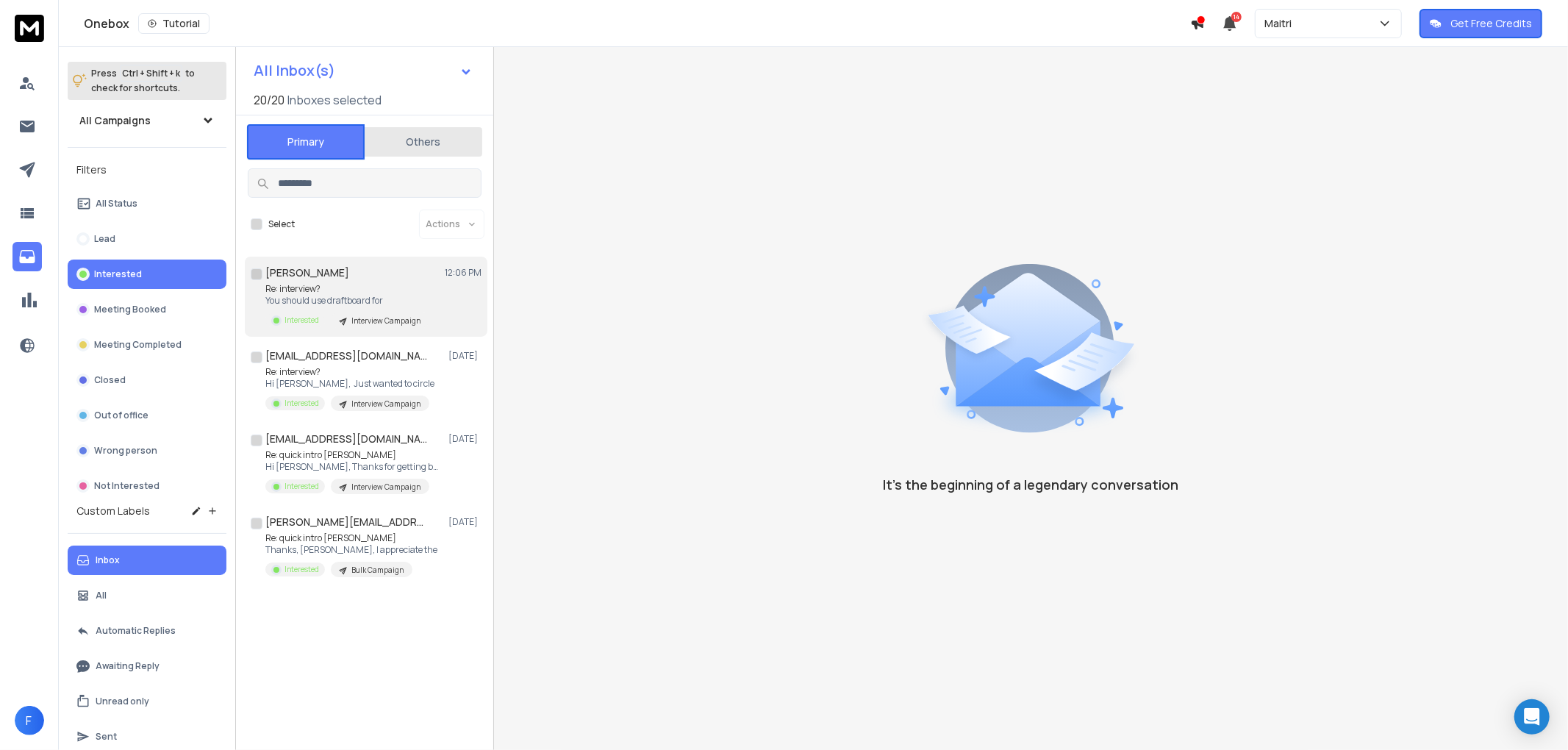
click at [330, 280] on div "Zach Roseman 12:06 PM Re: interview? You should use draftboard for Interested I…" at bounding box center [373, 296] width 216 height 63
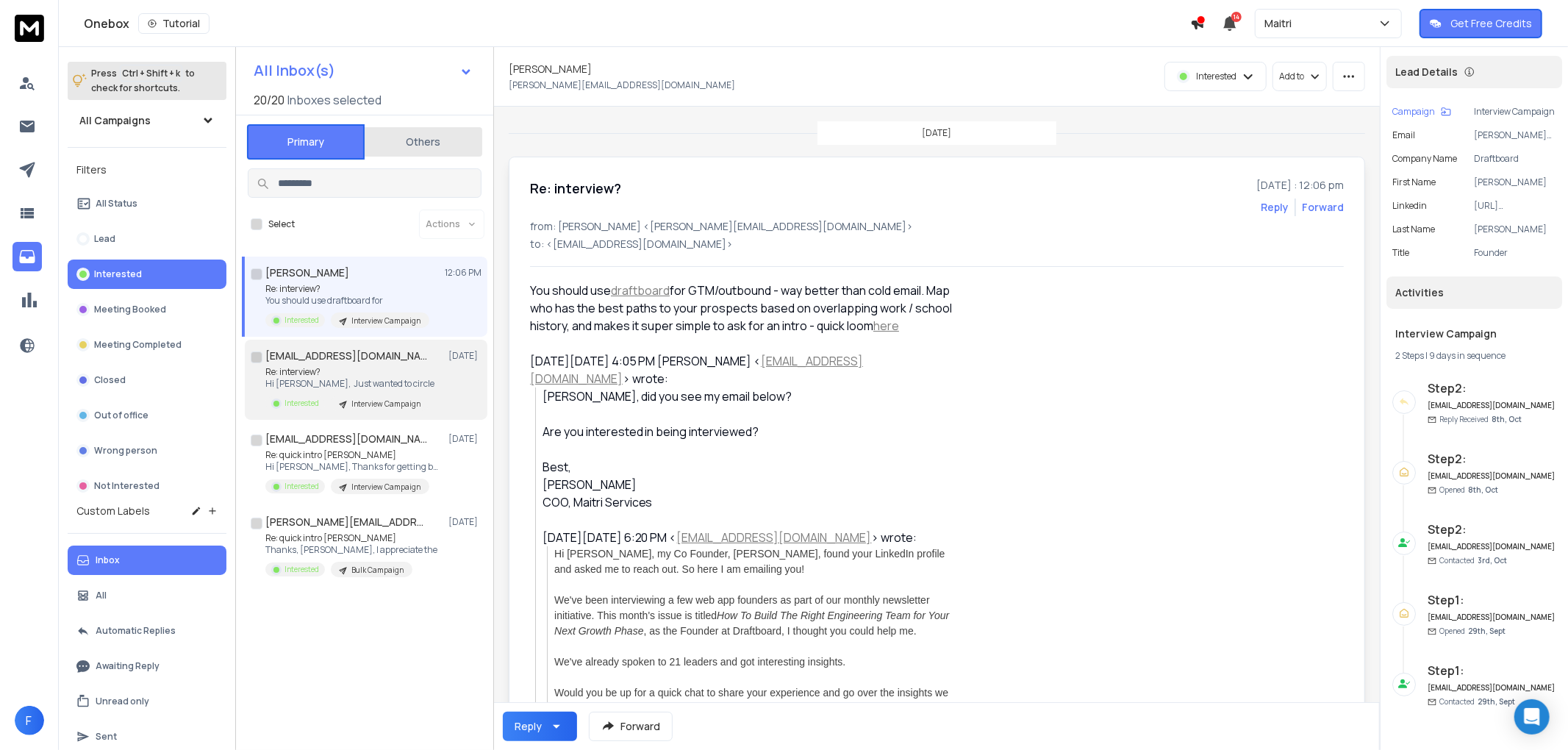
click at [380, 379] on p "Hi Noah, Just wanted to circle" at bounding box center [349, 384] width 169 height 12
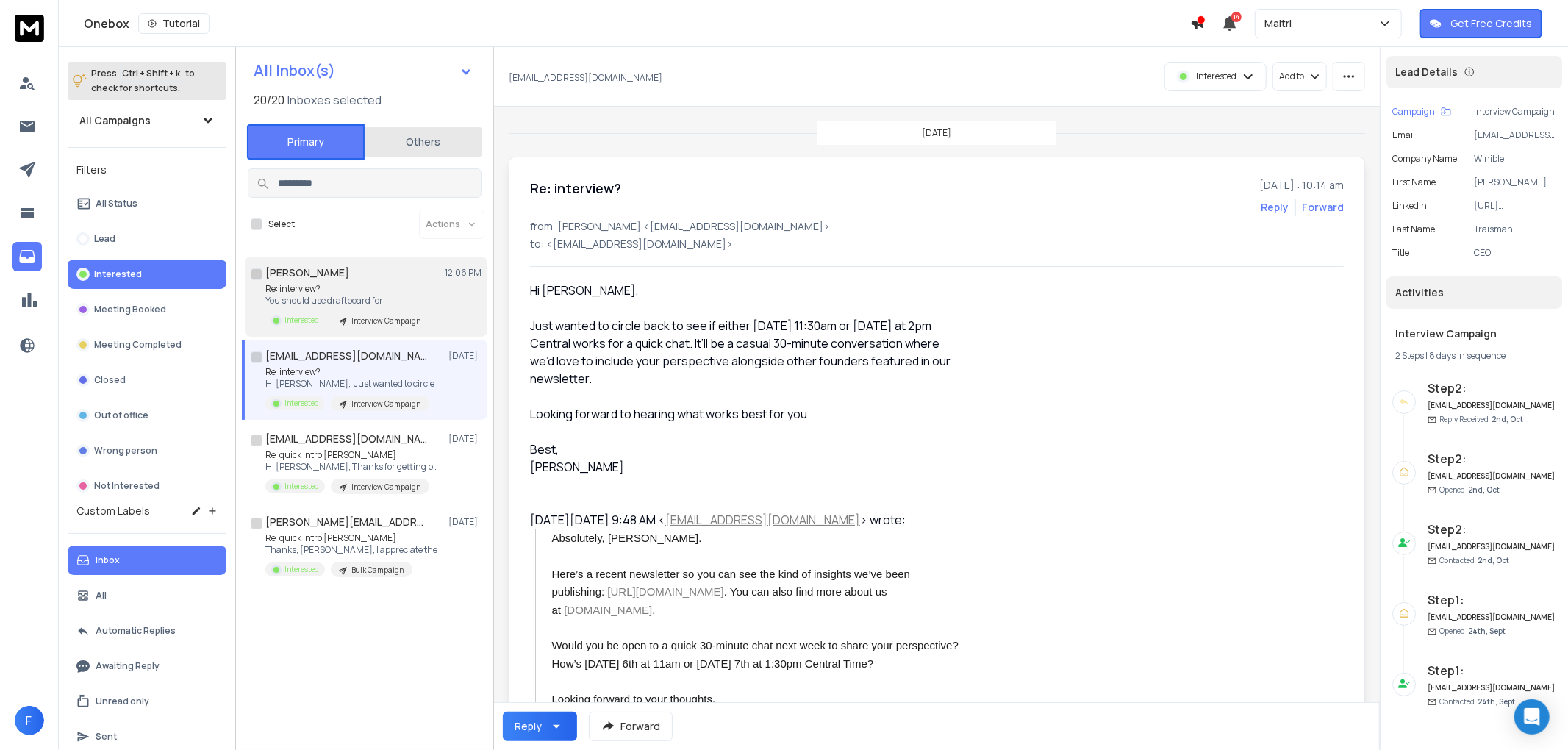
click at [354, 299] on p "You should use draftboard for" at bounding box center [347, 301] width 164 height 12
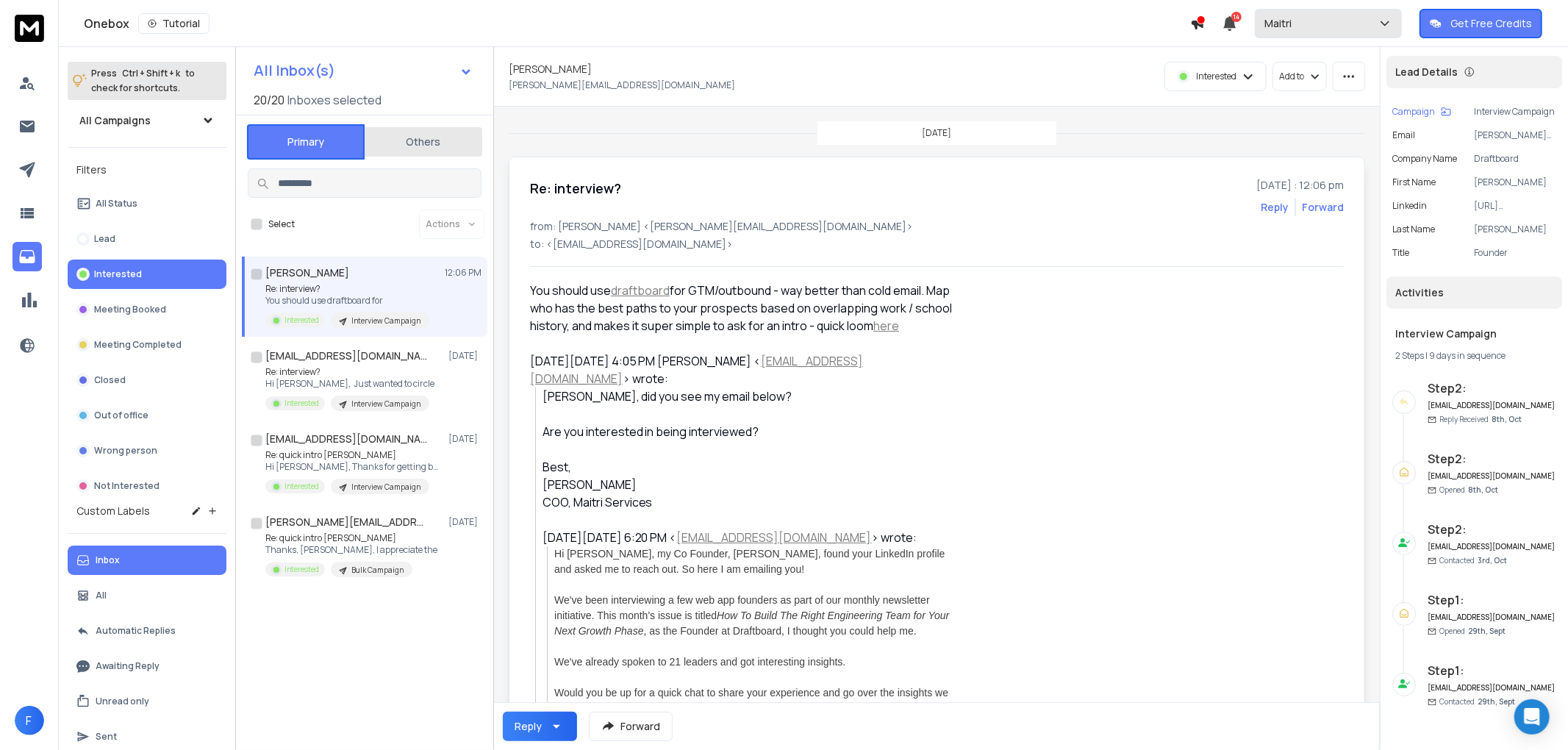
click at [1306, 30] on button "Maitri" at bounding box center [1328, 23] width 147 height 29
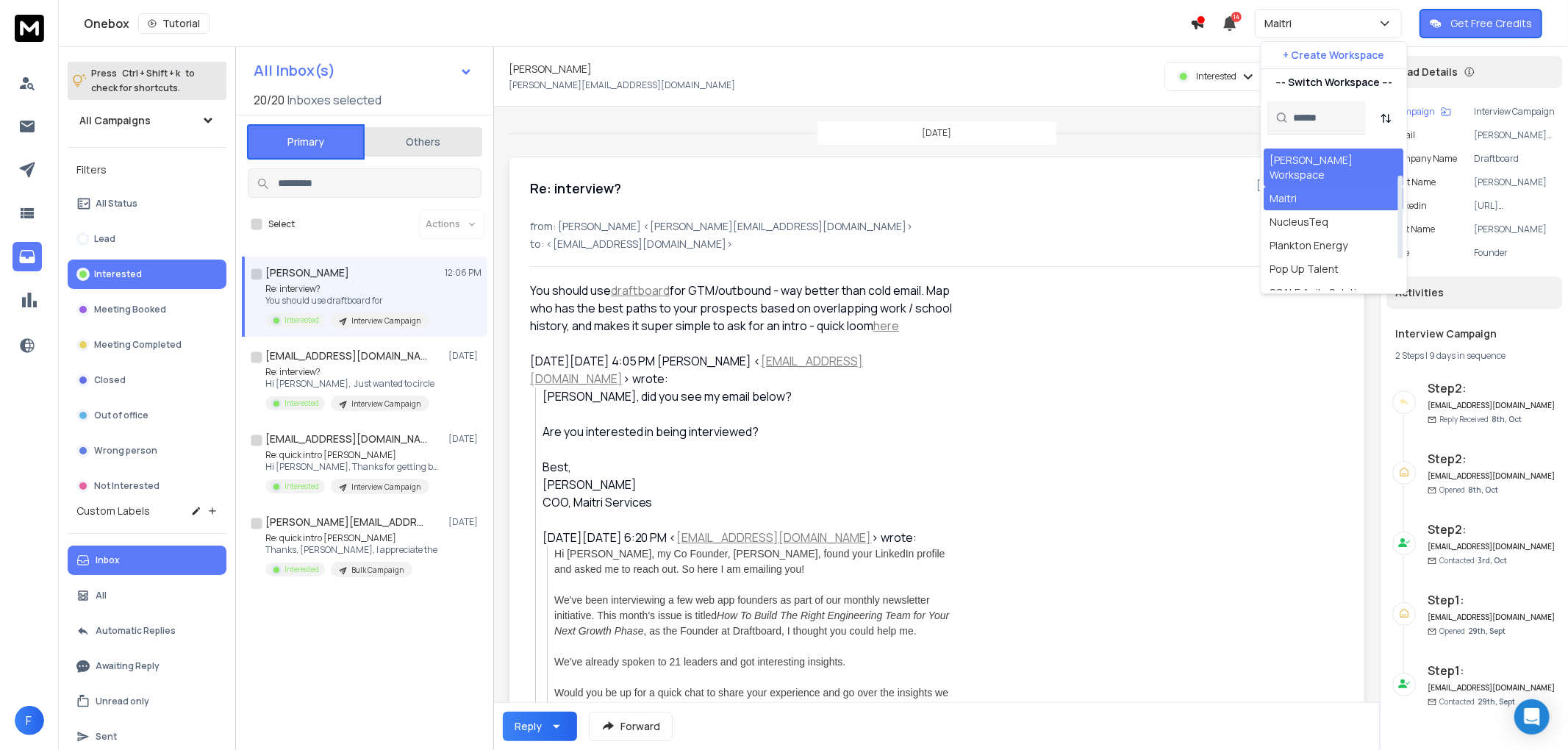
scroll to position [112, 0]
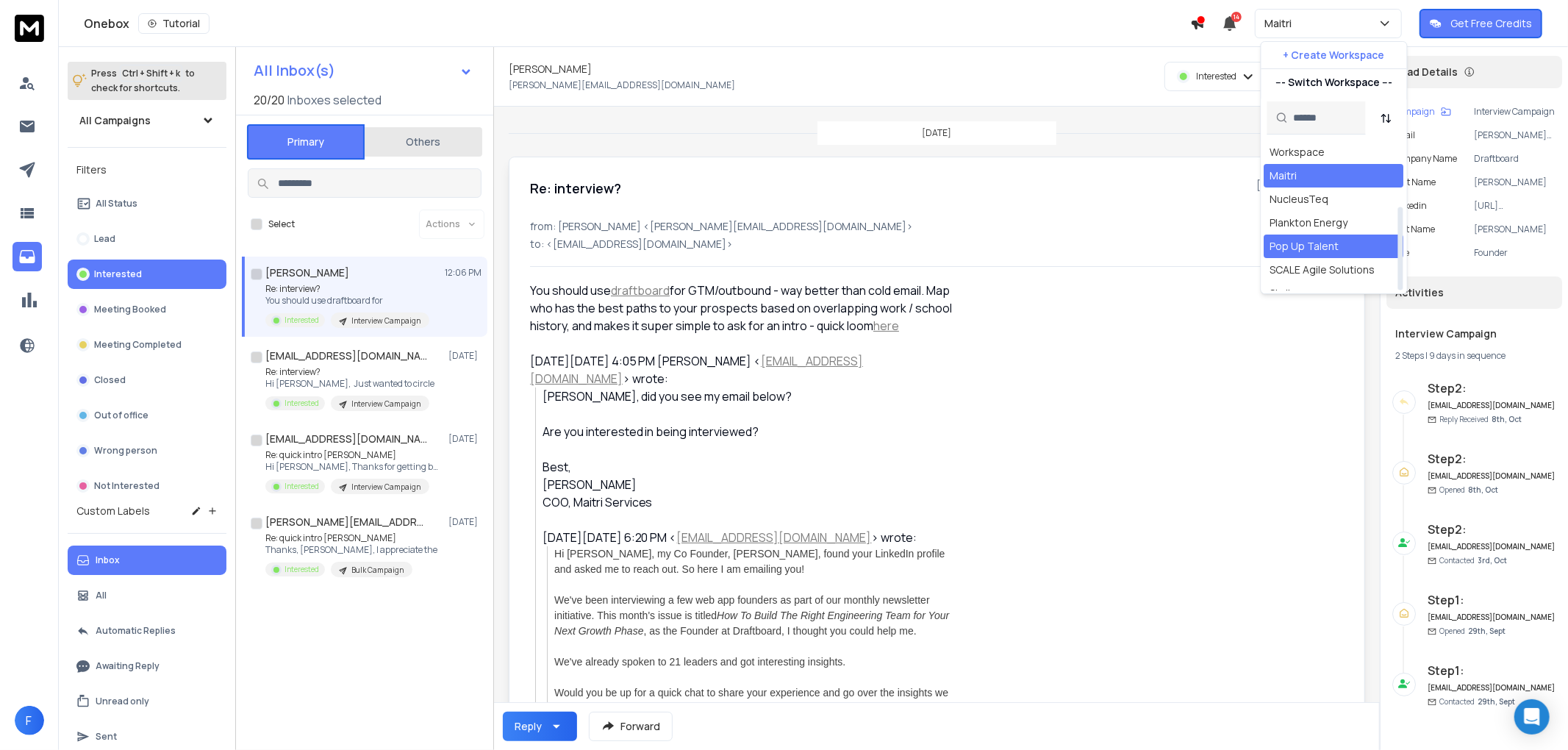
click at [1308, 239] on div "Pop Up Talent" at bounding box center [1304, 247] width 69 height 15
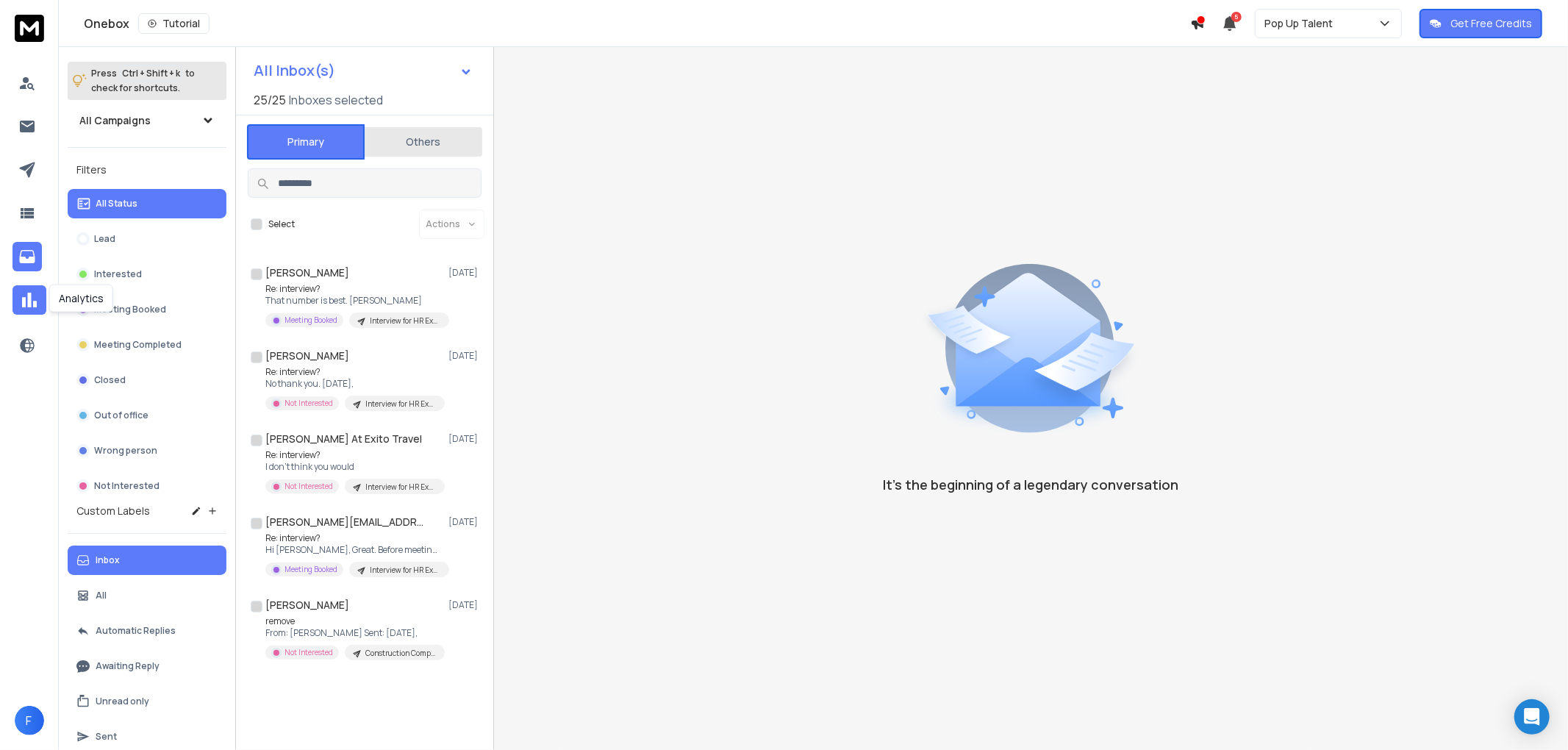
click at [28, 302] on icon at bounding box center [30, 300] width 15 height 15
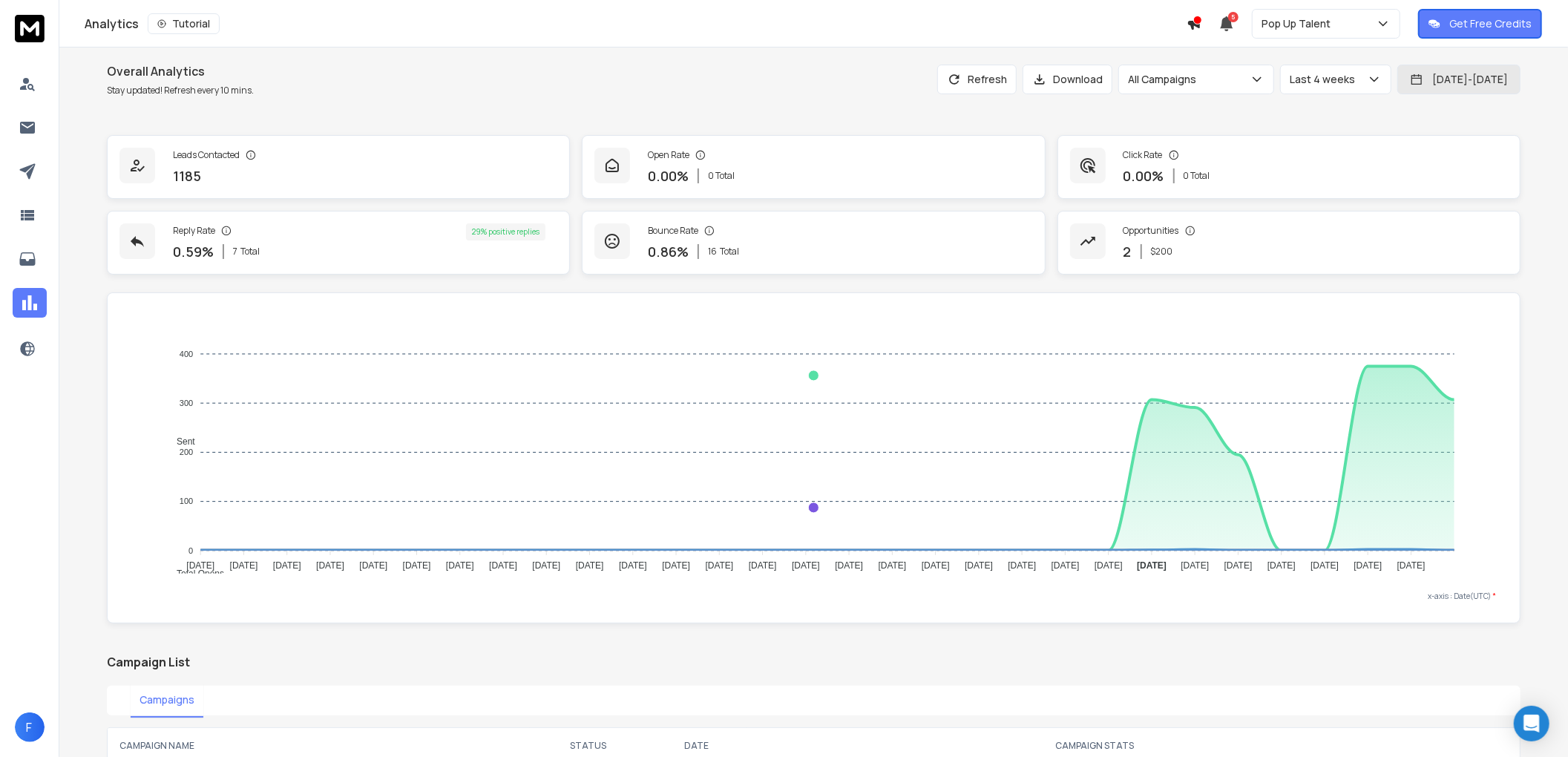
click at [1424, 72] on button "[DATE] - [DATE]" at bounding box center [1459, 79] width 123 height 29
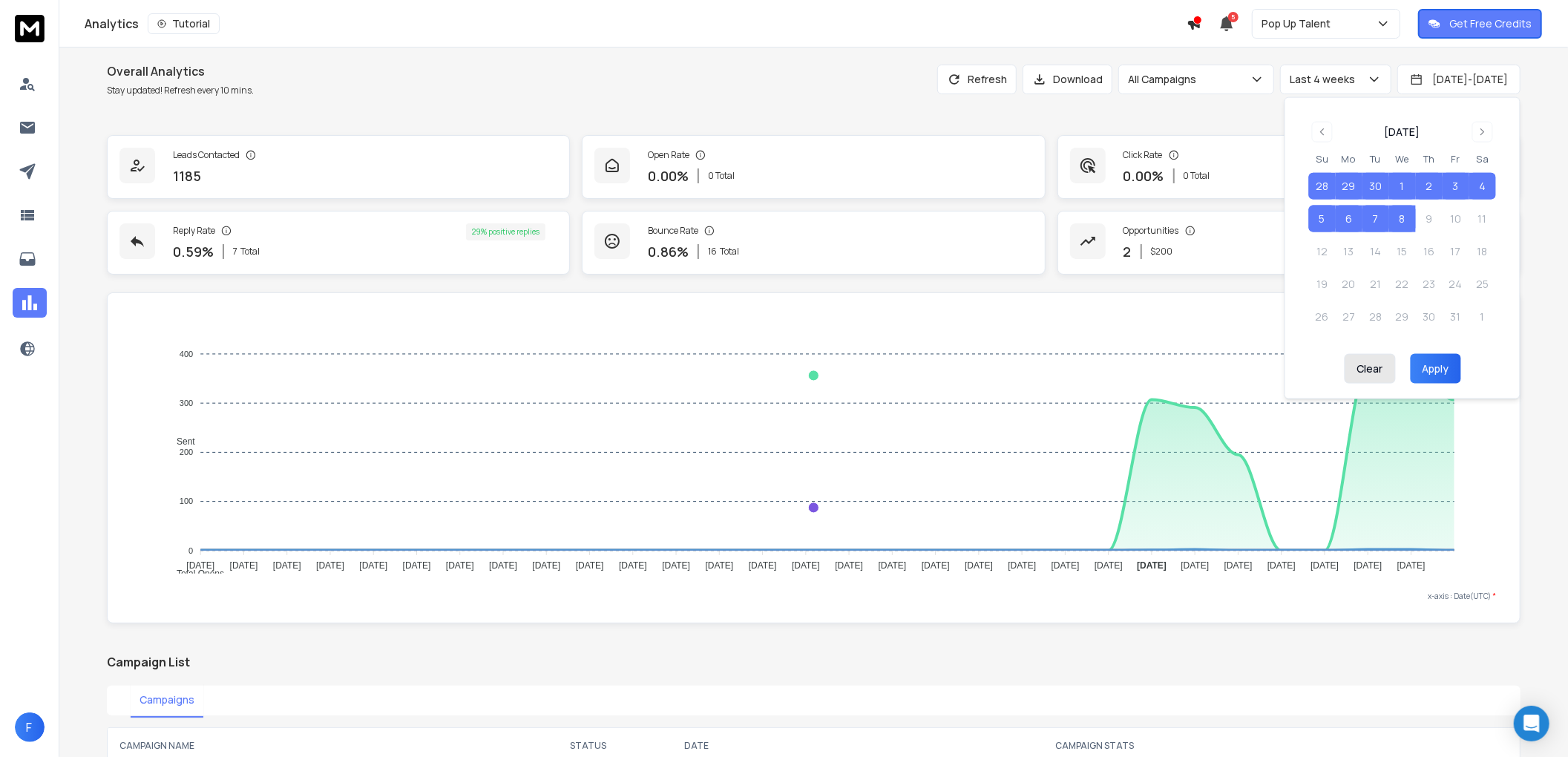
click at [1362, 369] on button "Clear" at bounding box center [1370, 368] width 51 height 29
click at [1437, 373] on button "Apply" at bounding box center [1435, 368] width 50 height 29
